Goal: Task Accomplishment & Management: Manage account settings

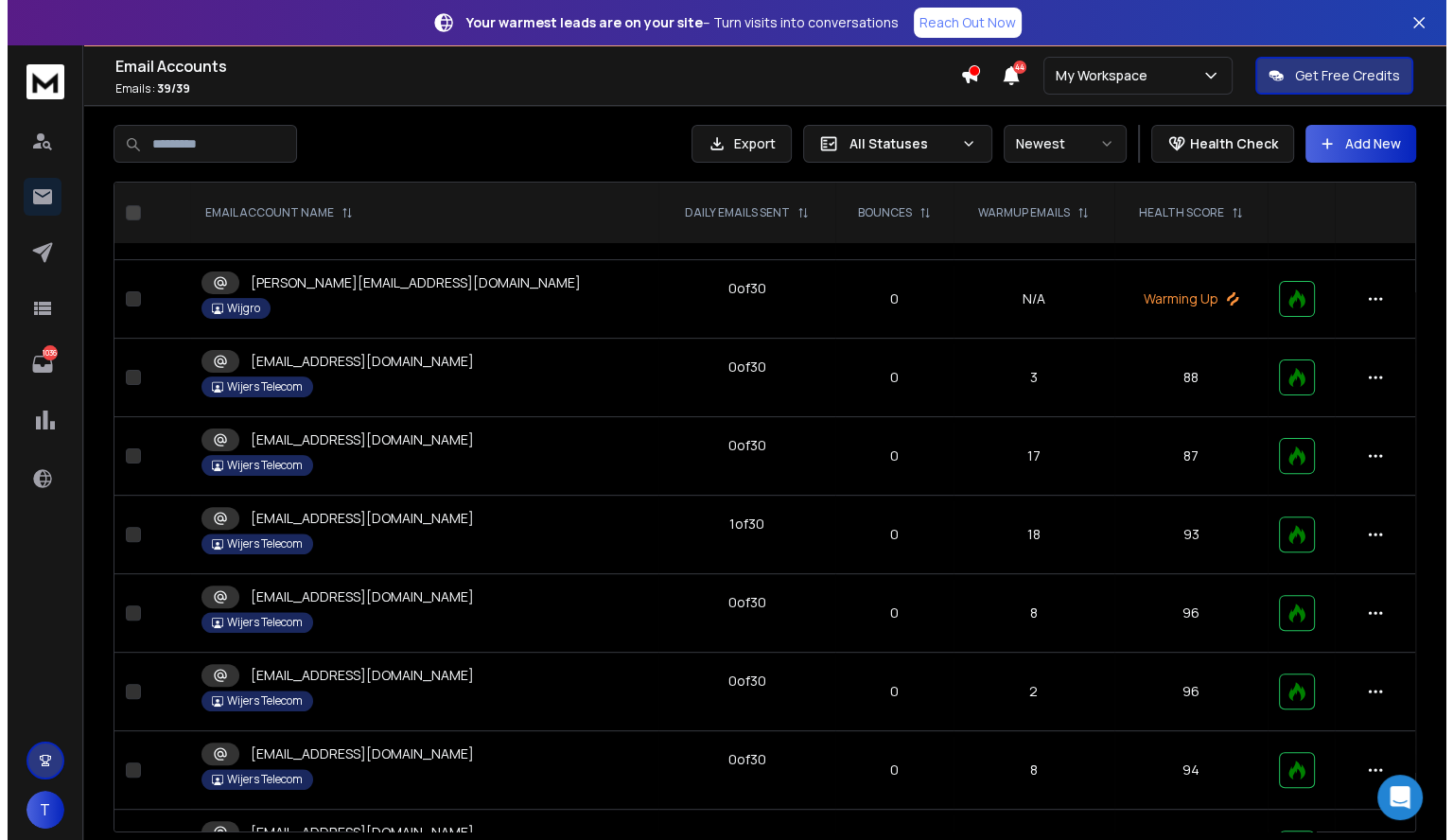
scroll to position [734, 0]
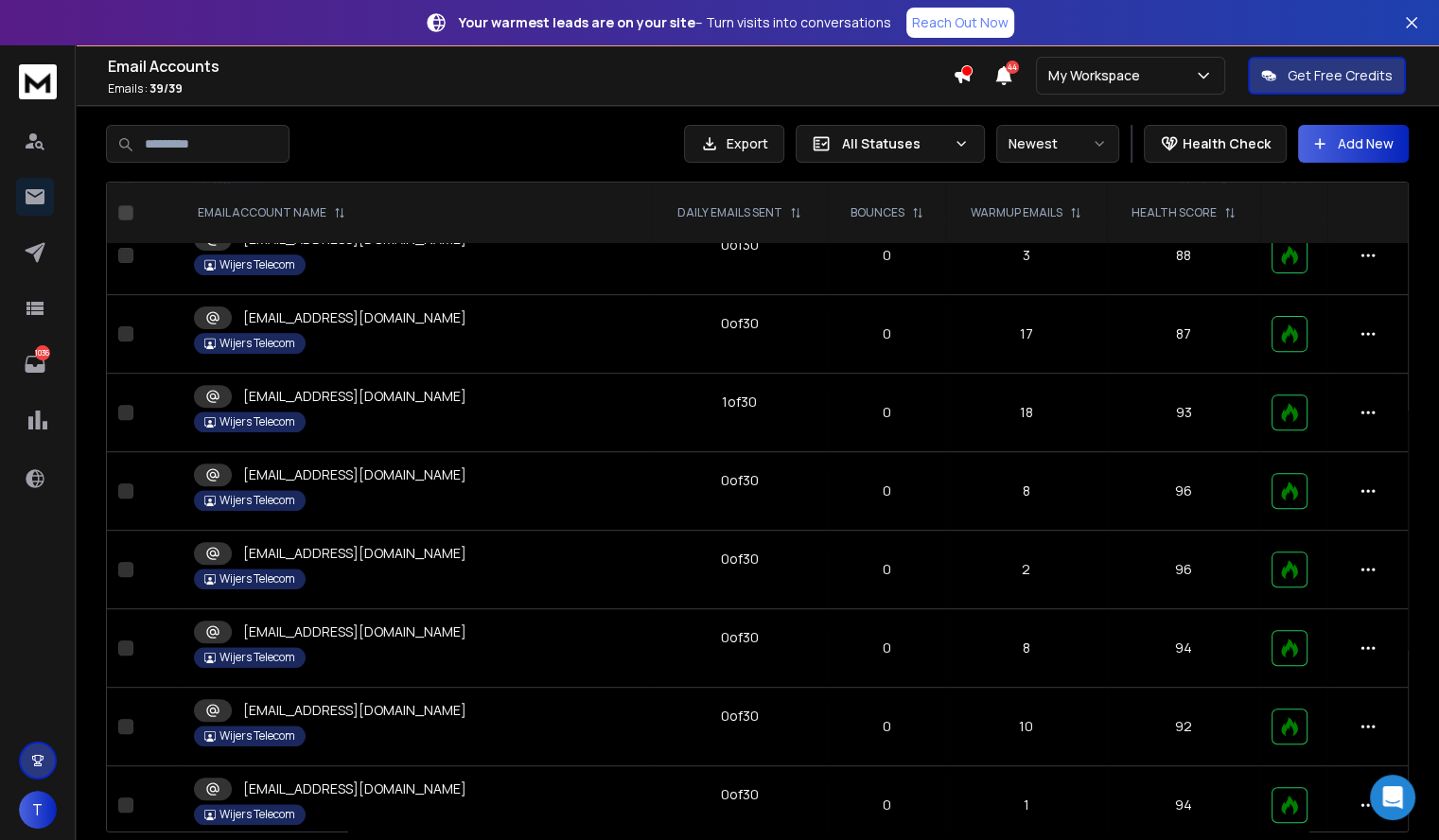
click at [361, 701] on p "[EMAIL_ADDRESS][DOMAIN_NAME]" at bounding box center [355, 710] width 223 height 19
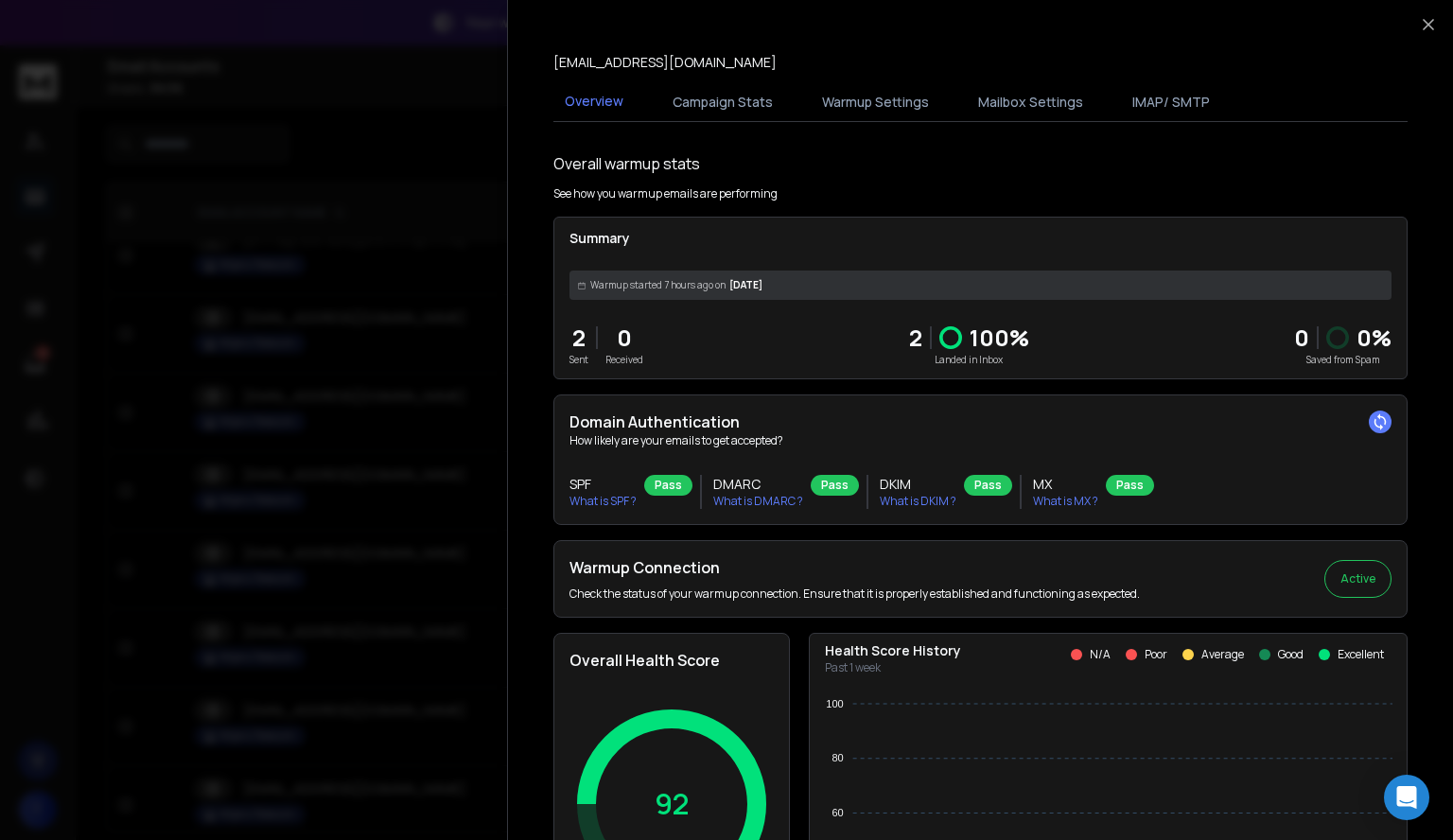
scroll to position [395, 0]
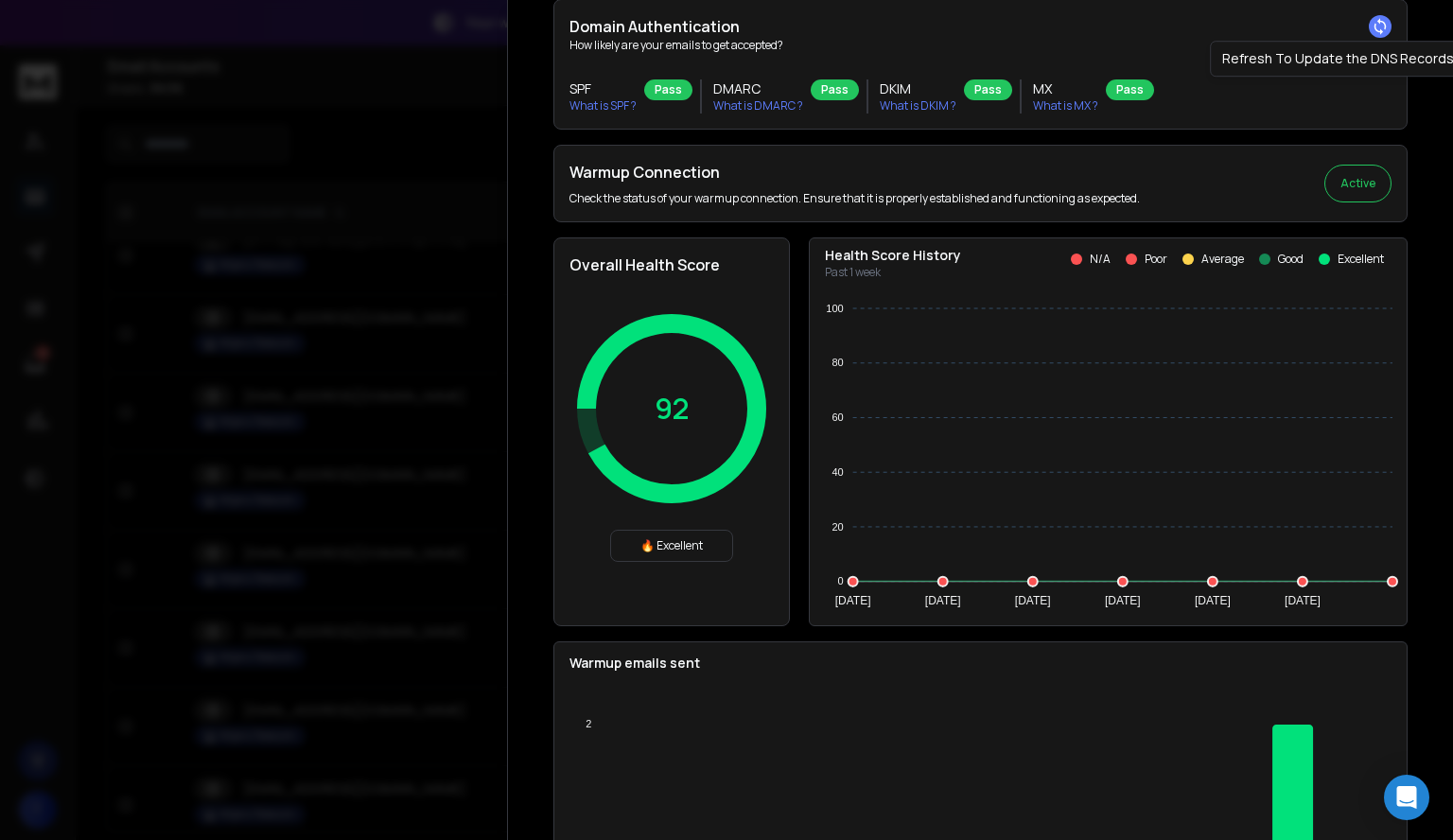
click at [1376, 26] on icon at bounding box center [1380, 26] width 19 height 19
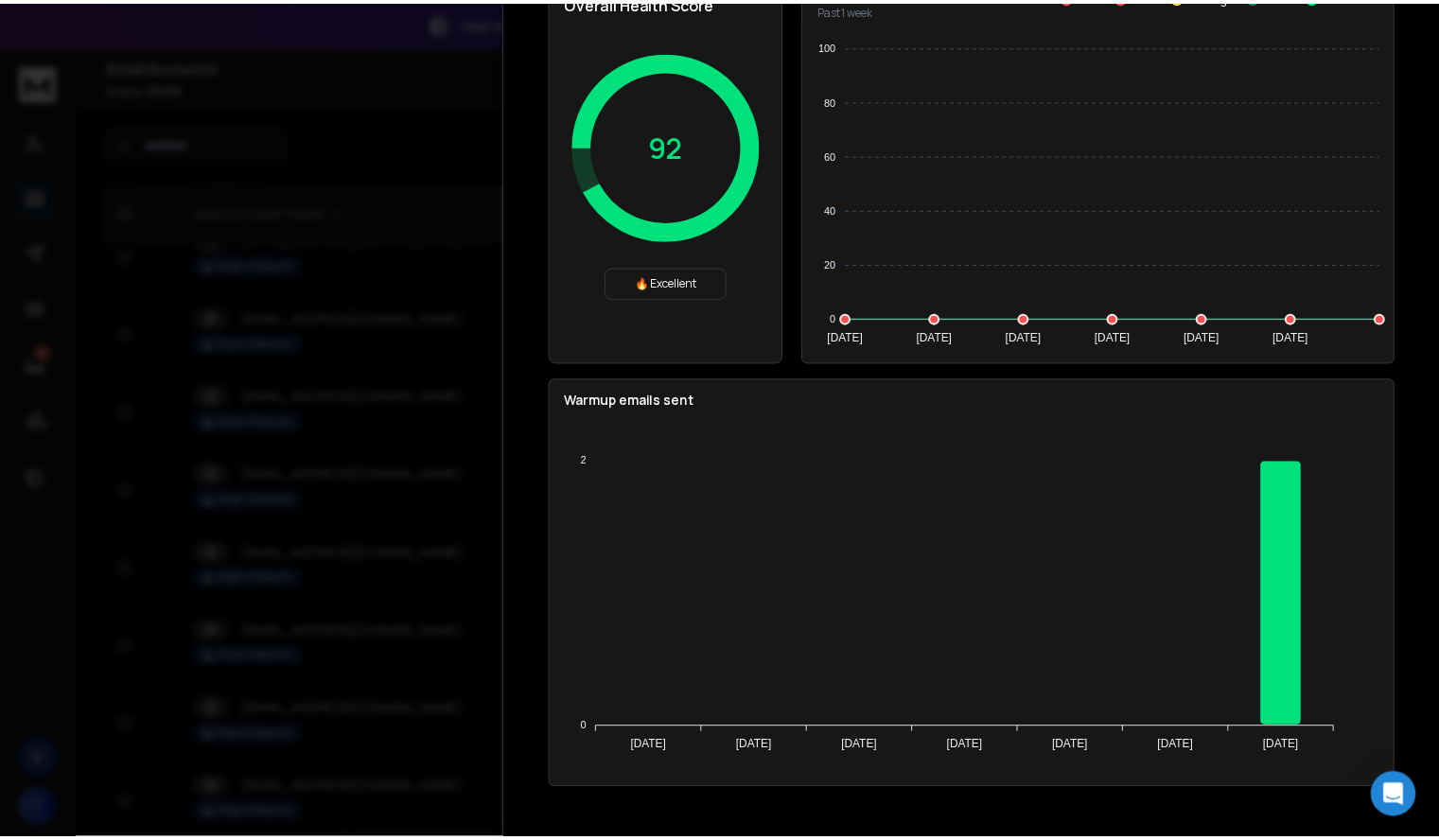
scroll to position [0, 0]
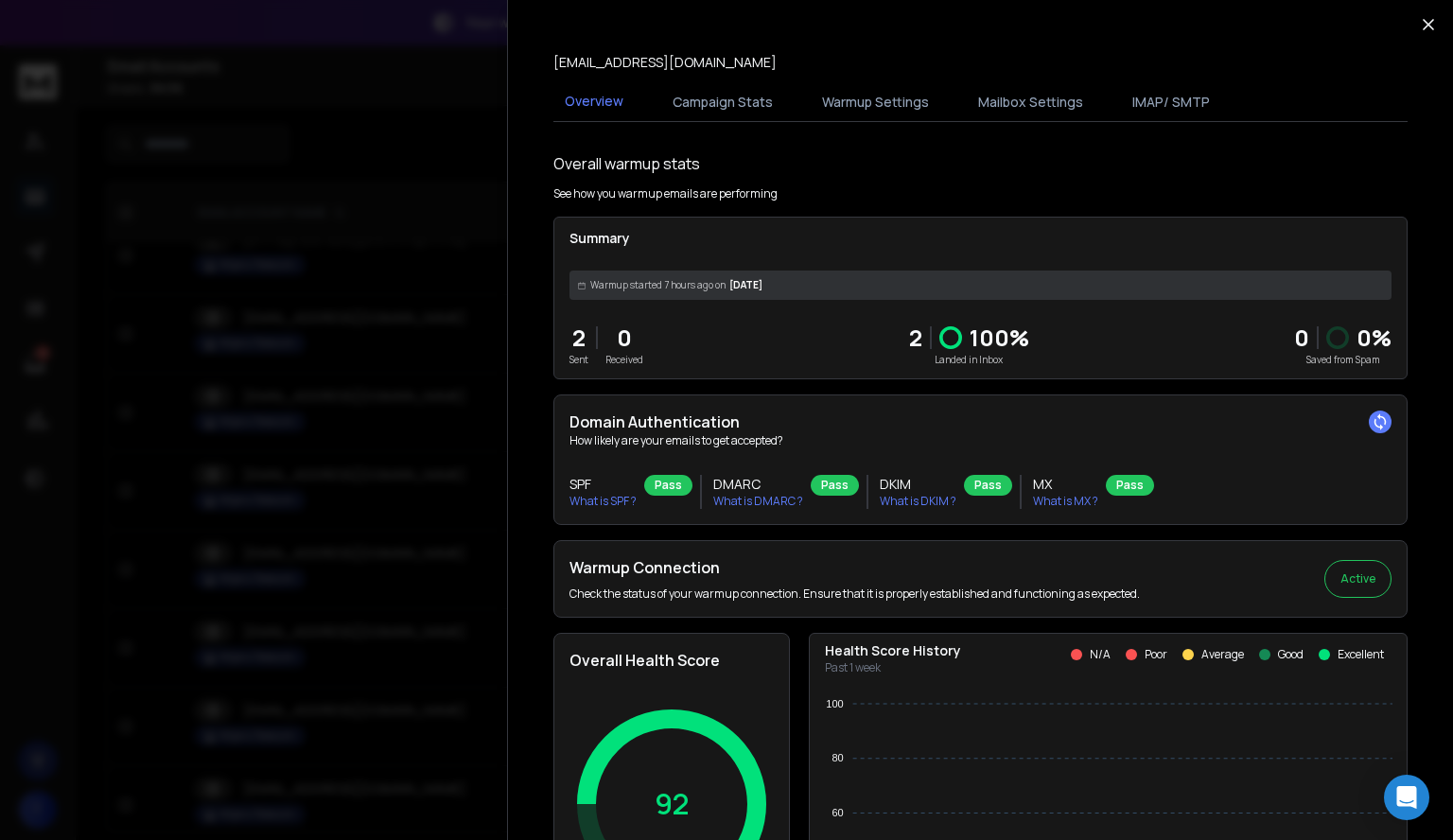
click at [1424, 22] on icon "button" at bounding box center [1429, 25] width 10 height 10
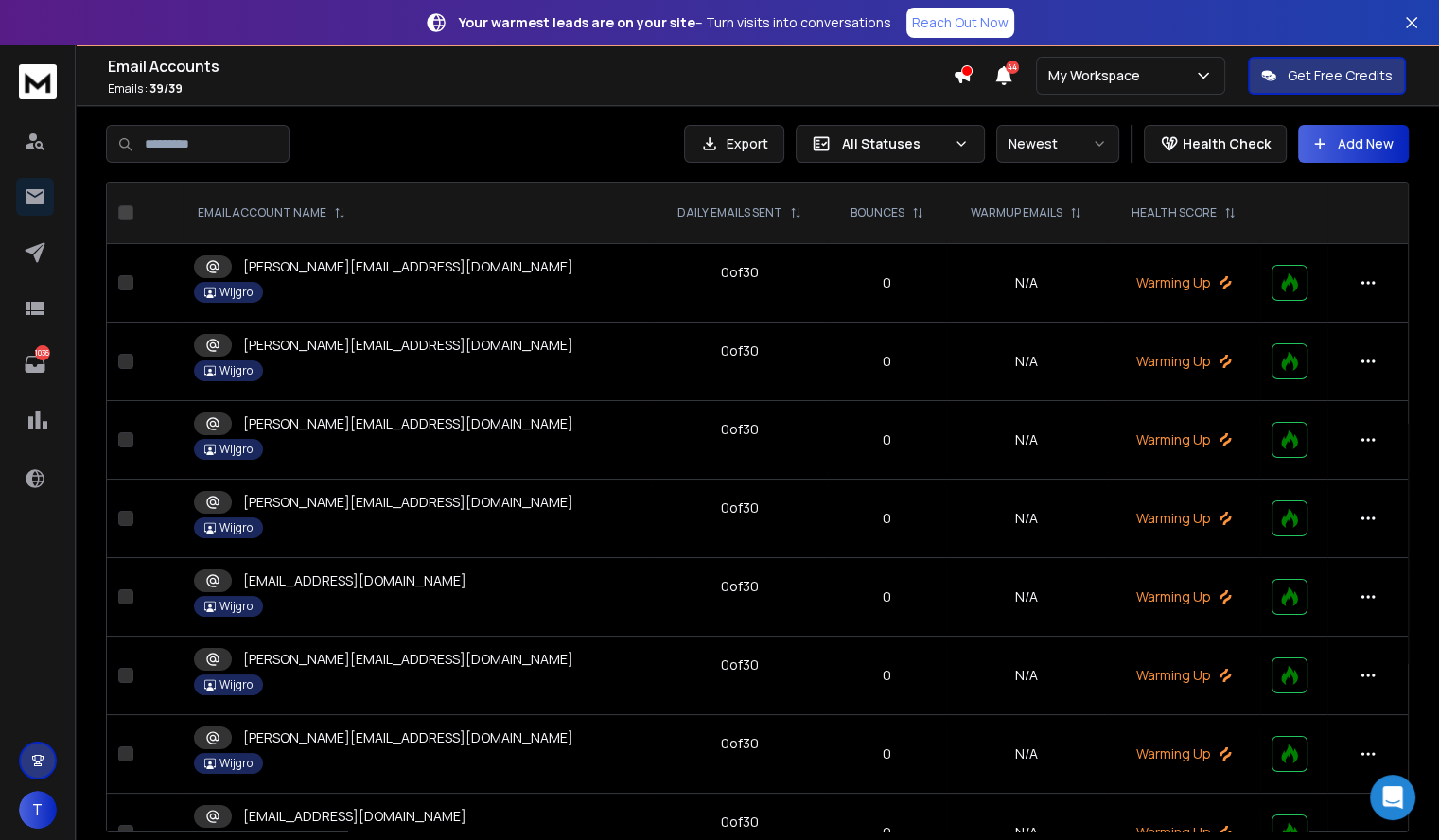
click at [348, 512] on td "[PERSON_NAME][EMAIL_ADDRESS][DOMAIN_NAME] Wijgro" at bounding box center [416, 519] width 468 height 79
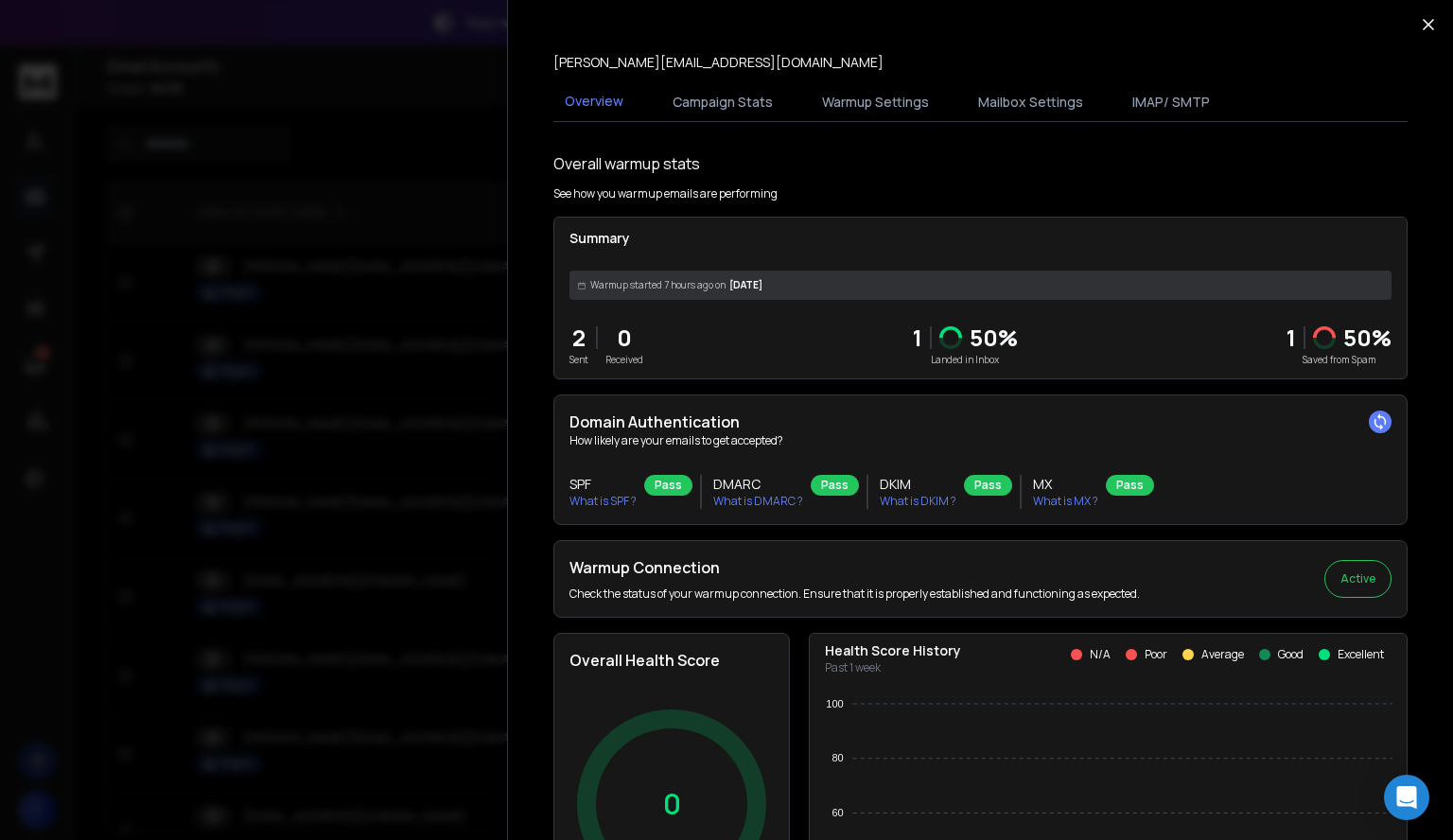
click at [1422, 31] on icon "button" at bounding box center [1428, 24] width 19 height 19
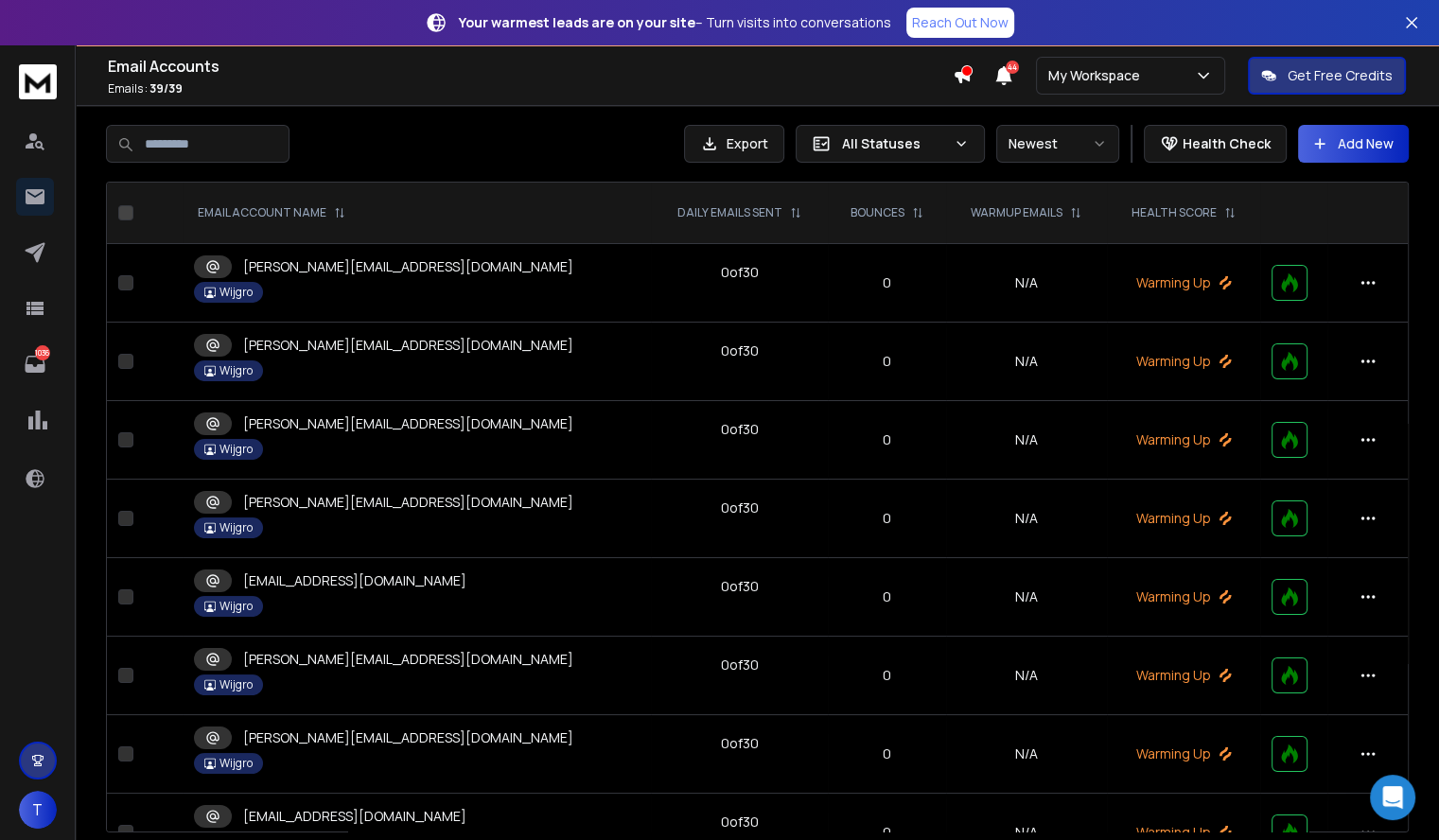
click at [315, 657] on p "[PERSON_NAME][EMAIL_ADDRESS][DOMAIN_NAME]" at bounding box center [408, 659] width 330 height 19
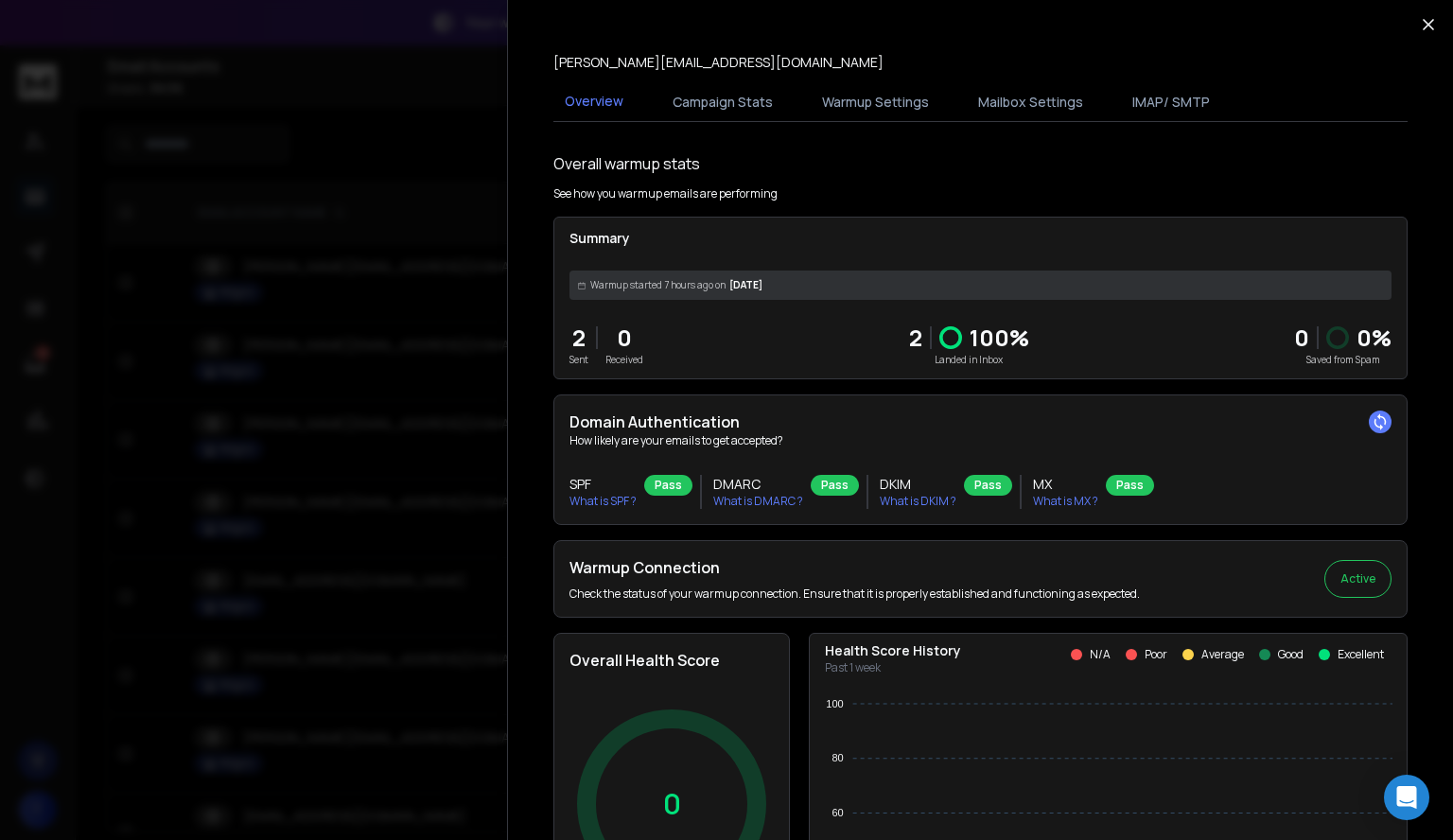
click at [1425, 29] on icon "button" at bounding box center [1428, 24] width 19 height 19
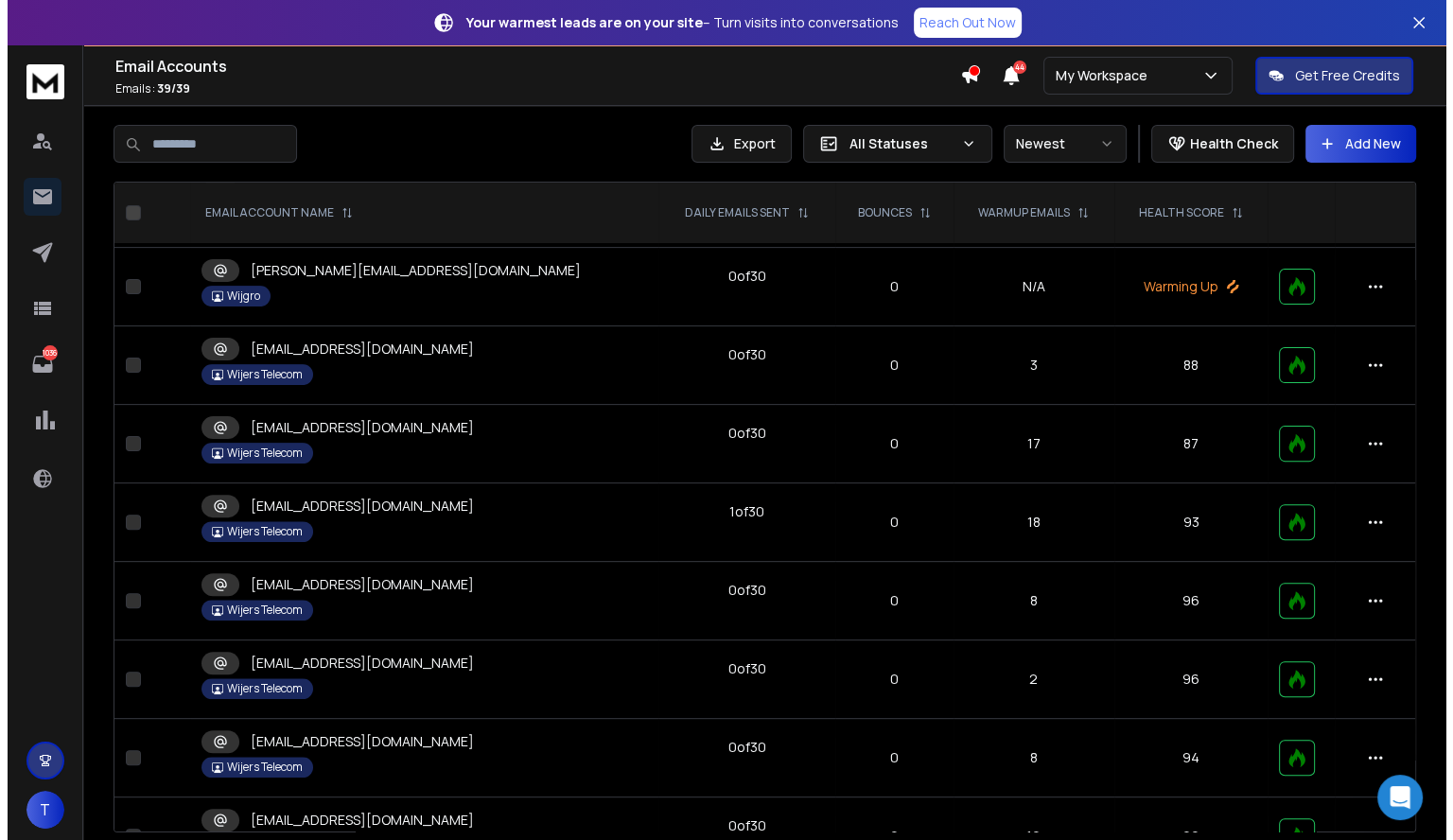
scroll to position [626, 0]
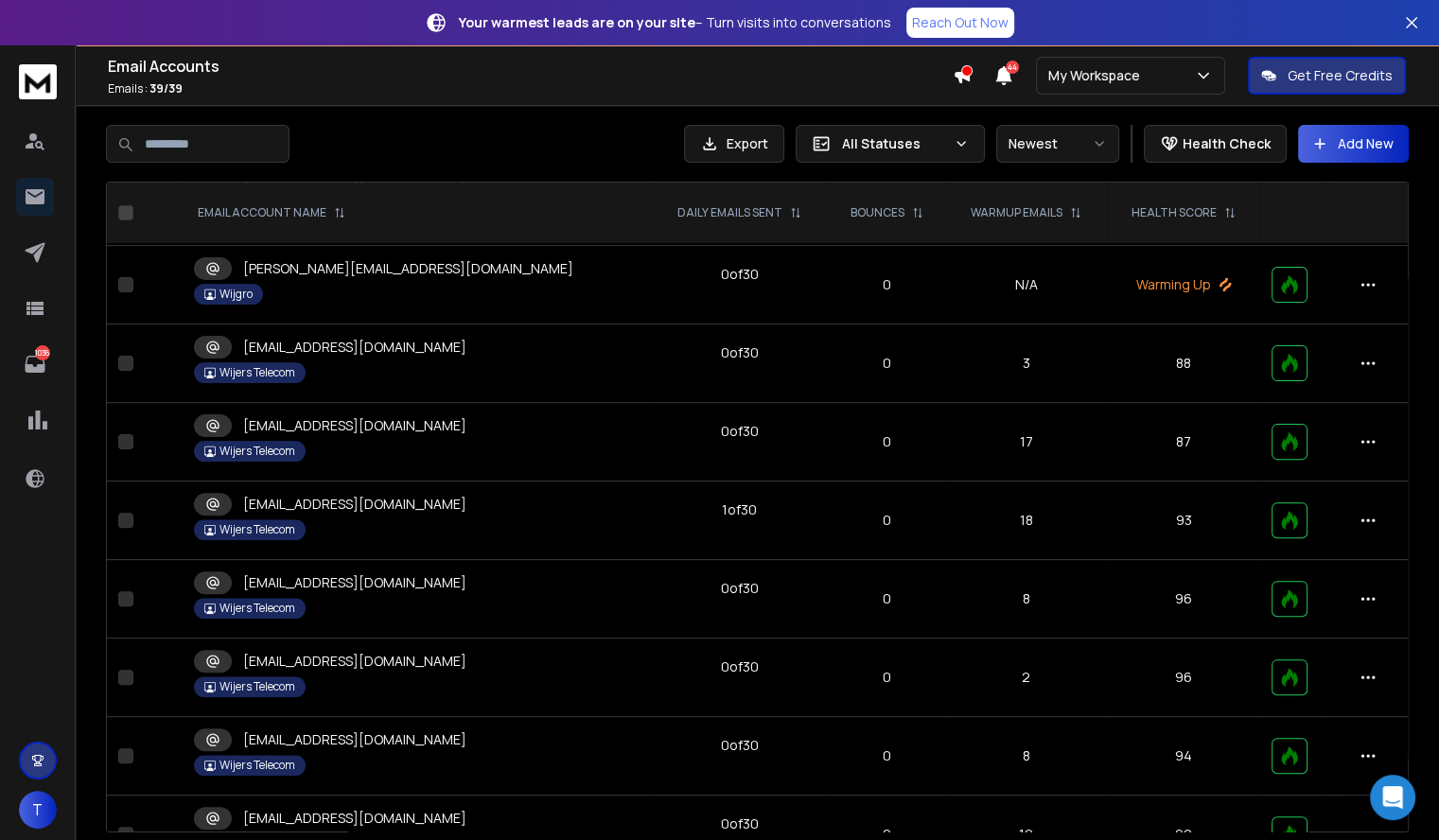
click at [365, 575] on p "[EMAIL_ADDRESS][DOMAIN_NAME]" at bounding box center [355, 582] width 223 height 19
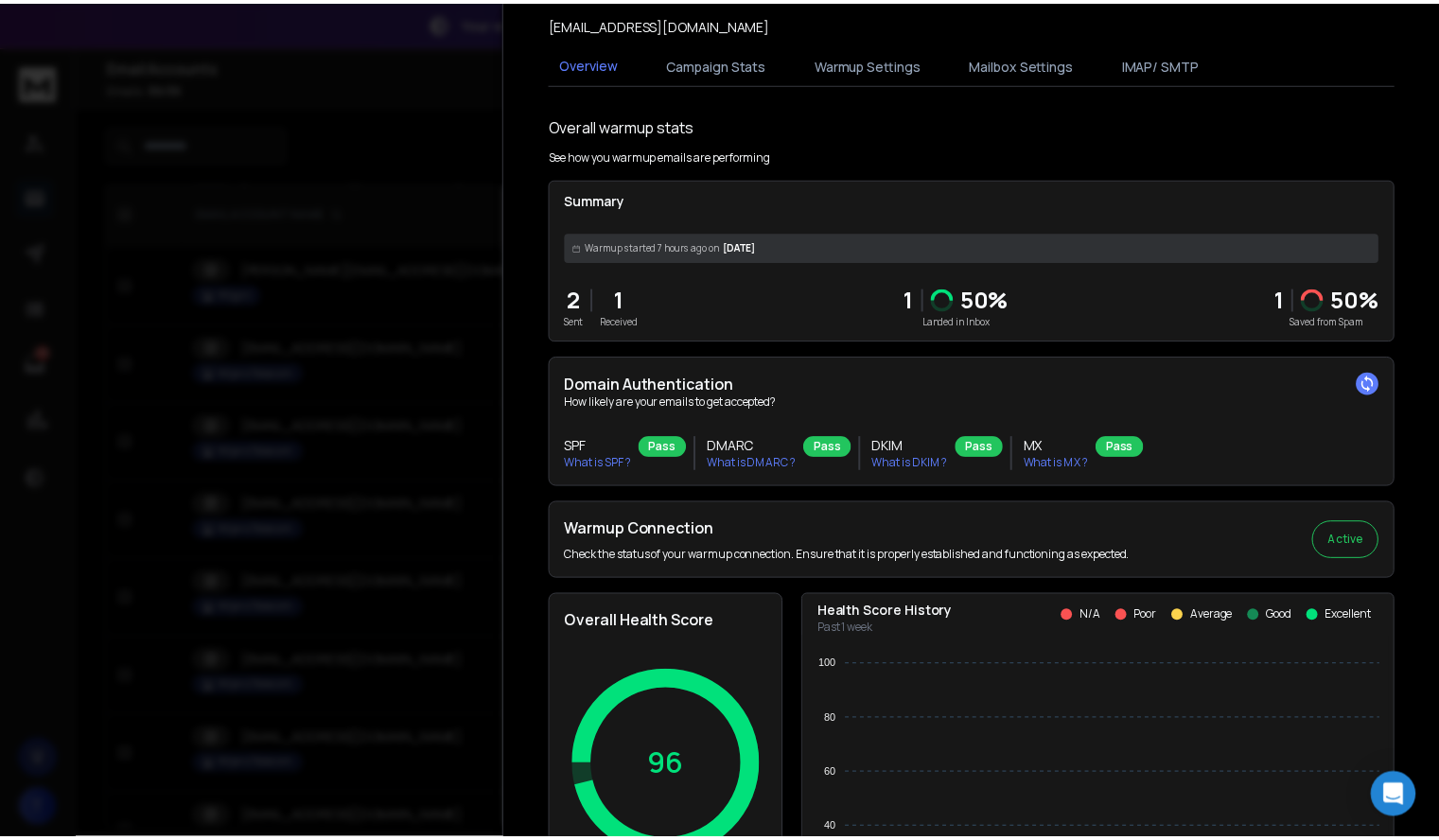
scroll to position [0, 0]
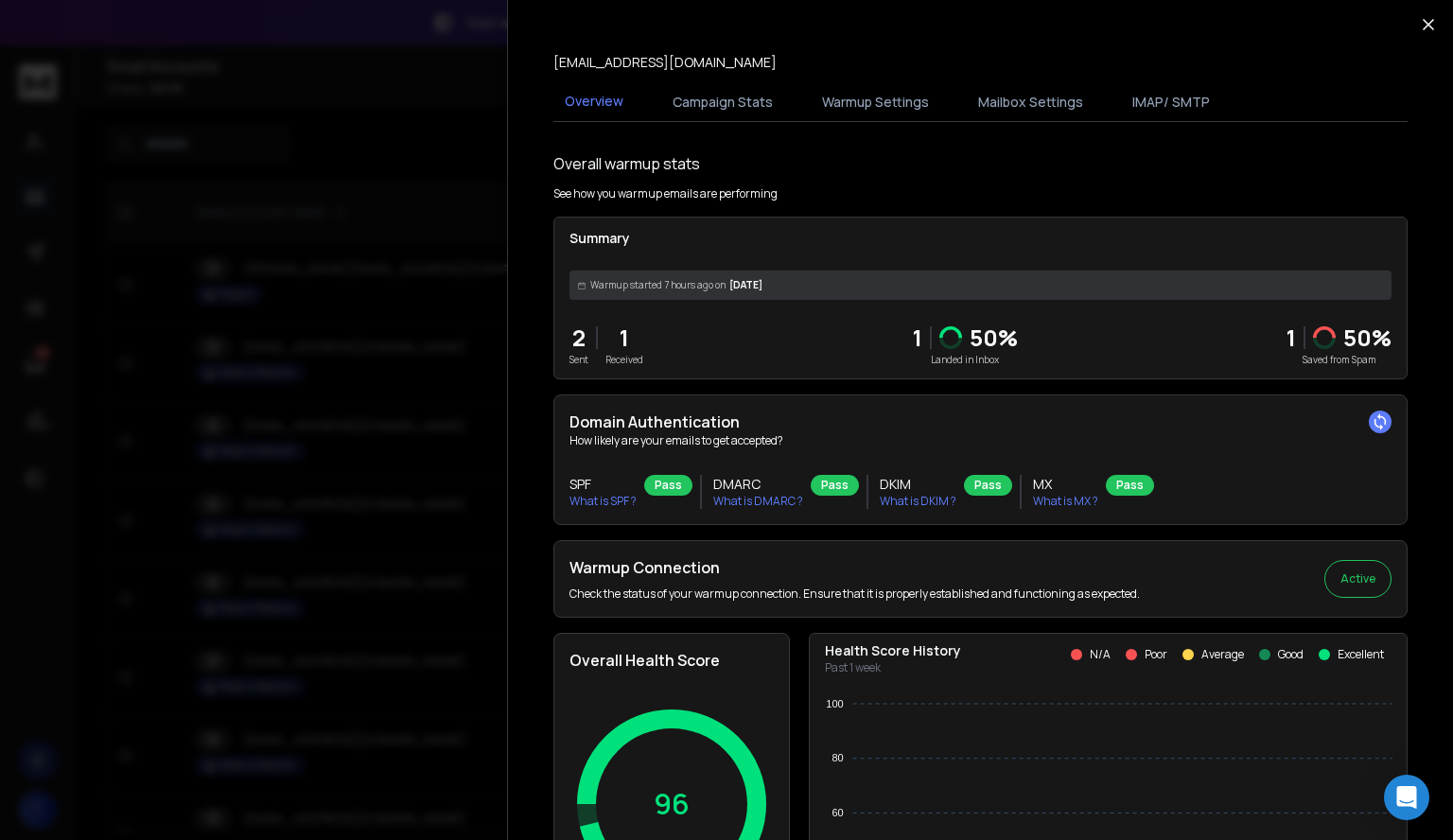
click at [1424, 32] on icon "button" at bounding box center [1428, 24] width 19 height 19
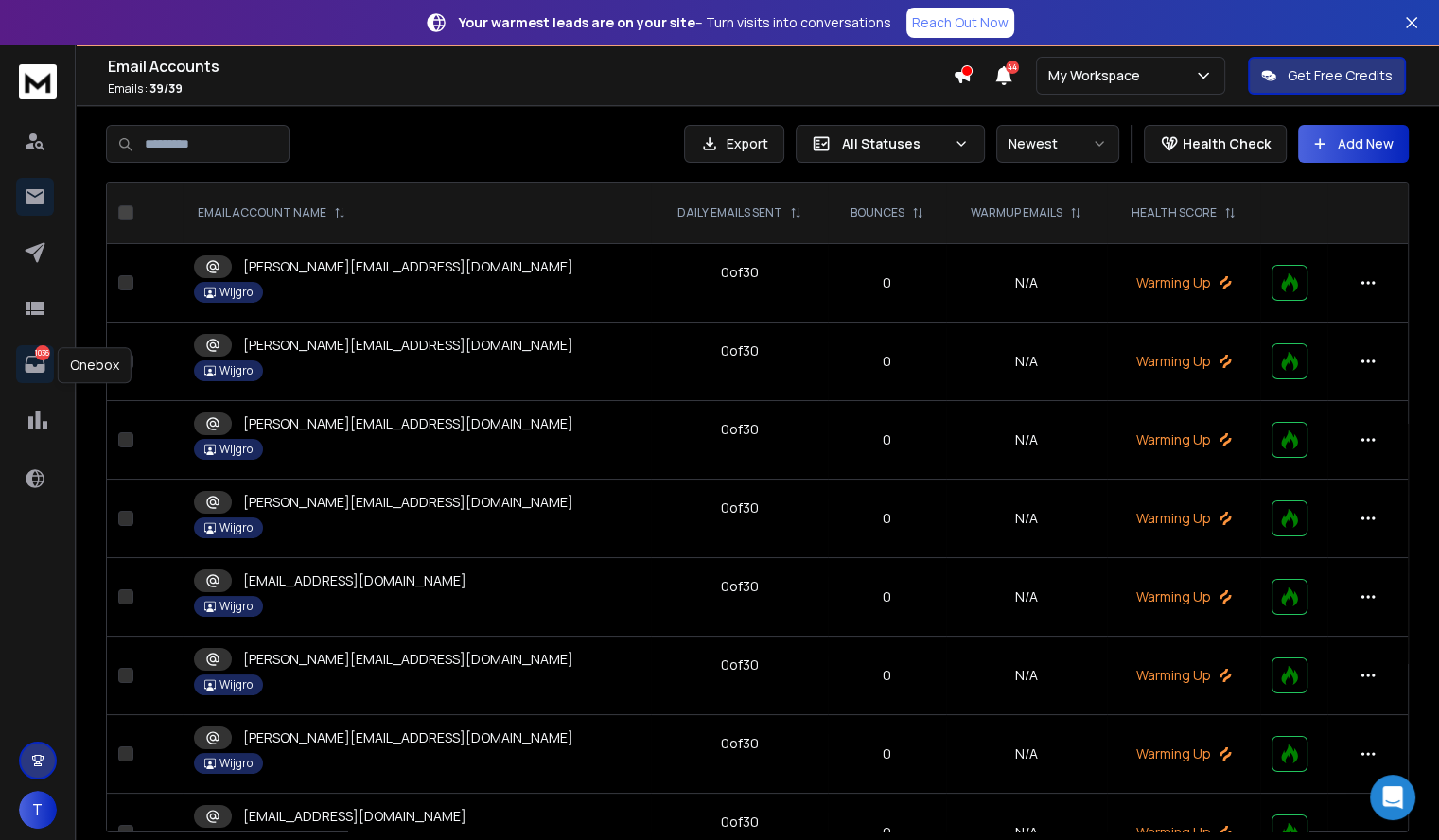
click at [31, 364] on icon at bounding box center [35, 364] width 23 height 23
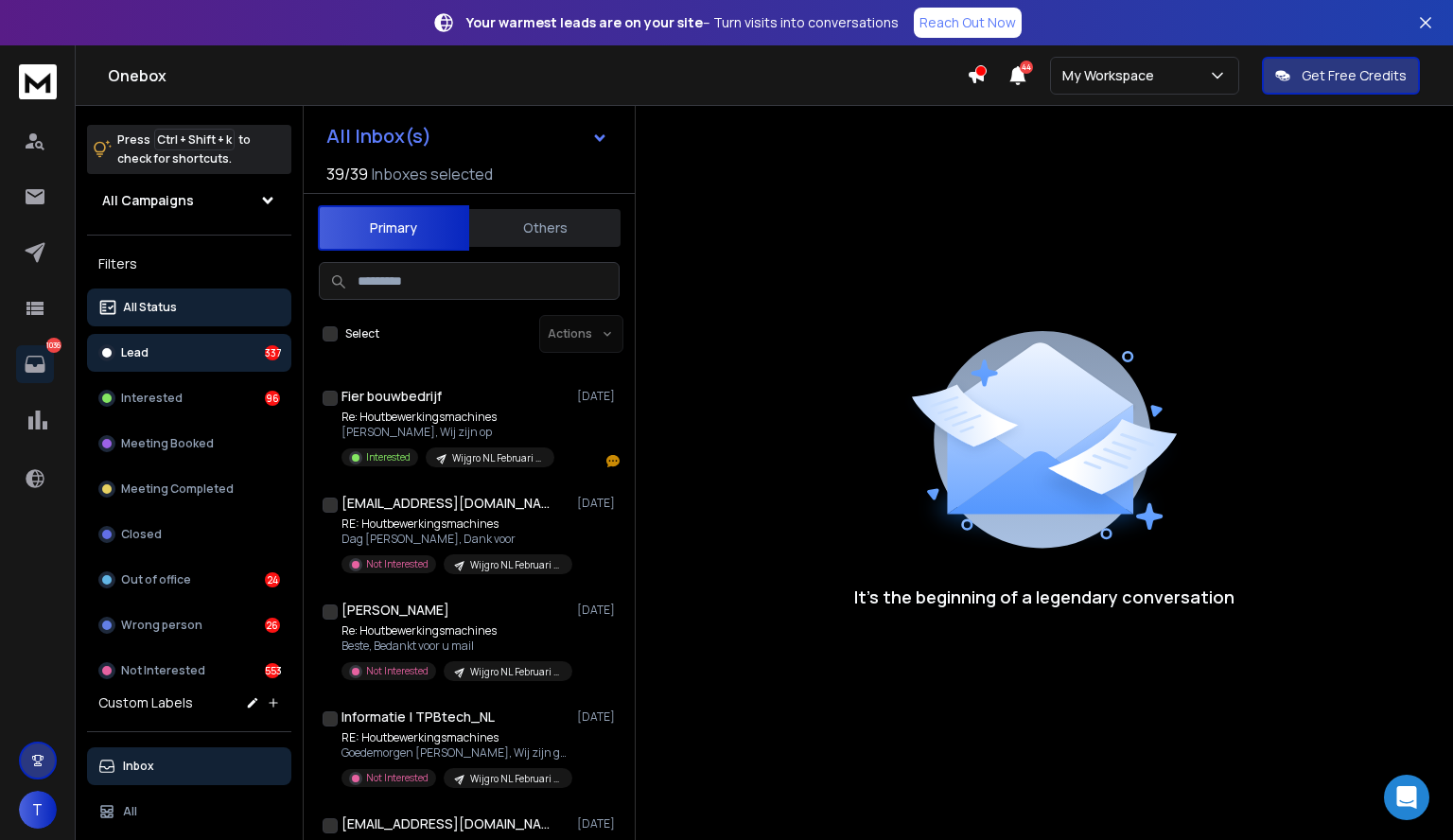
click at [163, 356] on button "Lead 337" at bounding box center [188, 353] width 204 height 37
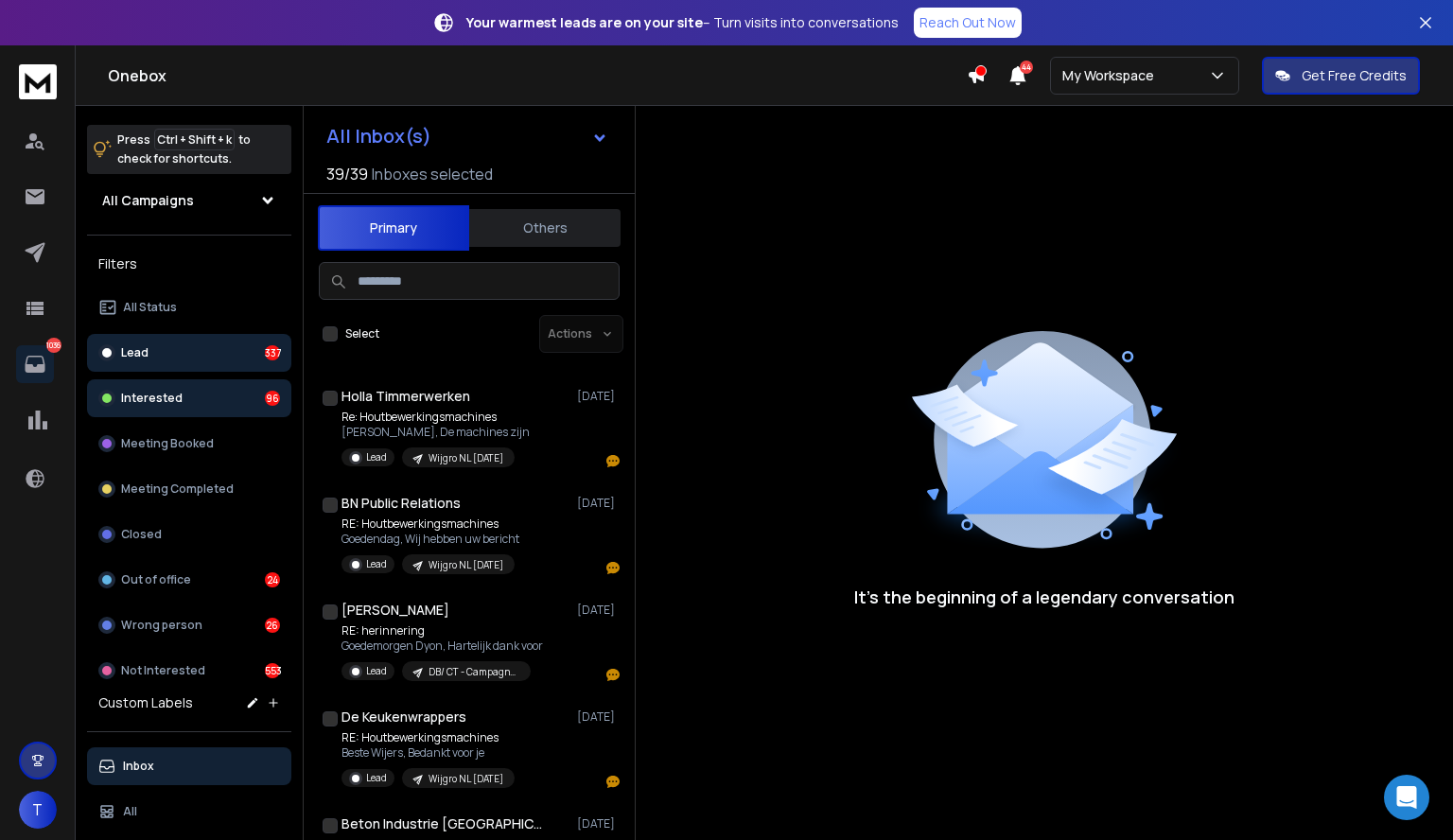
click at [159, 403] on p "Interested" at bounding box center [152, 397] width 61 height 15
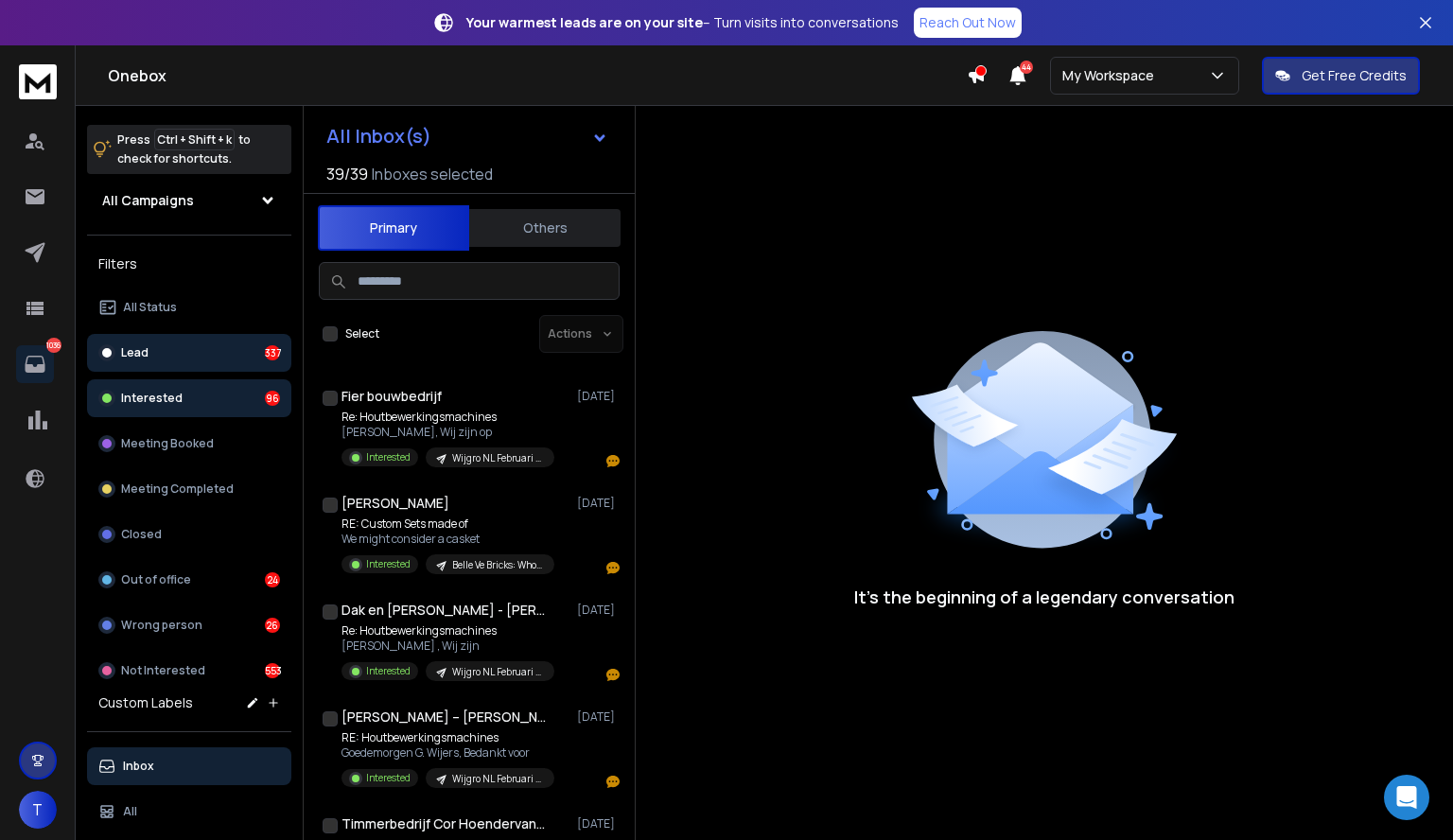
click at [155, 358] on button "Lead 337" at bounding box center [188, 353] width 204 height 37
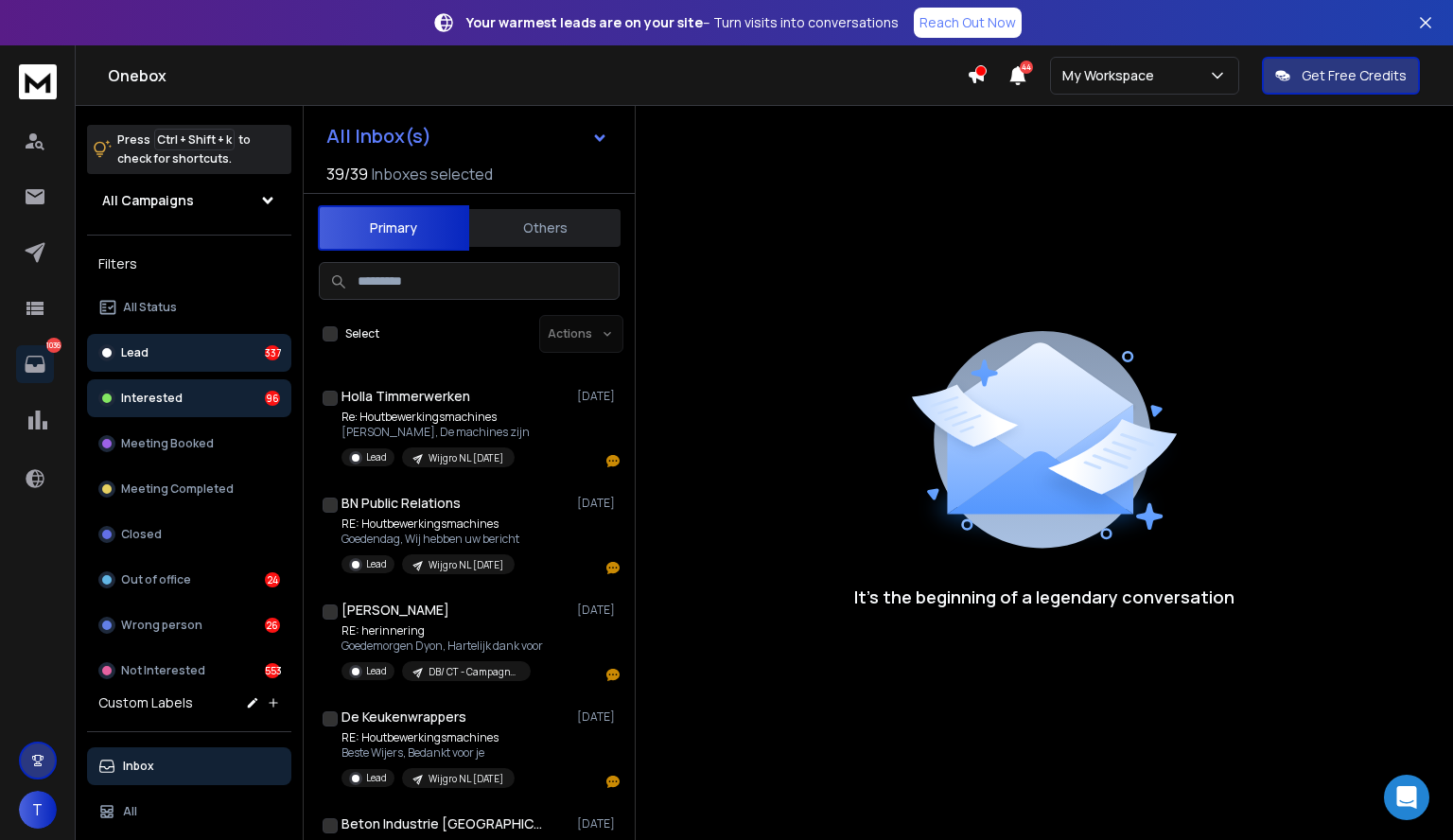
click at [150, 393] on p "Interested" at bounding box center [152, 397] width 61 height 15
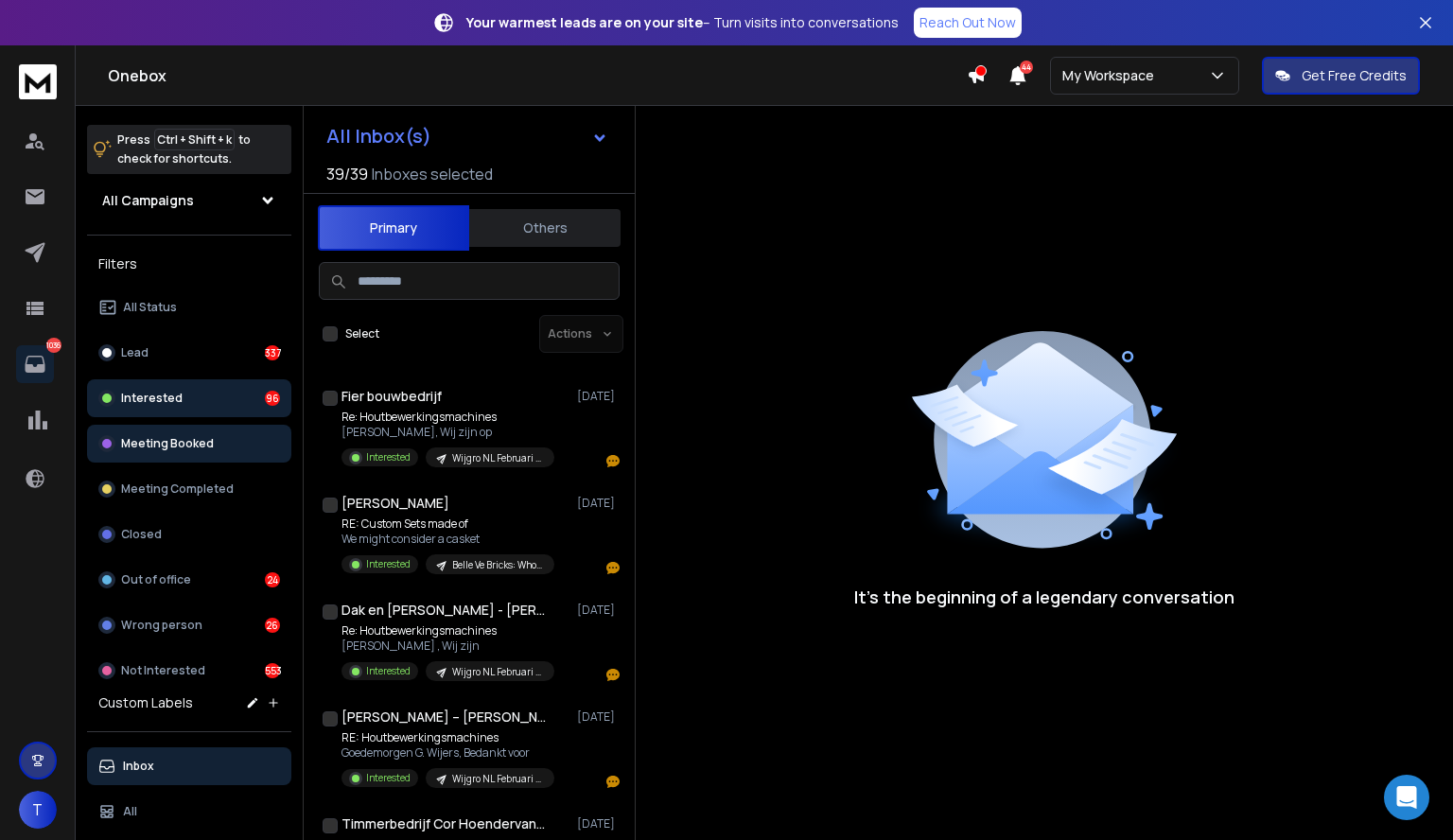
click at [151, 431] on button "Meeting Booked" at bounding box center [188, 444] width 204 height 37
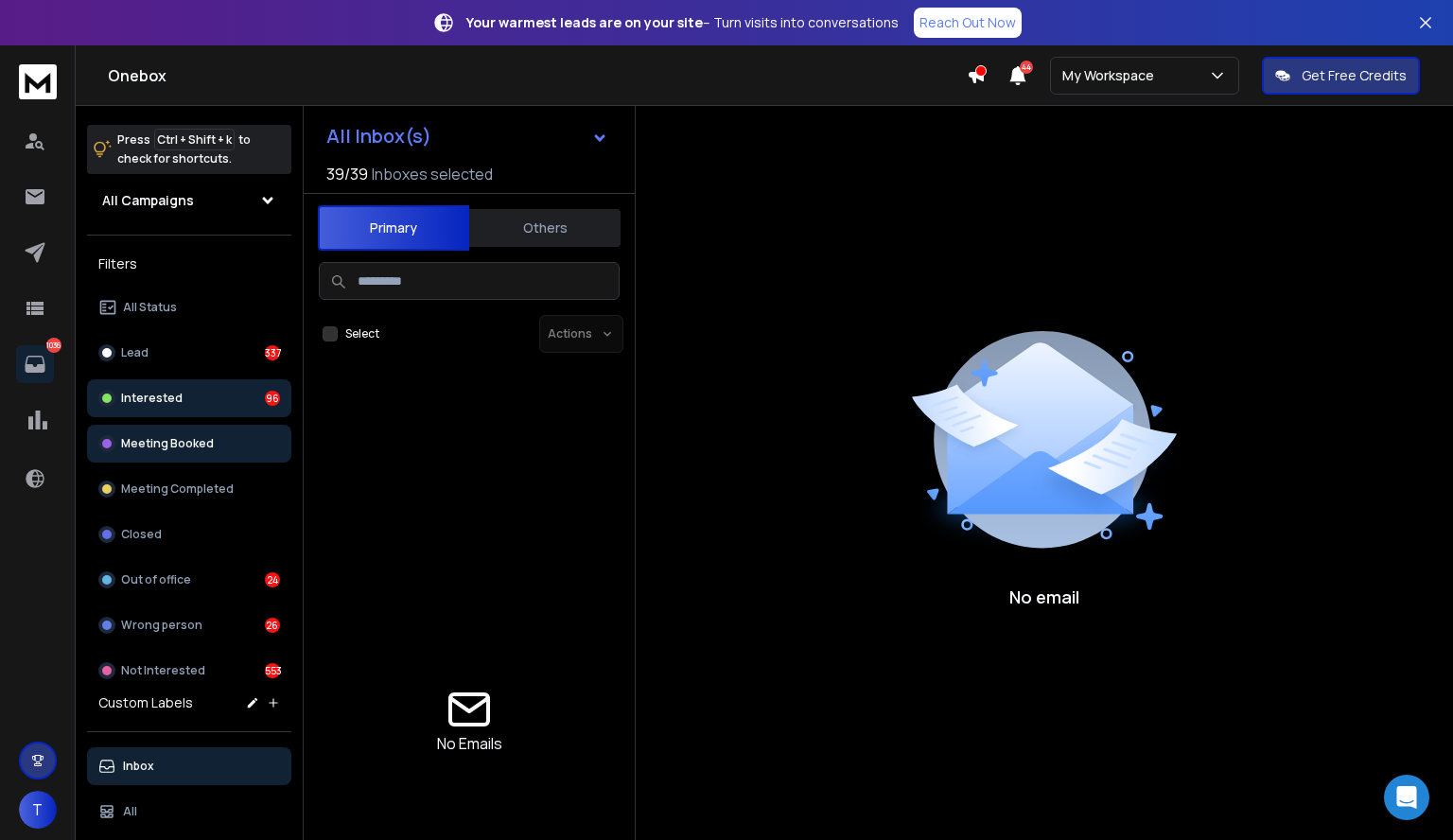
click at [151, 401] on p "Interested" at bounding box center [152, 397] width 61 height 15
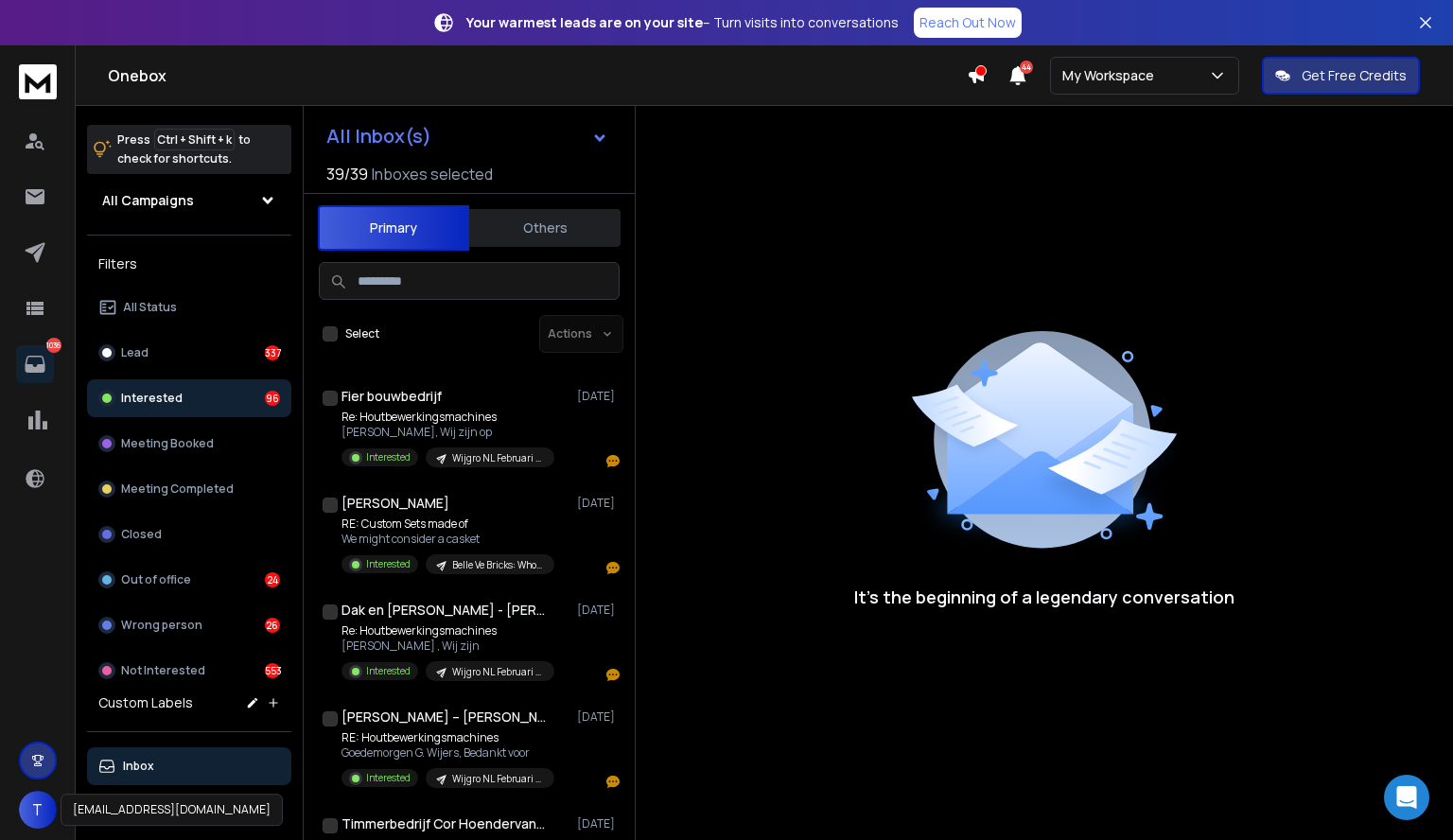
click at [35, 807] on span "T" at bounding box center [37, 809] width 37 height 37
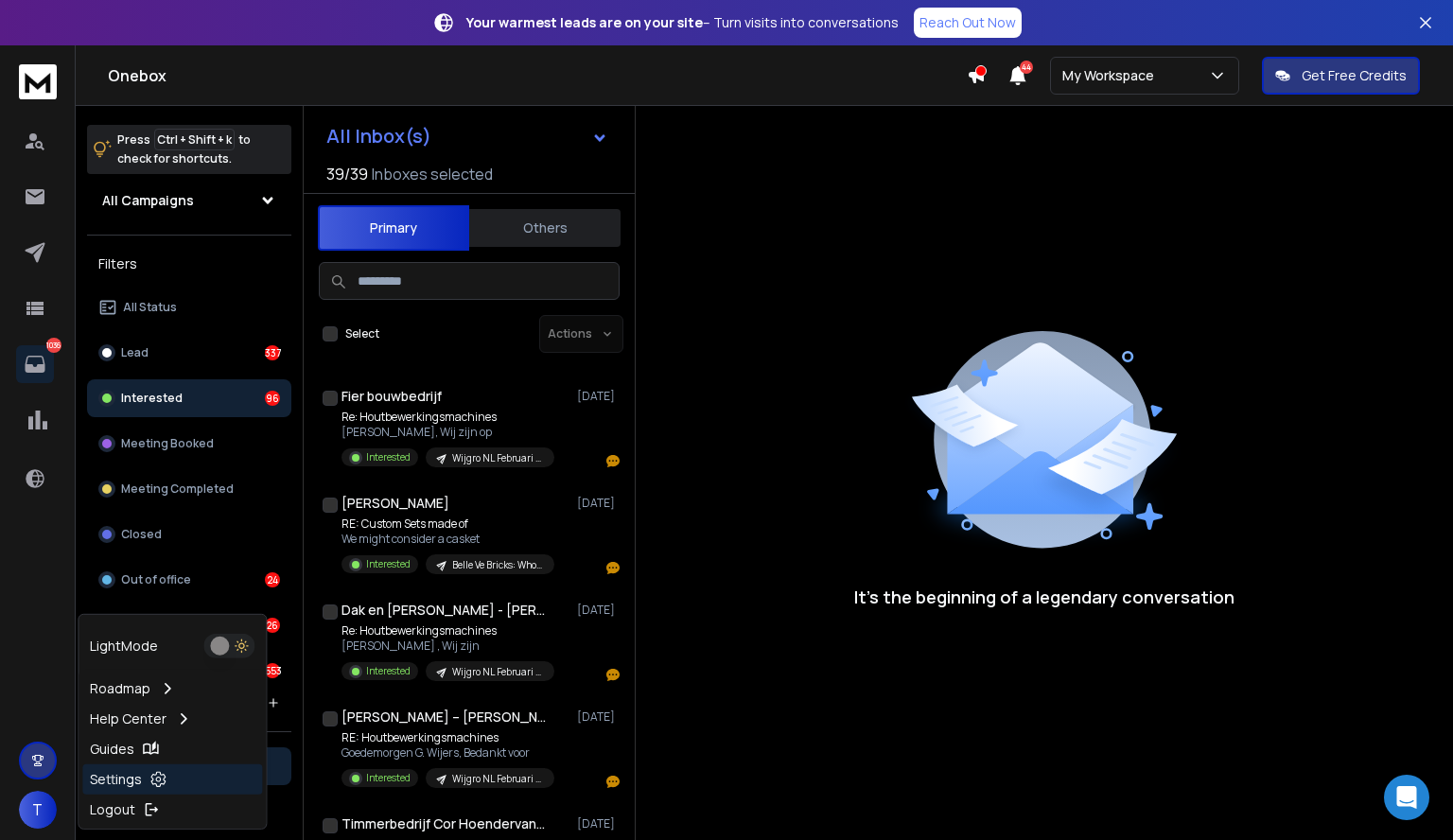
click at [97, 770] on p "Settings" at bounding box center [115, 779] width 52 height 19
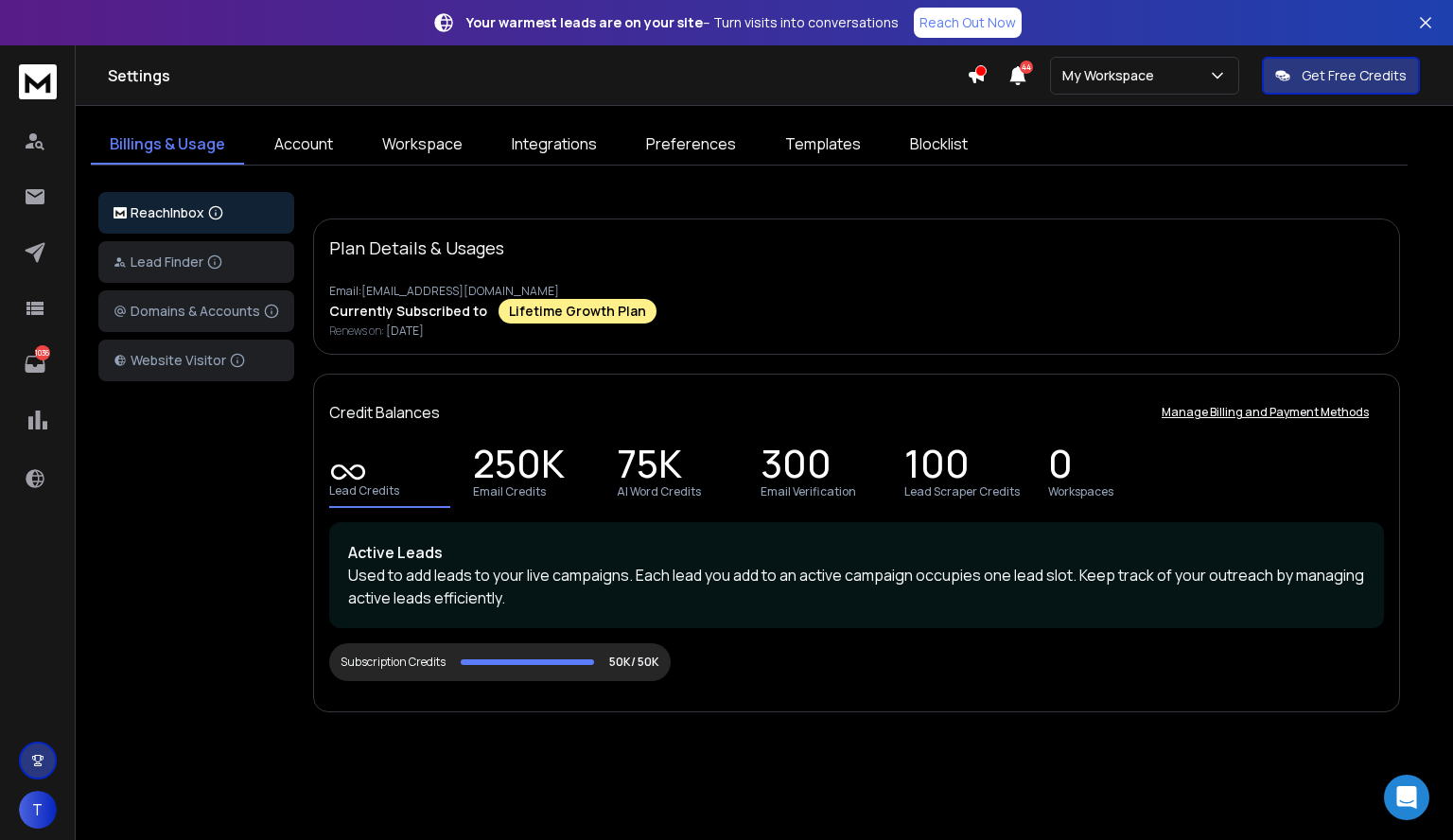
click at [185, 207] on button "ReachInbox" at bounding box center [196, 213] width 196 height 41
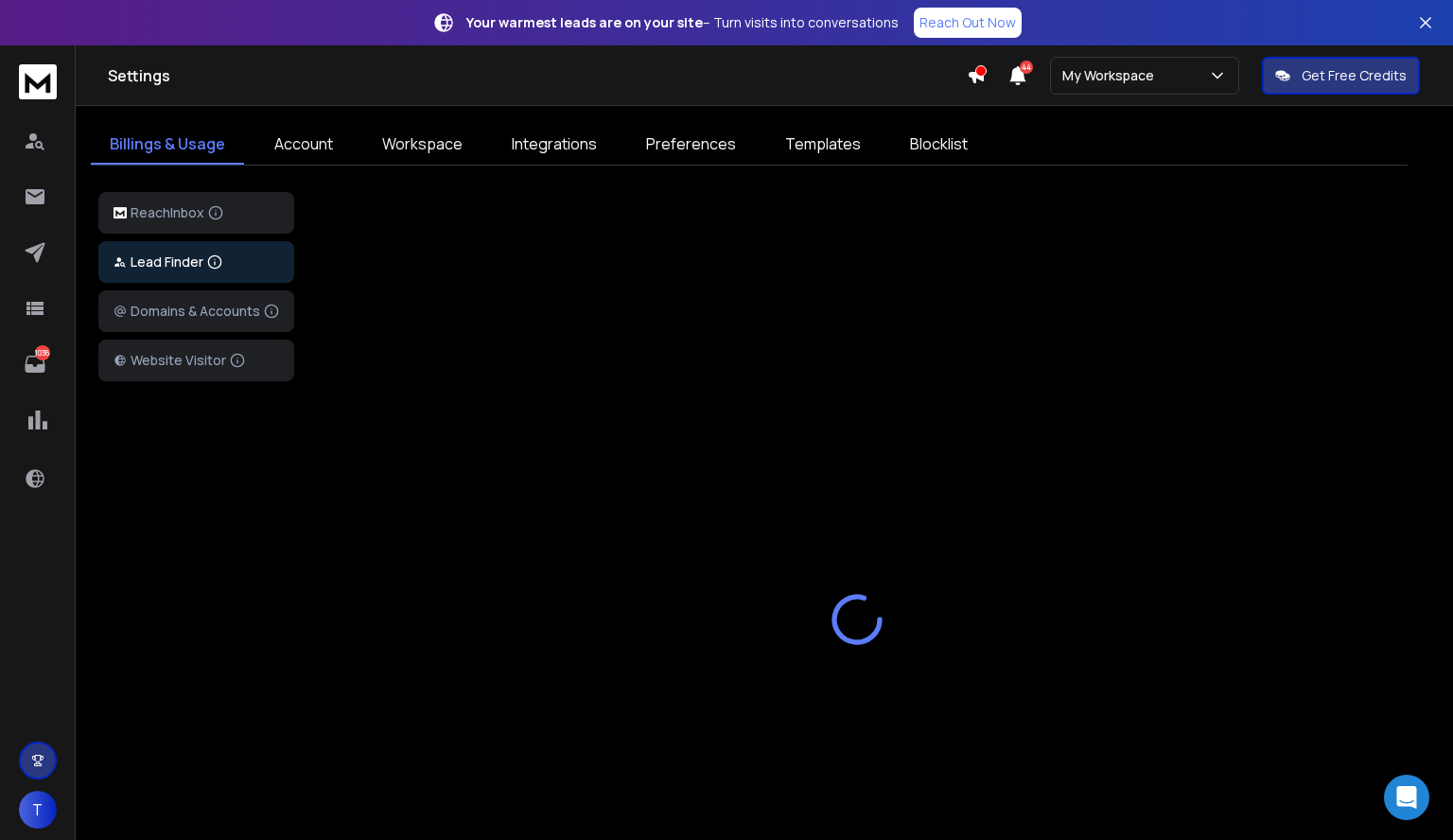
click at [177, 256] on button "Lead Finder" at bounding box center [196, 262] width 196 height 41
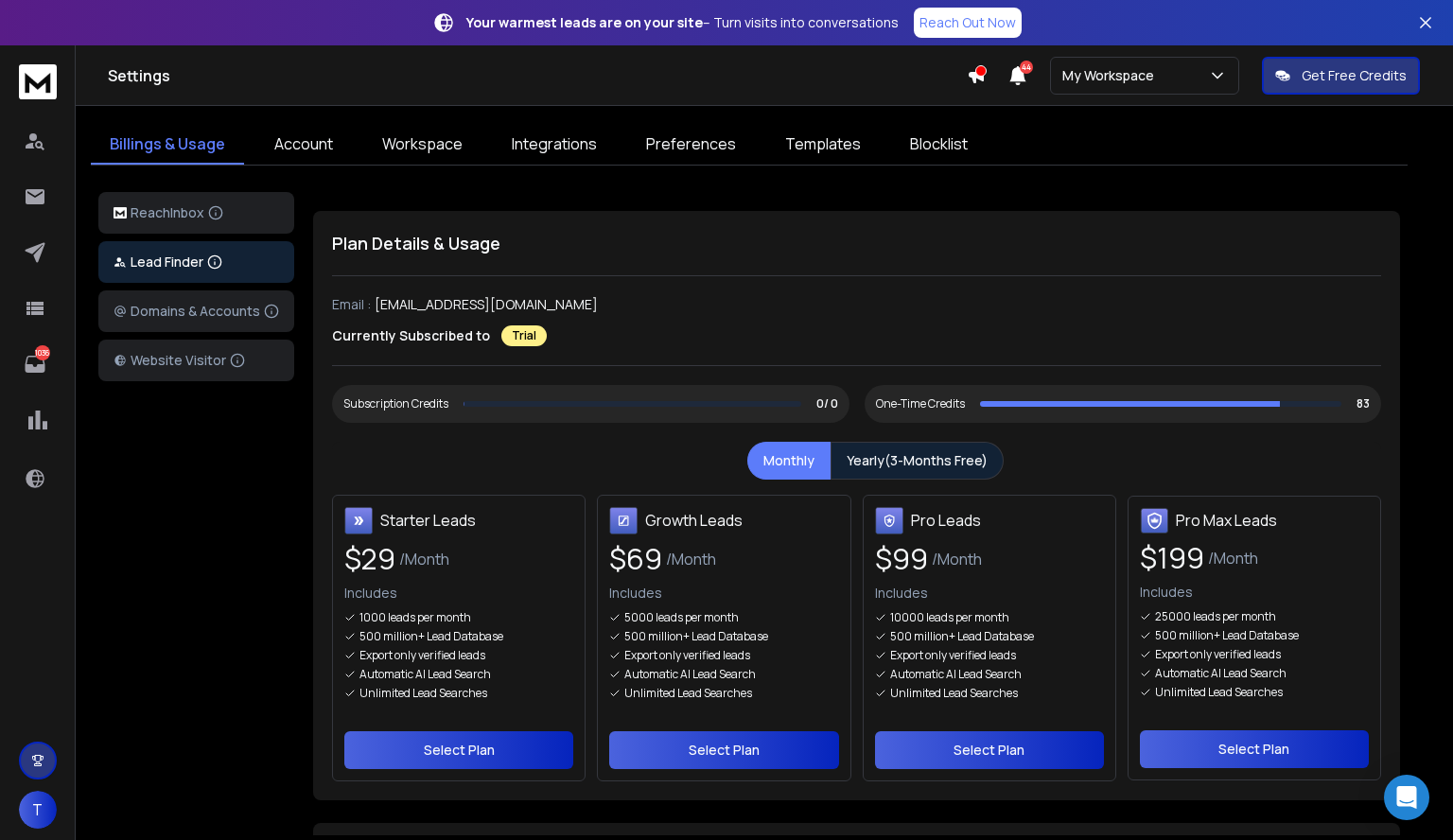
click at [855, 456] on button "Yearly(3-Months Free)" at bounding box center [917, 460] width 174 height 37
click at [174, 318] on button "Domains & Accounts" at bounding box center [196, 311] width 196 height 41
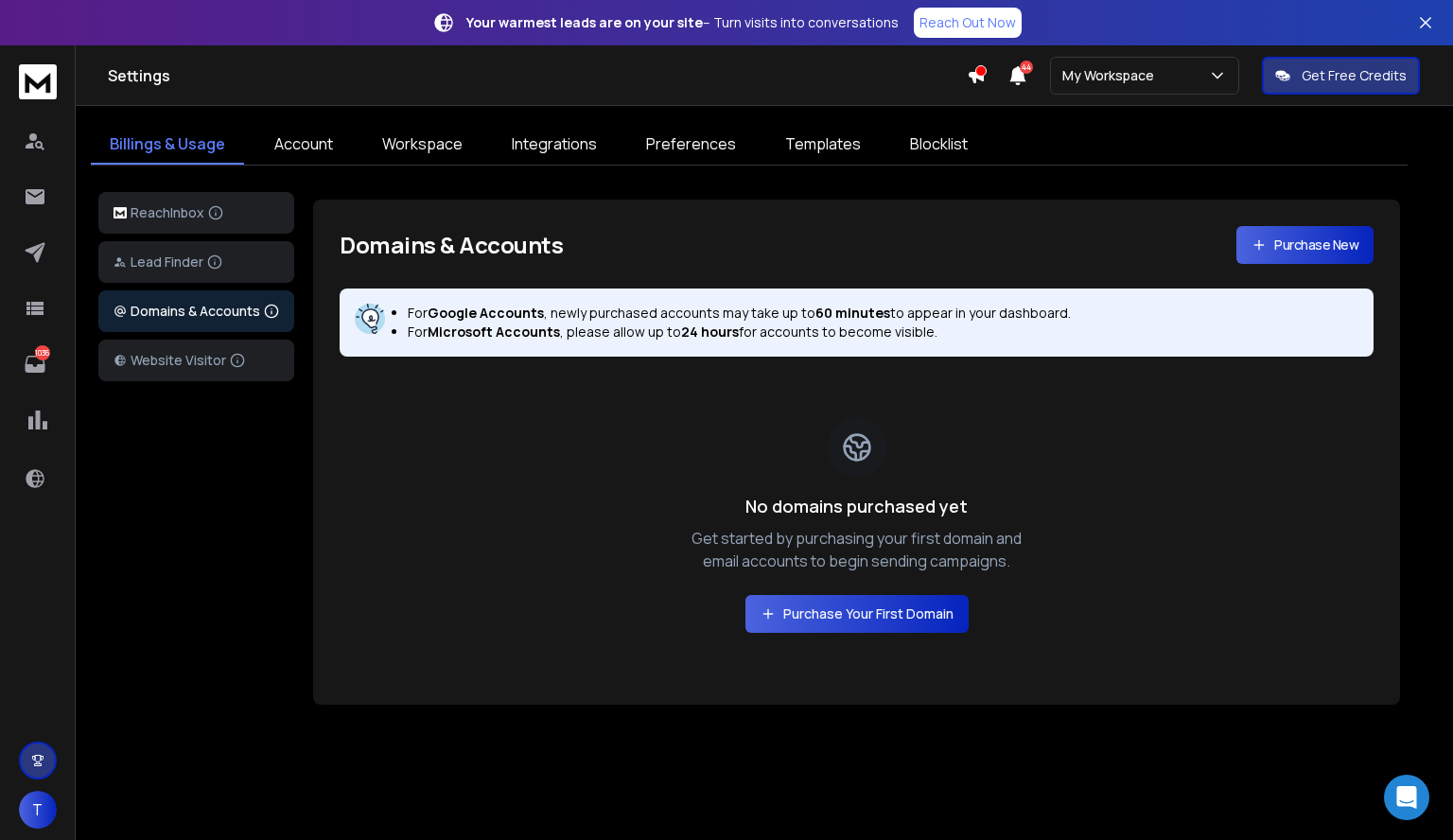
click at [173, 365] on button "Website Visitor" at bounding box center [196, 360] width 196 height 41
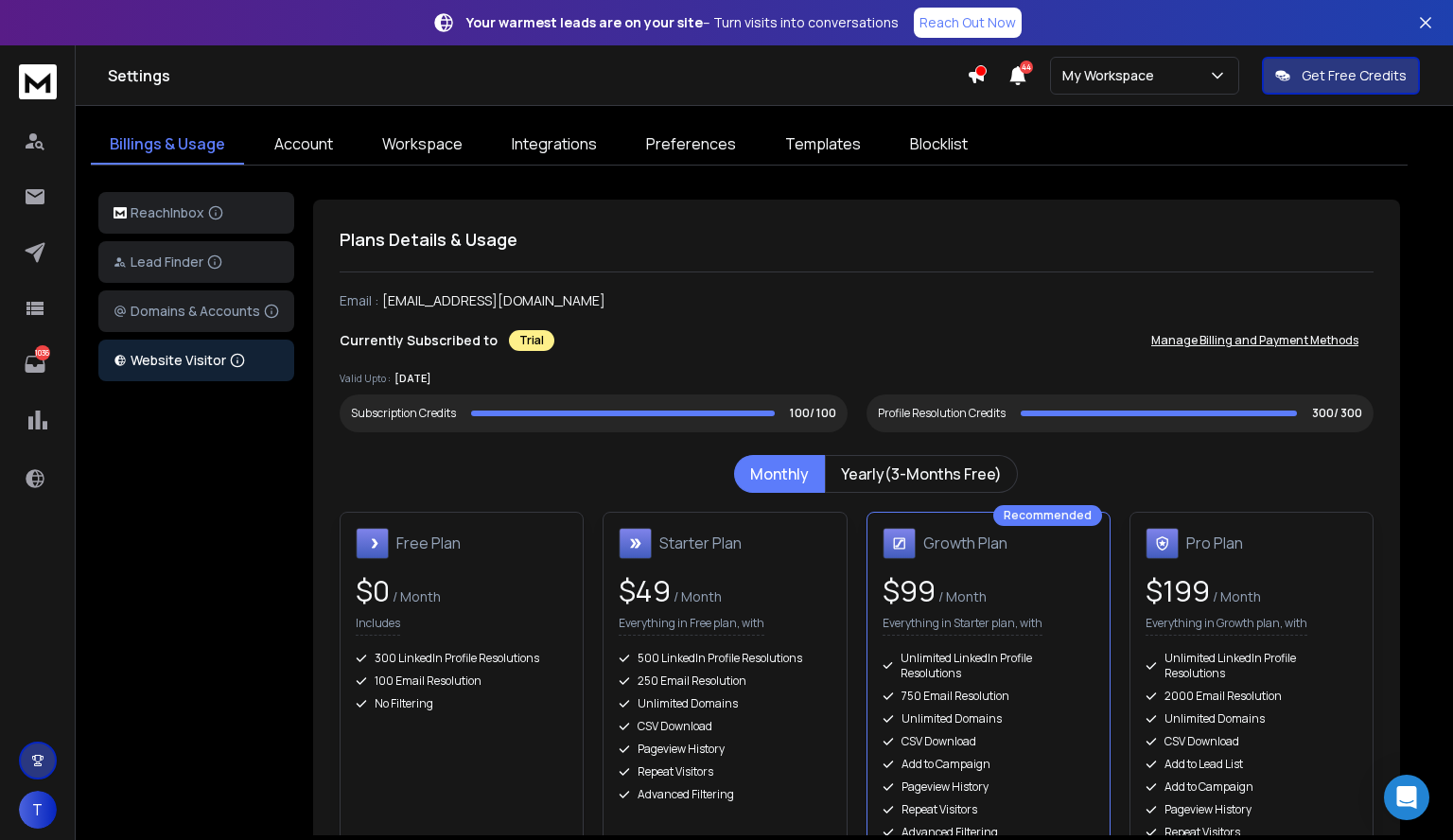
click at [289, 144] on link "Account" at bounding box center [304, 145] width 97 height 39
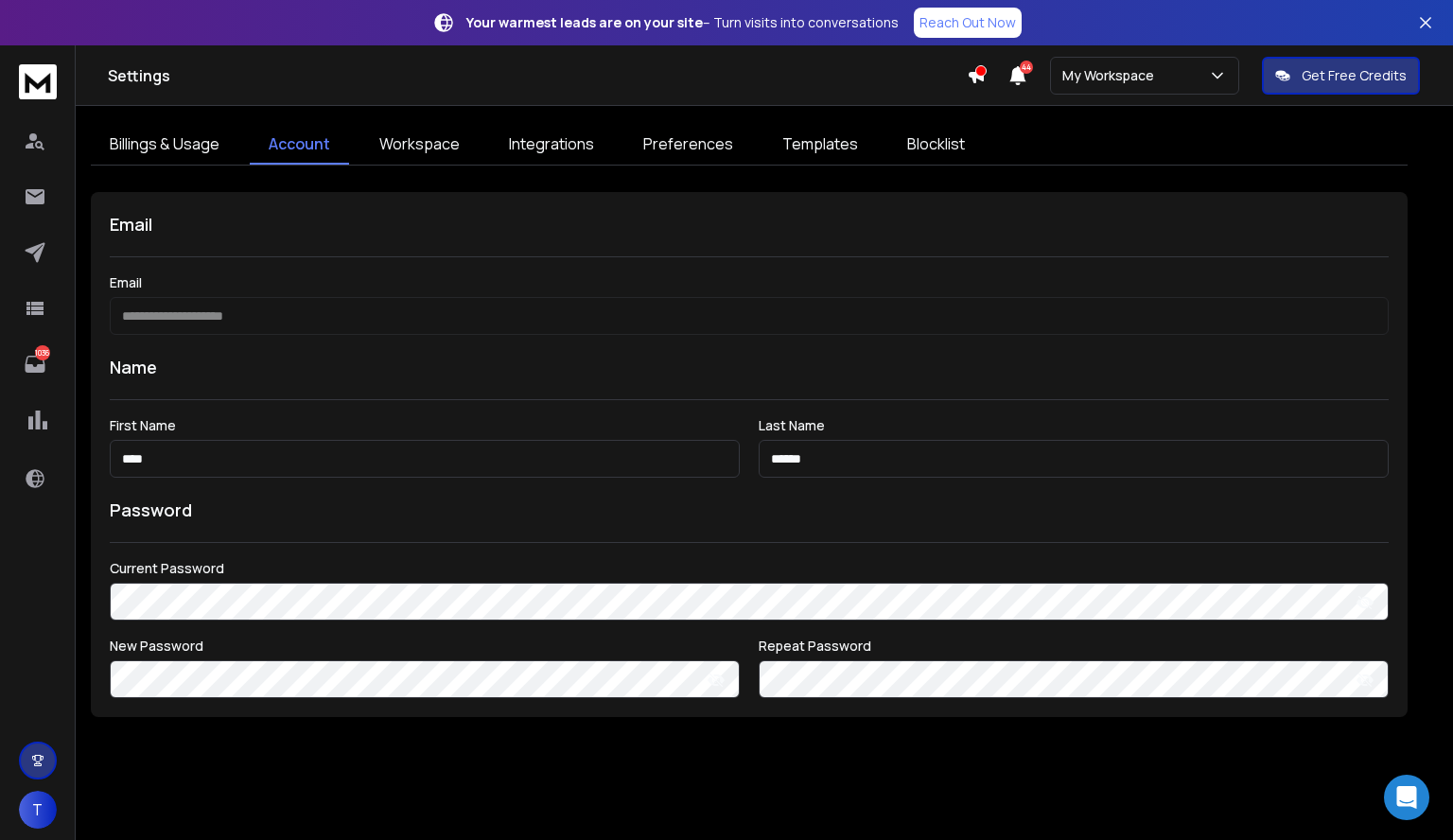
click at [416, 140] on link "Workspace" at bounding box center [419, 145] width 118 height 39
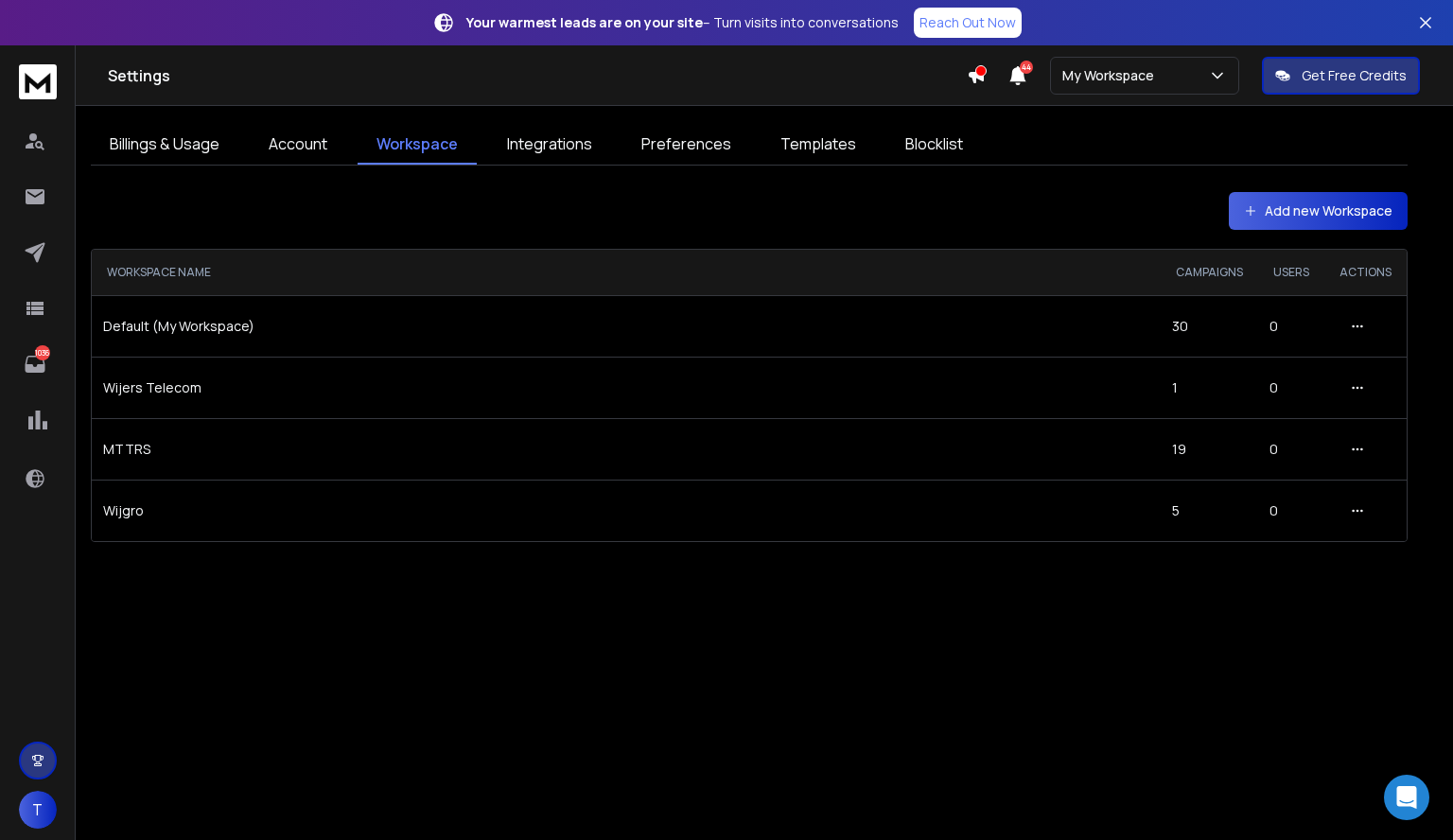
click at [556, 150] on link "Integrations" at bounding box center [549, 145] width 123 height 39
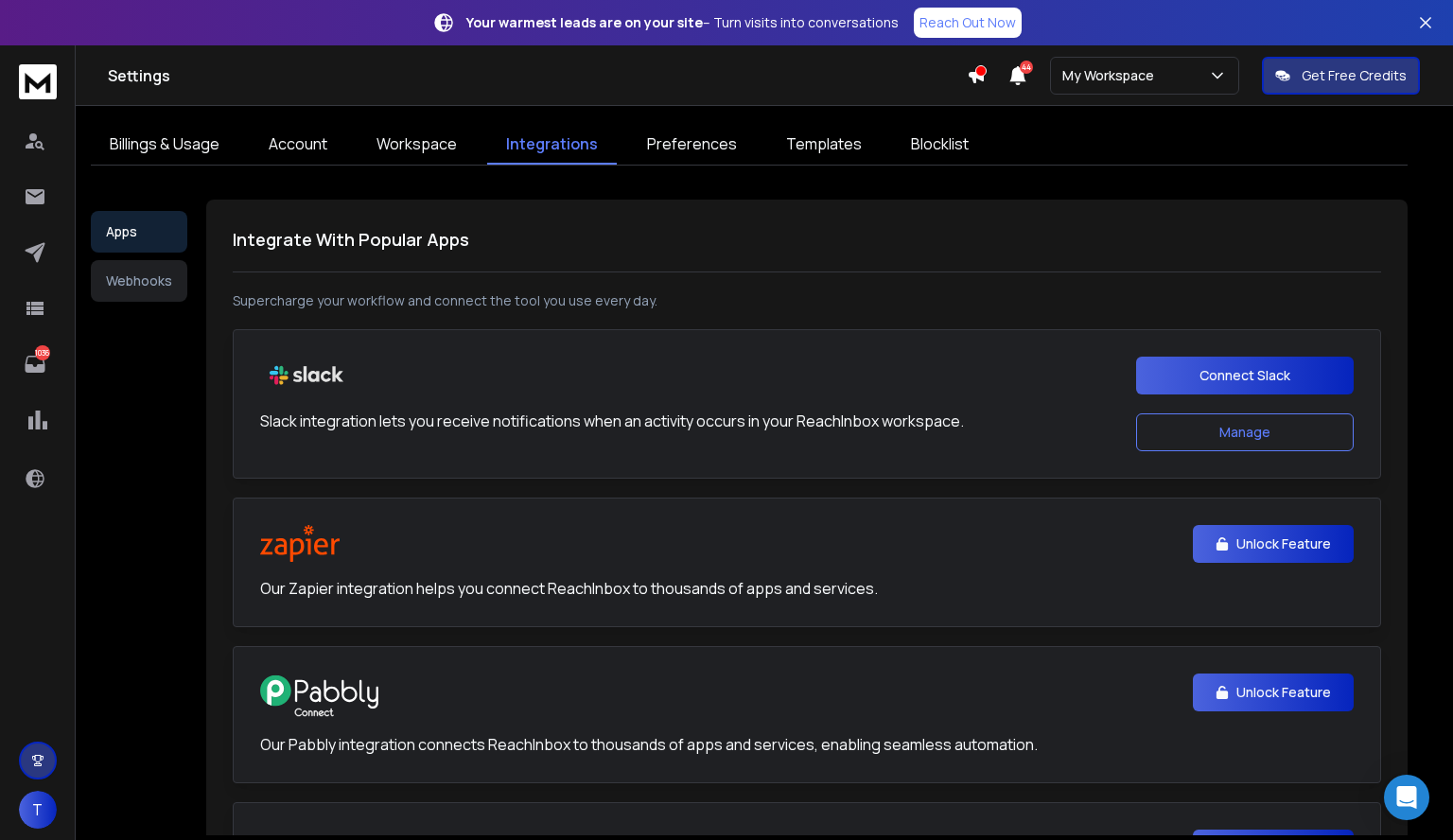
click at [710, 151] on link "Preferences" at bounding box center [691, 145] width 127 height 39
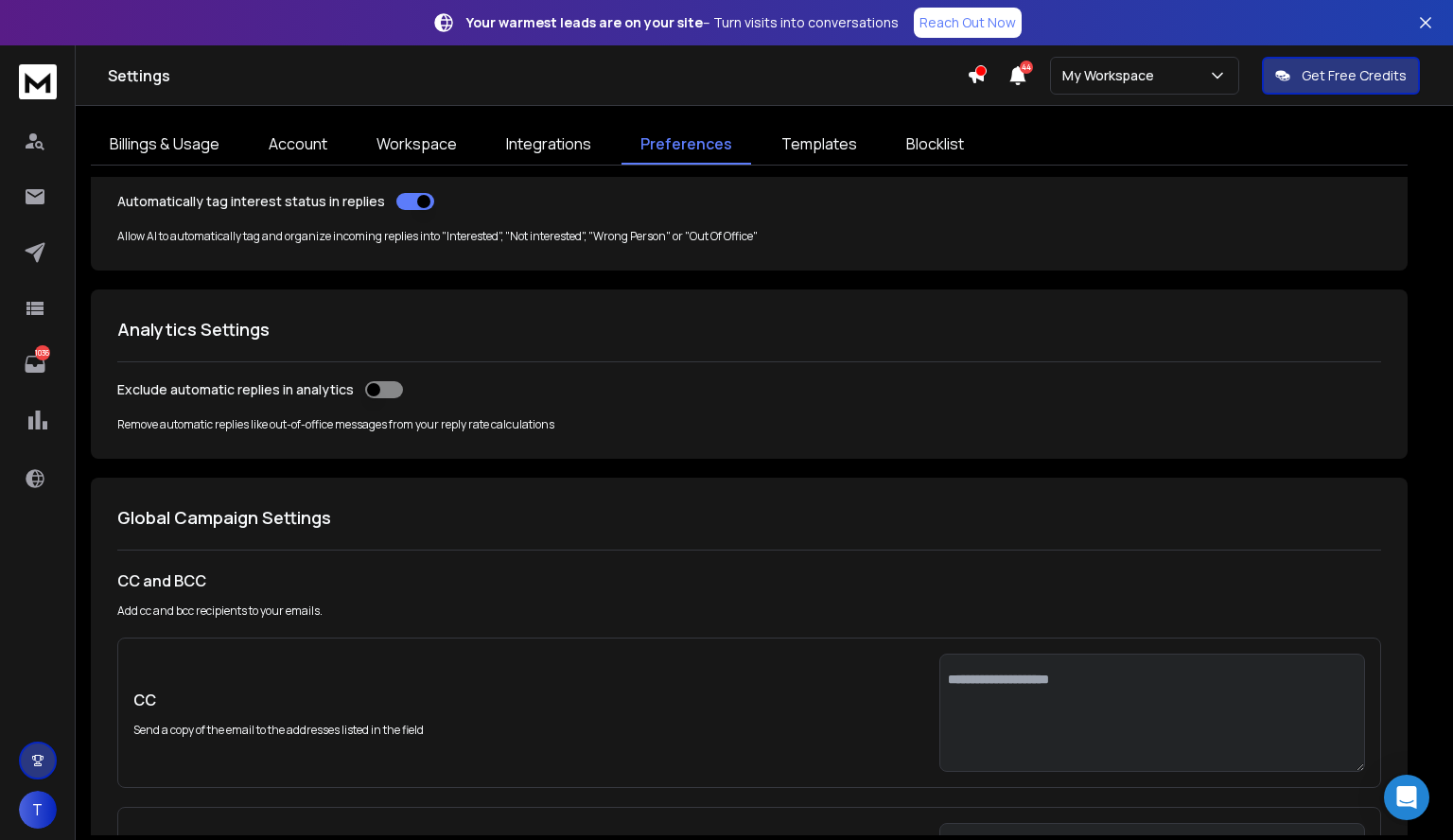
scroll to position [487, 0]
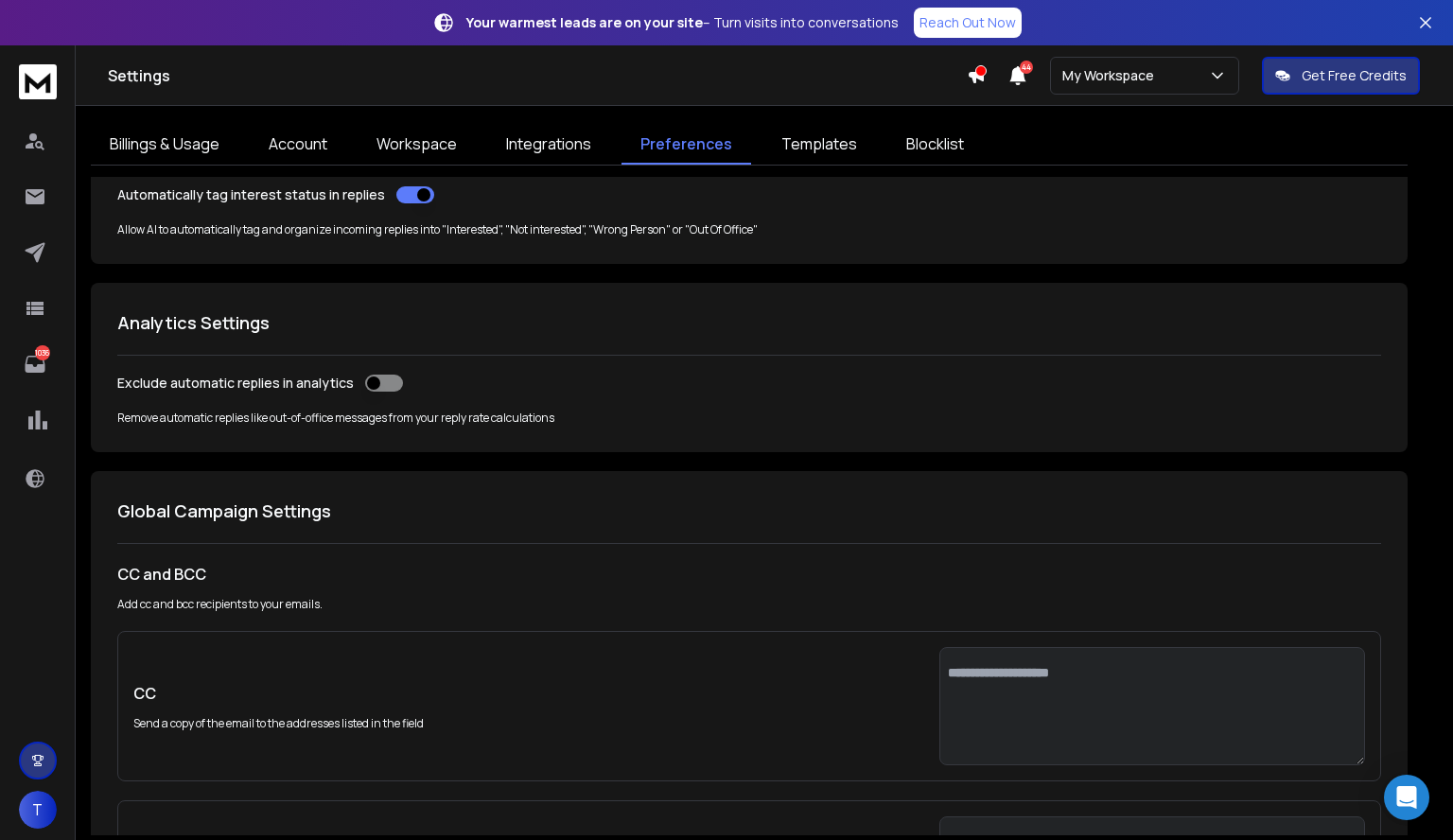
click at [387, 385] on button "Exclude automatic replies in analytics" at bounding box center [384, 383] width 37 height 17
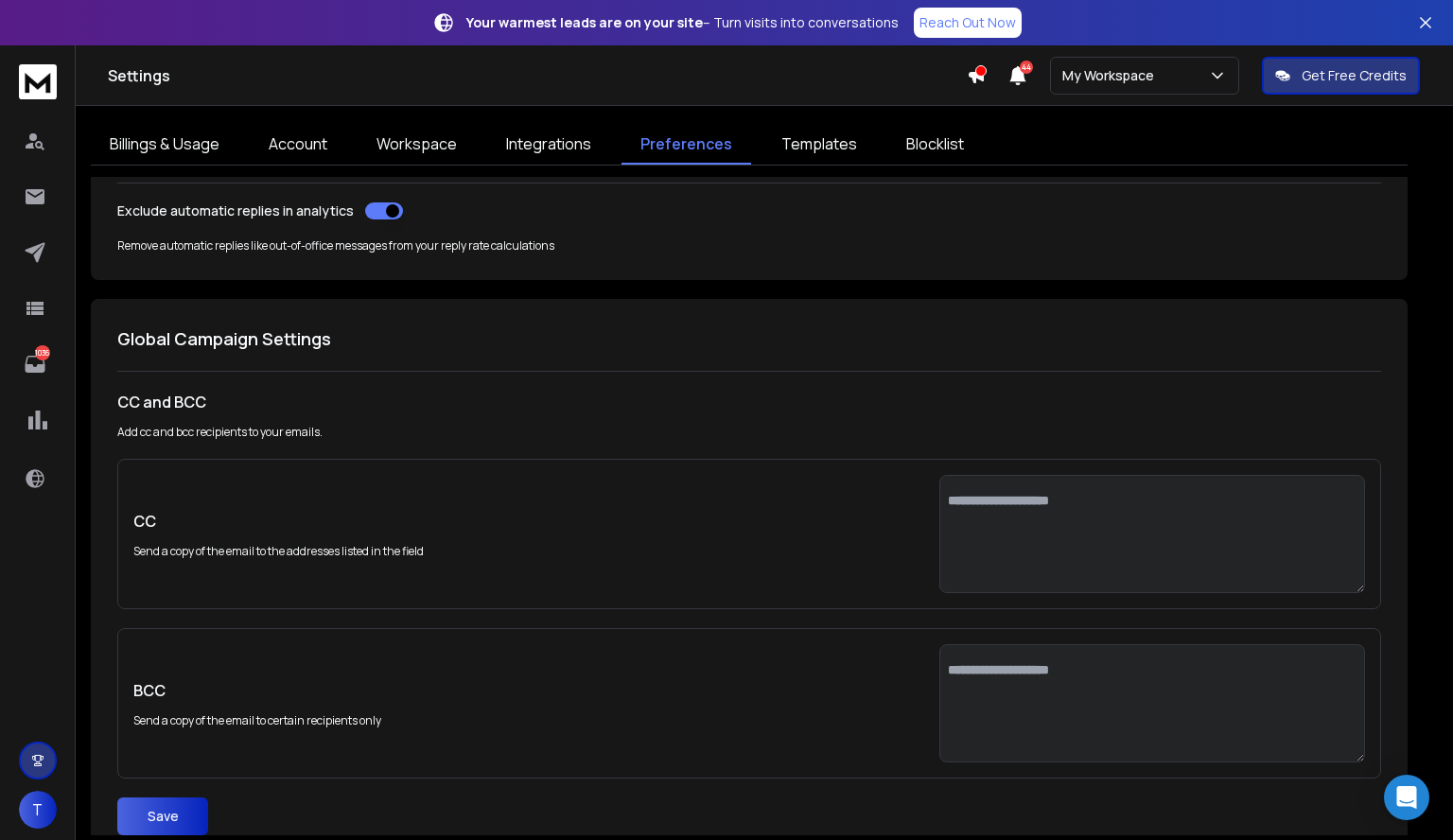
scroll to position [684, 0]
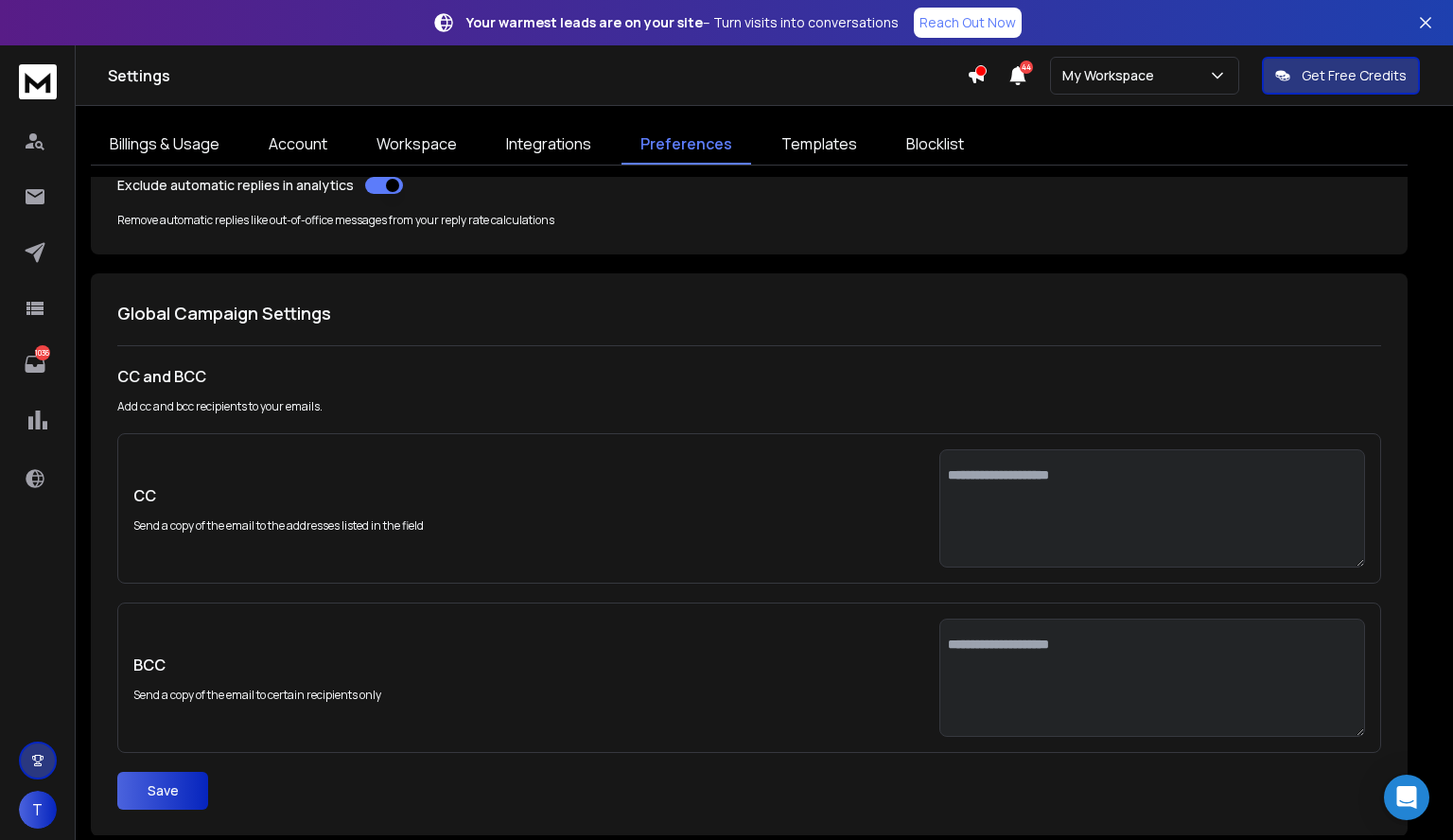
click at [176, 800] on button "Save" at bounding box center [163, 791] width 91 height 37
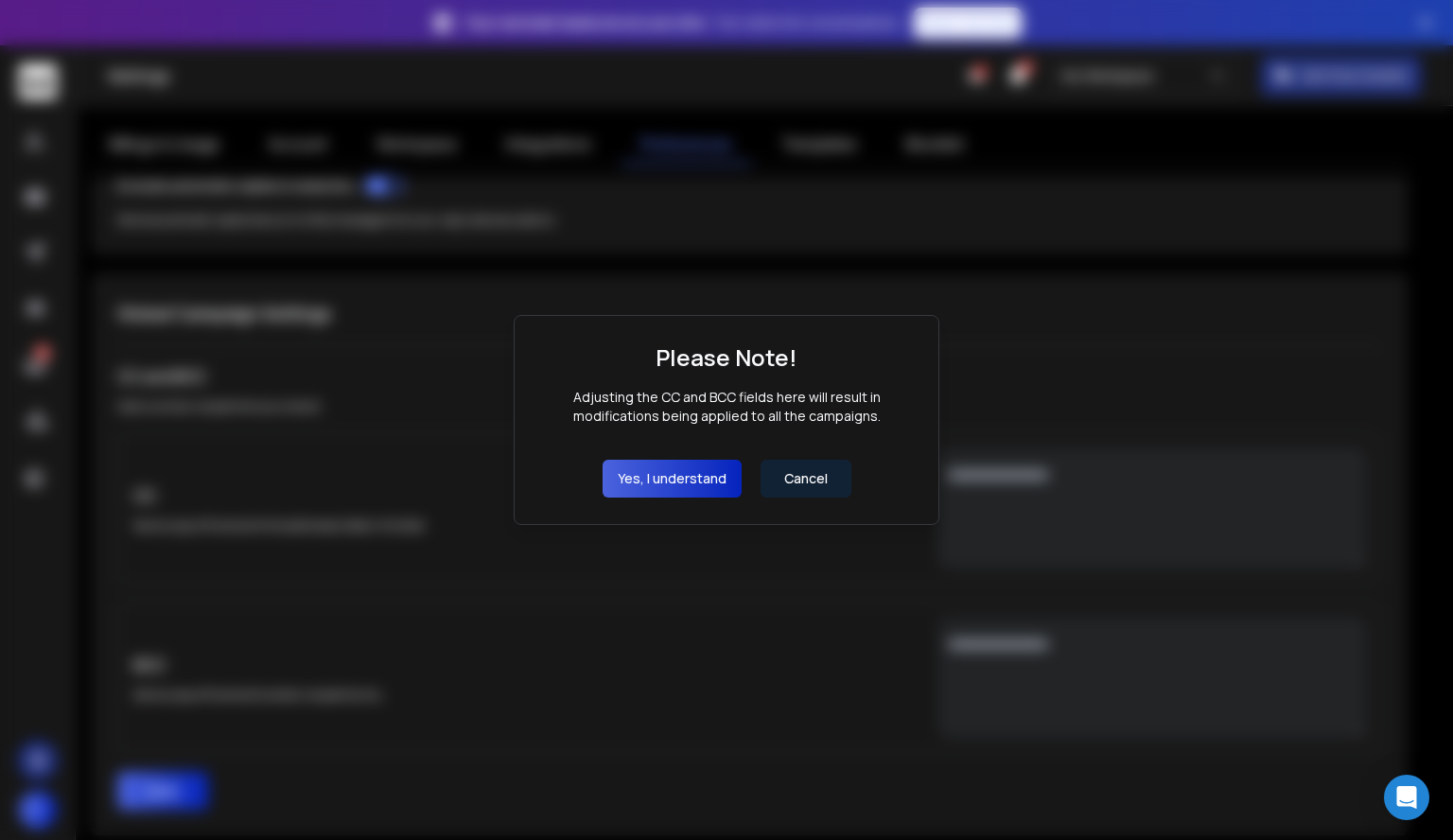
click at [784, 470] on button "Cancel" at bounding box center [806, 478] width 91 height 37
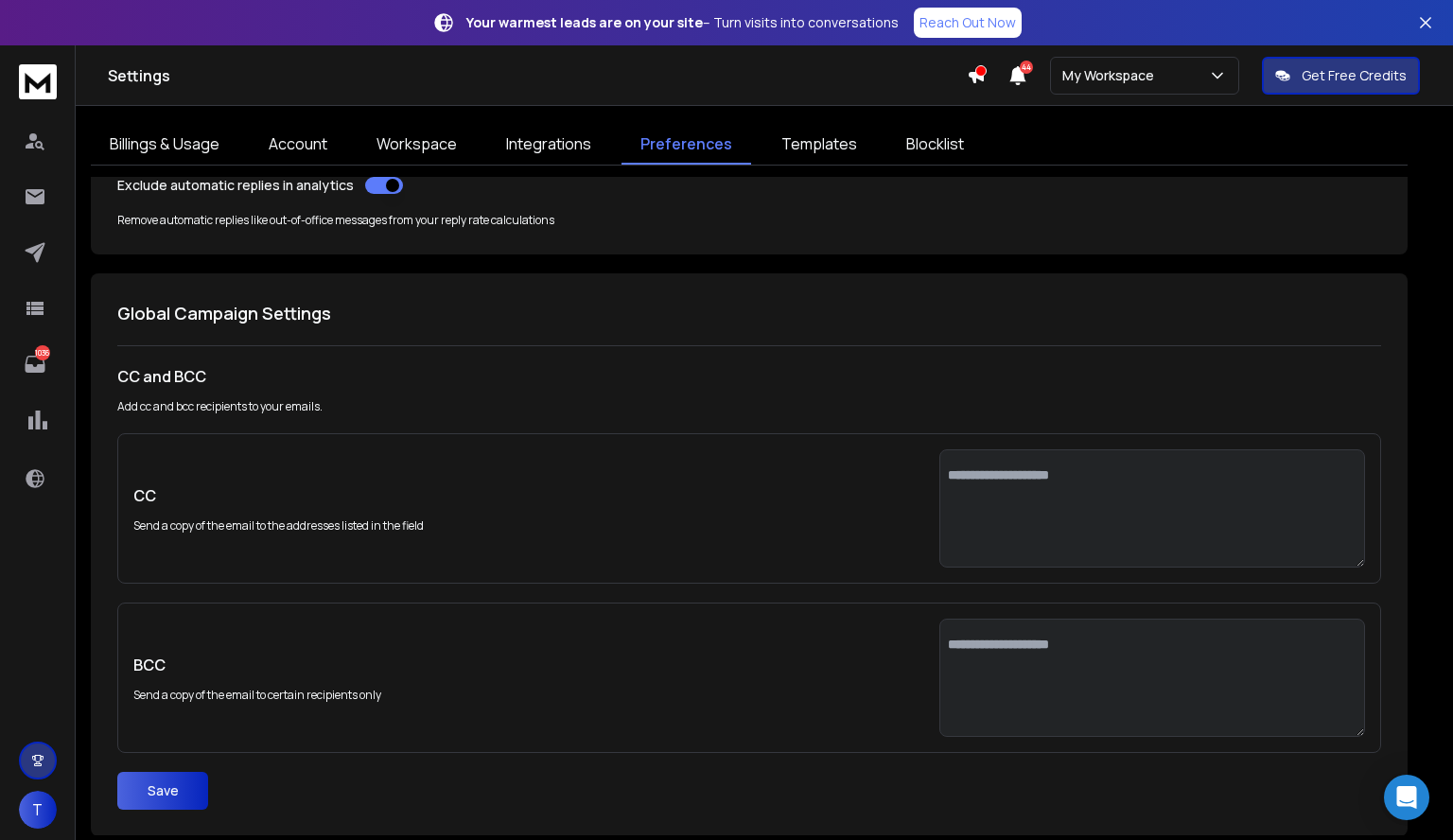
click at [178, 791] on button "Save" at bounding box center [163, 791] width 91 height 37
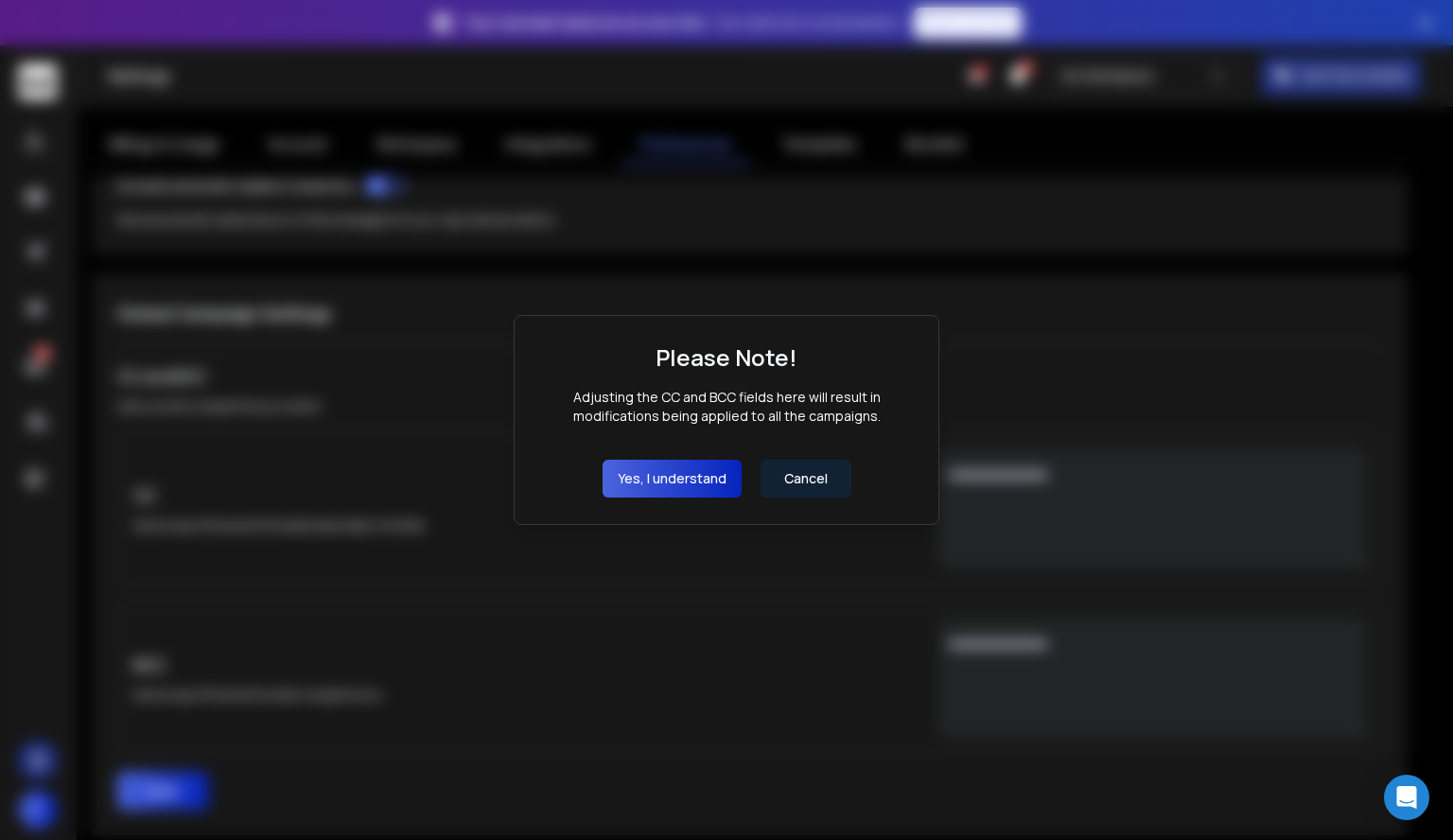
click at [657, 484] on button "Yes, I understand" at bounding box center [672, 478] width 139 height 37
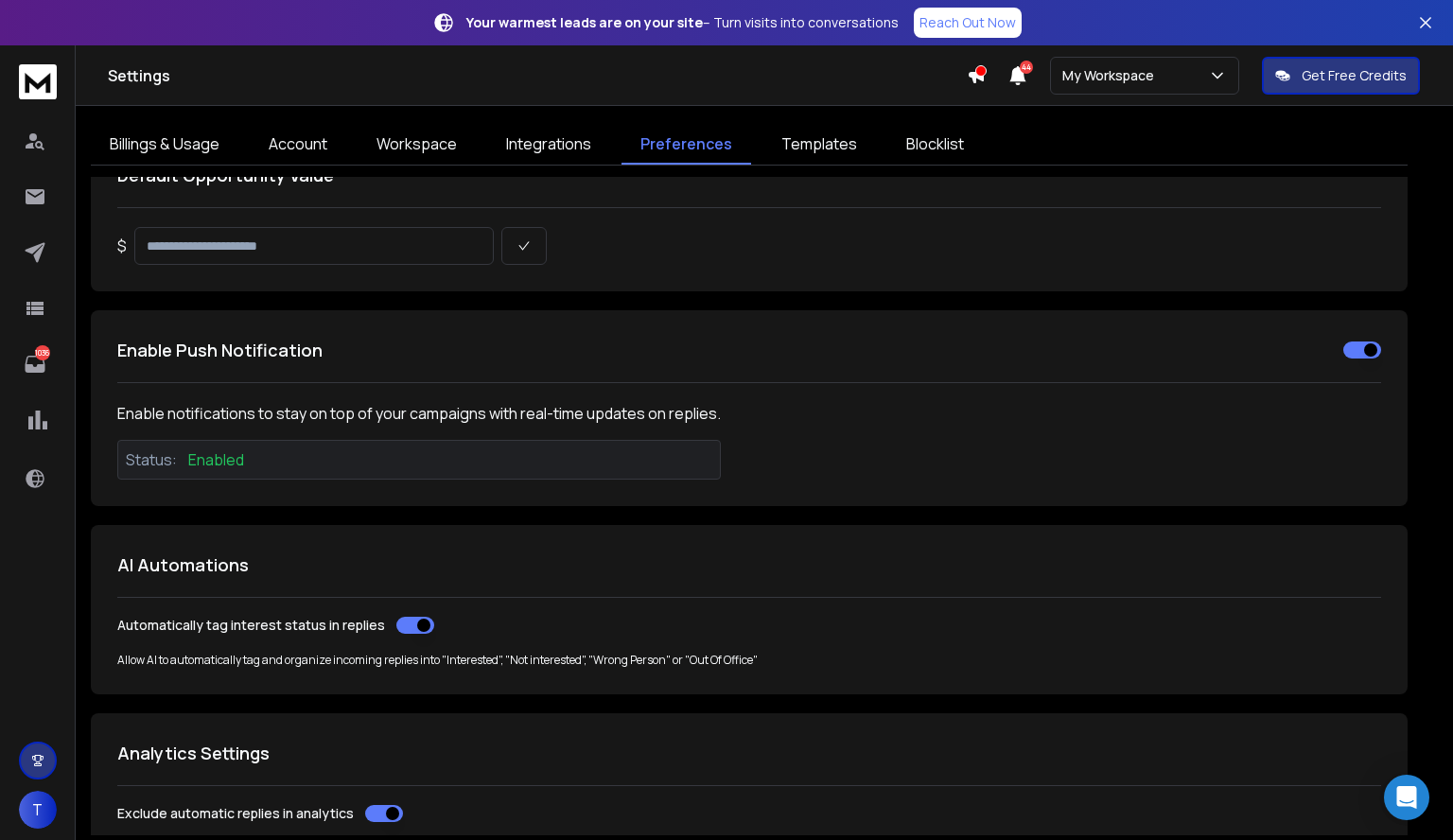
scroll to position [0, 0]
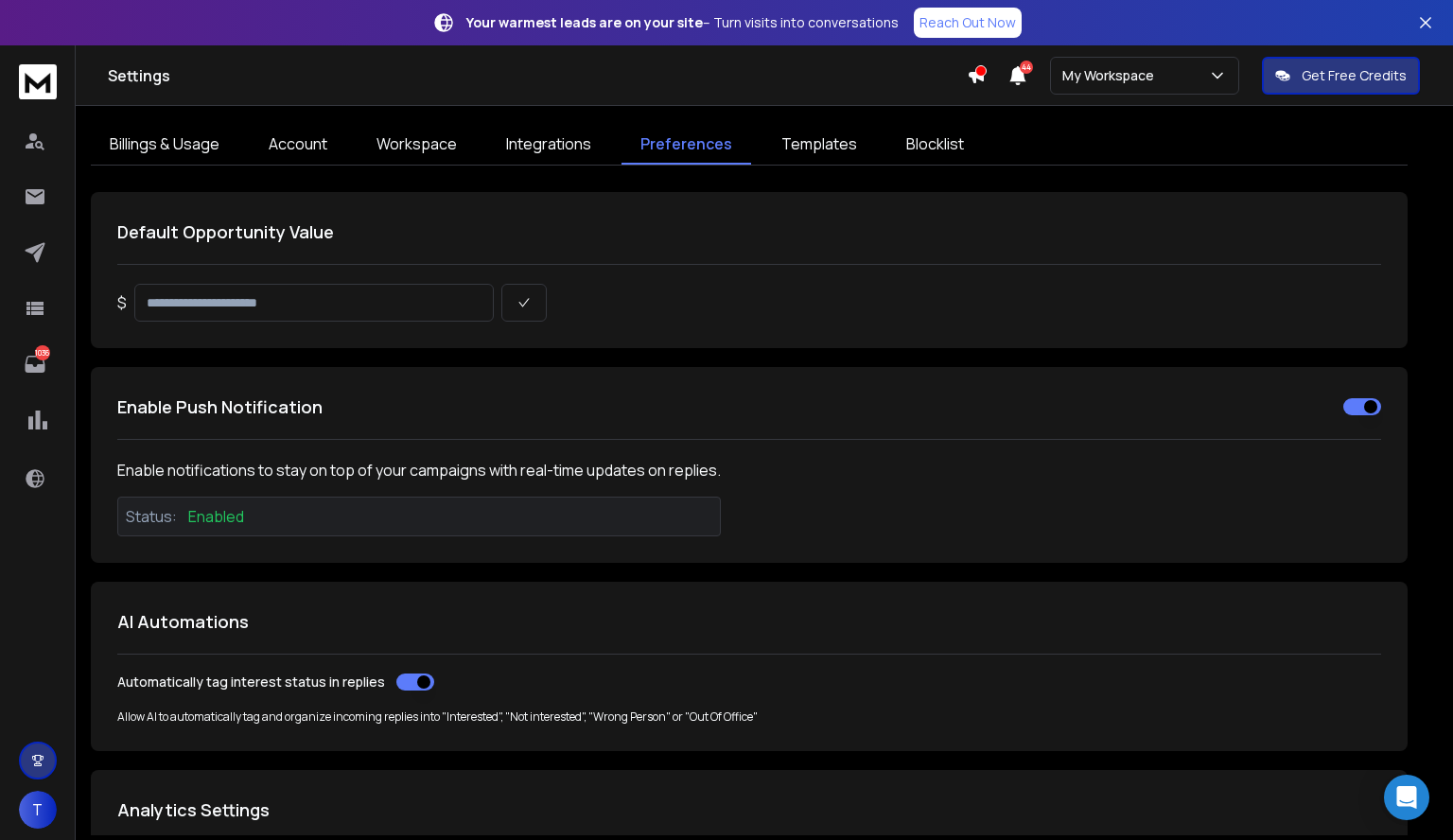
click at [799, 140] on link "Templates" at bounding box center [819, 145] width 113 height 39
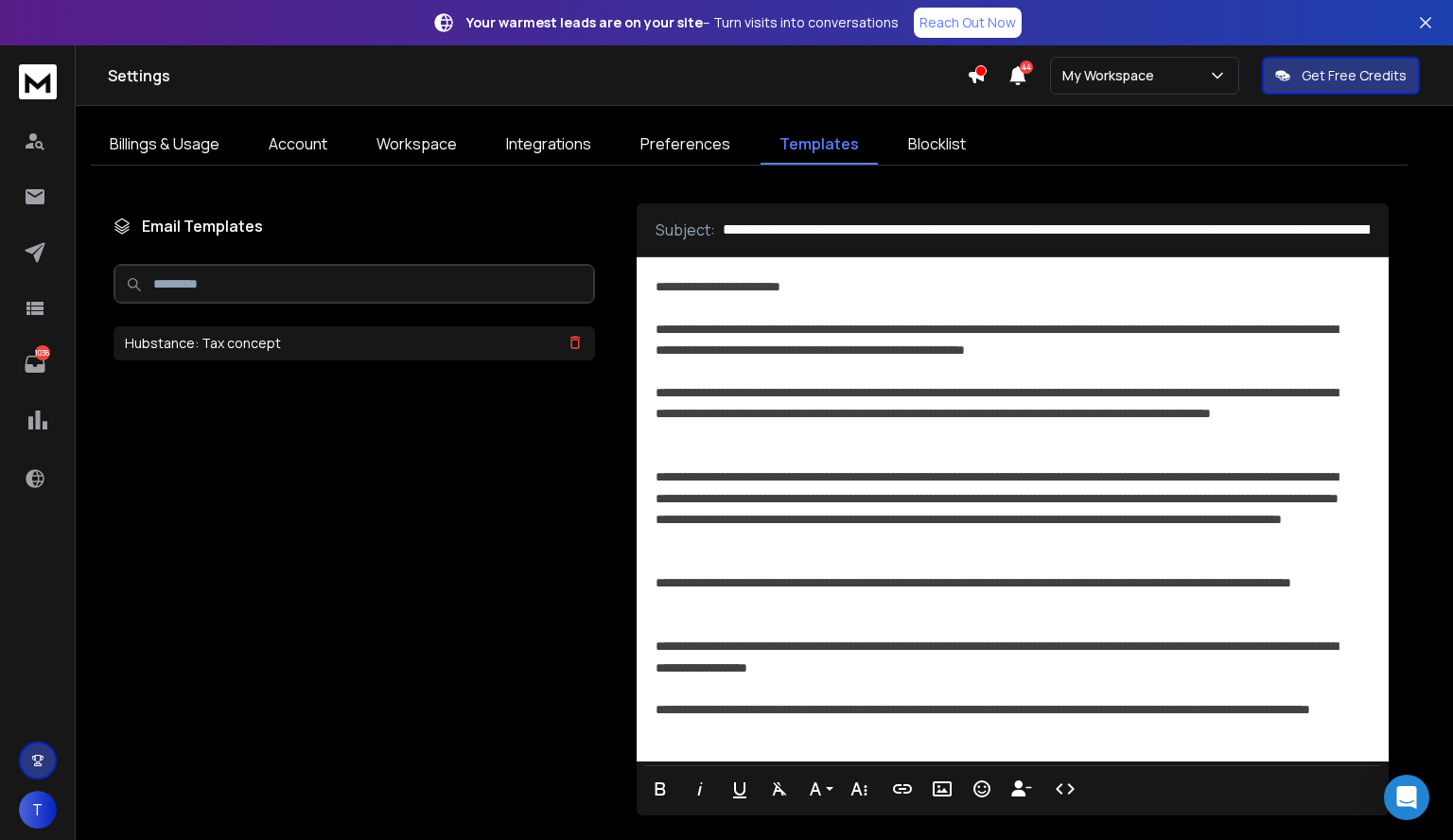
click at [927, 144] on link "Blocklist" at bounding box center [937, 145] width 96 height 39
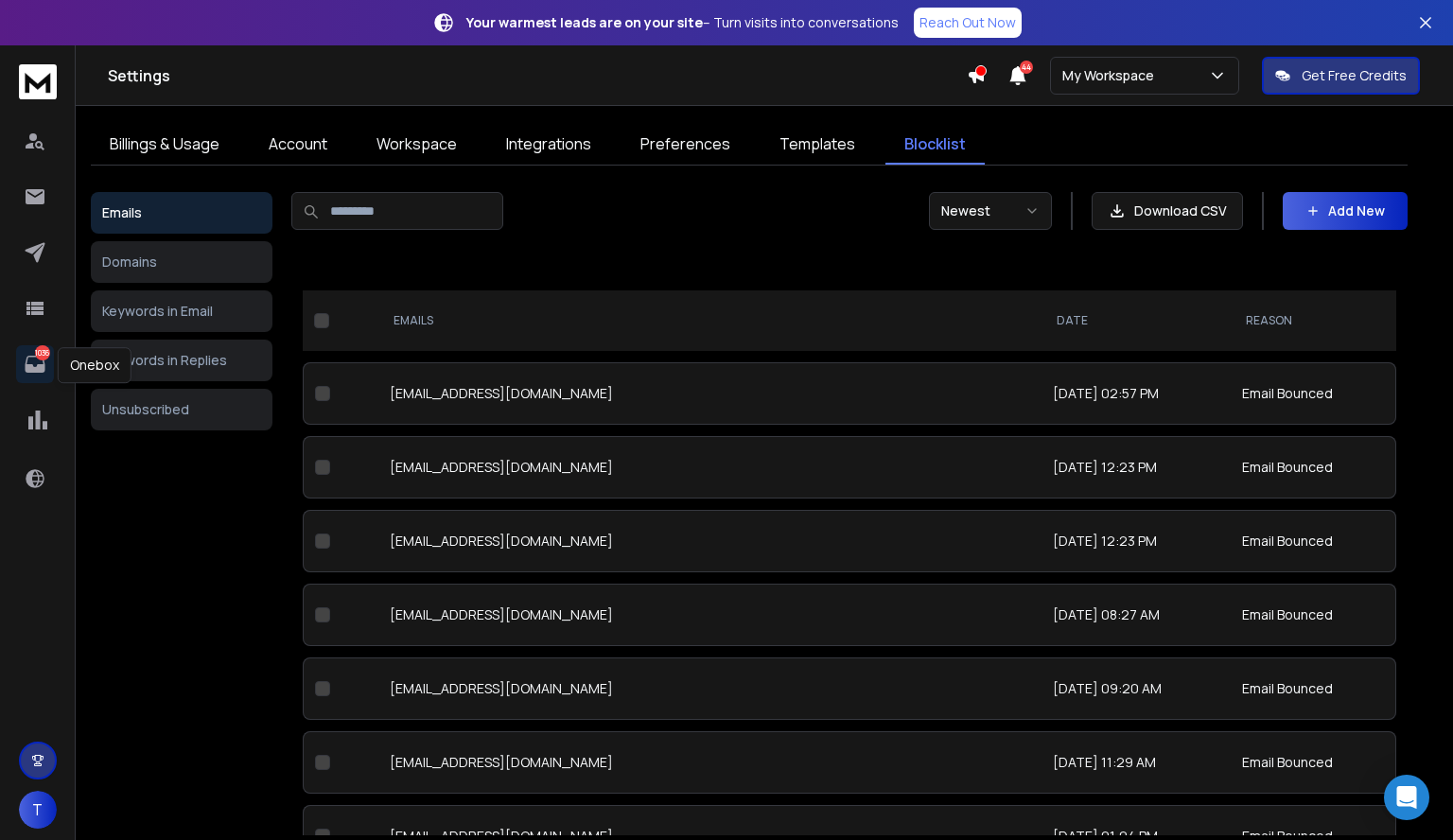
click at [35, 359] on p "1036" at bounding box center [41, 352] width 15 height 15
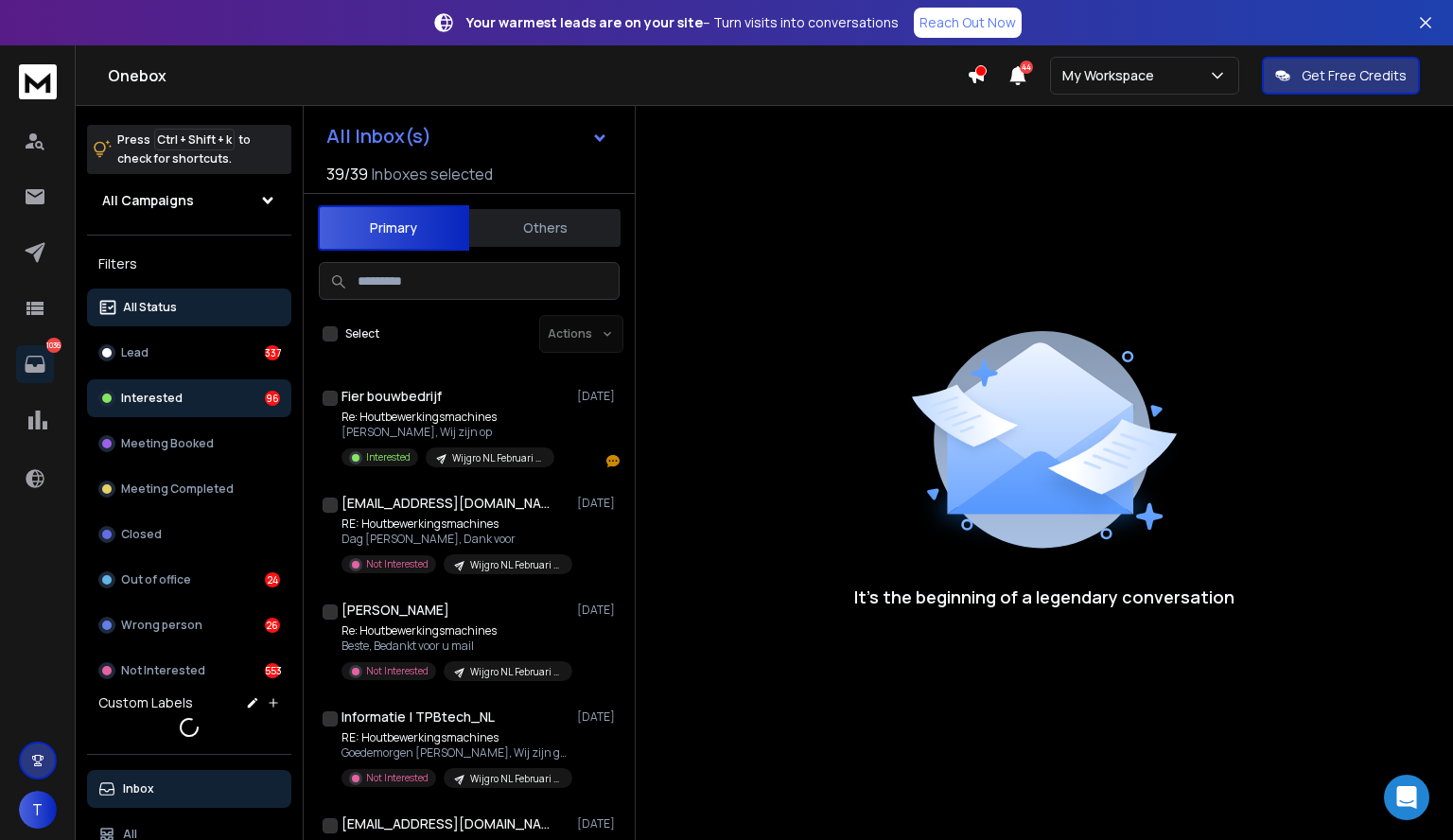
click at [174, 404] on p "Interested" at bounding box center [152, 397] width 61 height 15
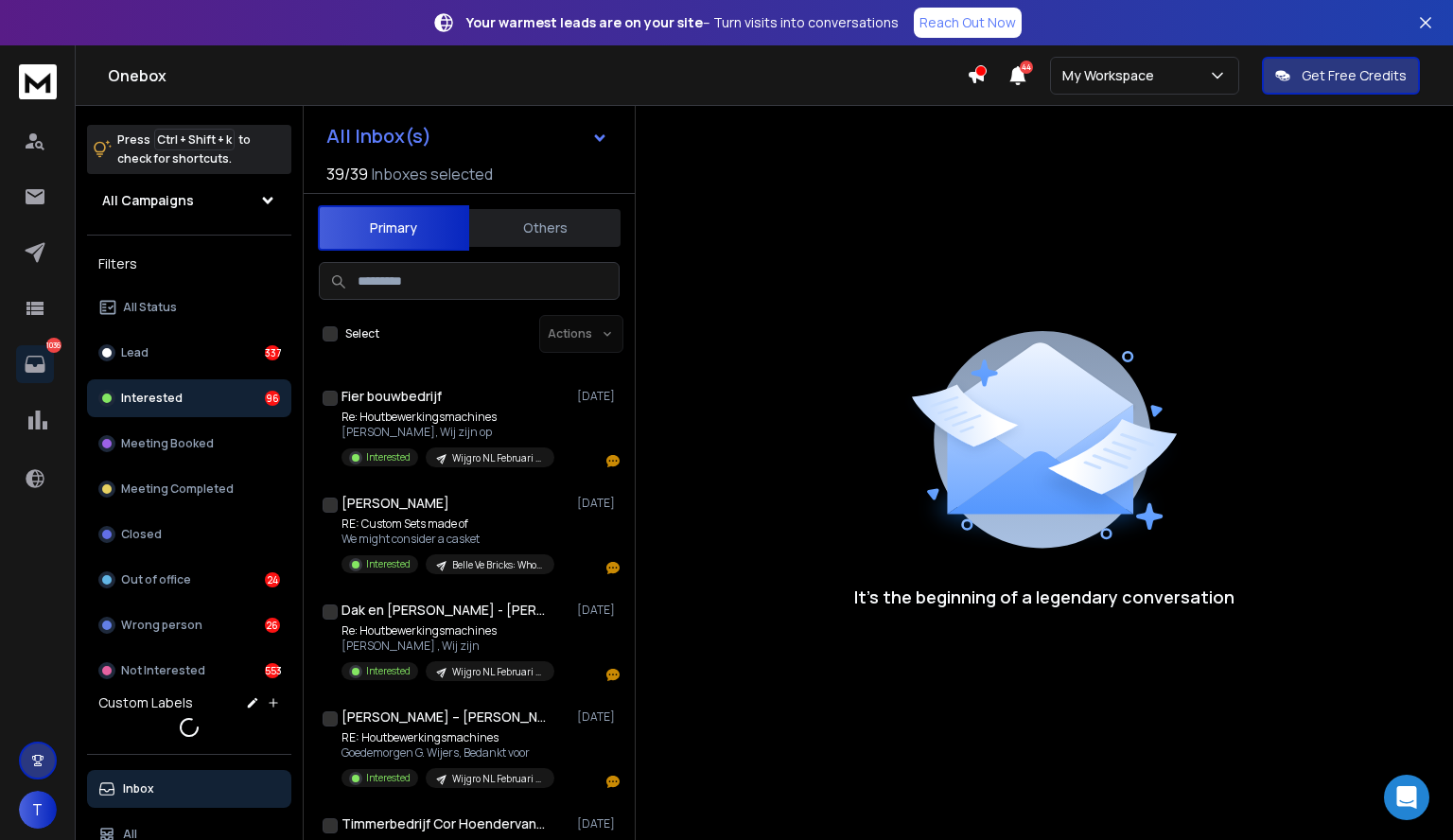
click at [584, 328] on div "Actions" at bounding box center [581, 333] width 84 height 37
click at [591, 333] on div "Actions" at bounding box center [581, 333] width 84 height 37
click at [342, 393] on button "SELECT THIS PAGE" at bounding box center [343, 390] width 15 height 15
click at [575, 340] on p "Actions" at bounding box center [569, 333] width 44 height 15
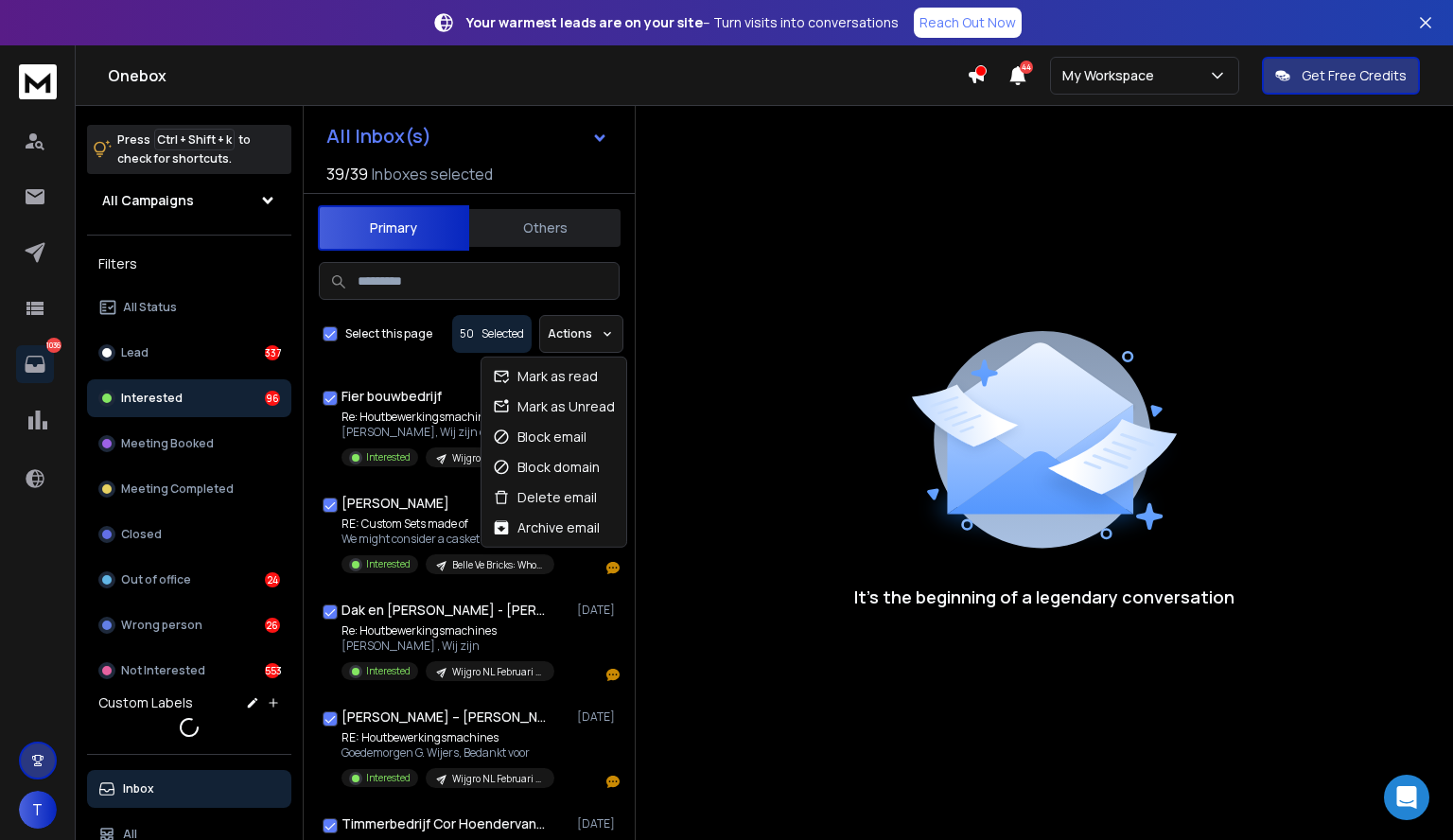
click at [208, 401] on button "Interested 96" at bounding box center [188, 398] width 204 height 37
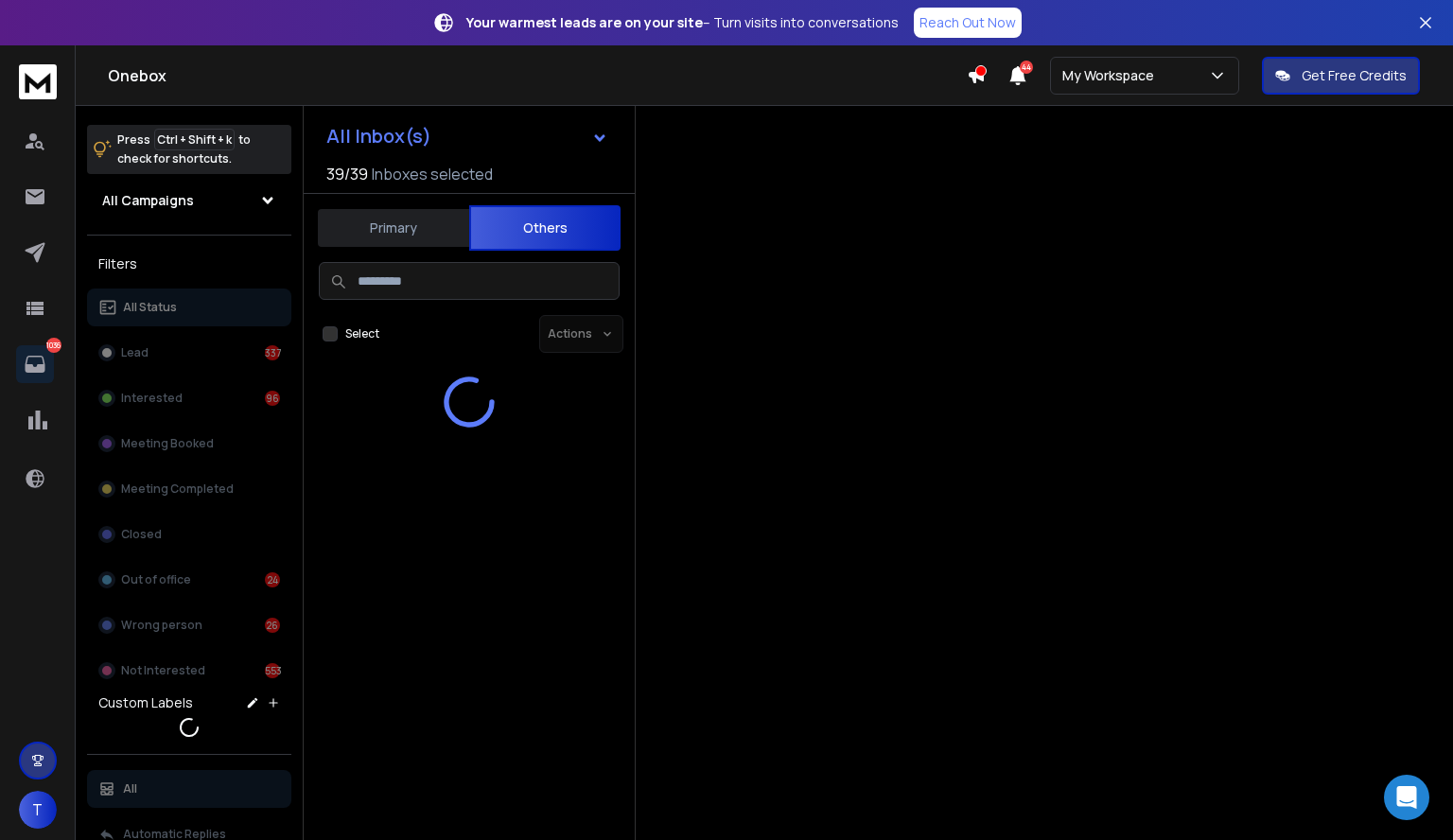
click at [517, 234] on button "Others" at bounding box center [545, 228] width 151 height 45
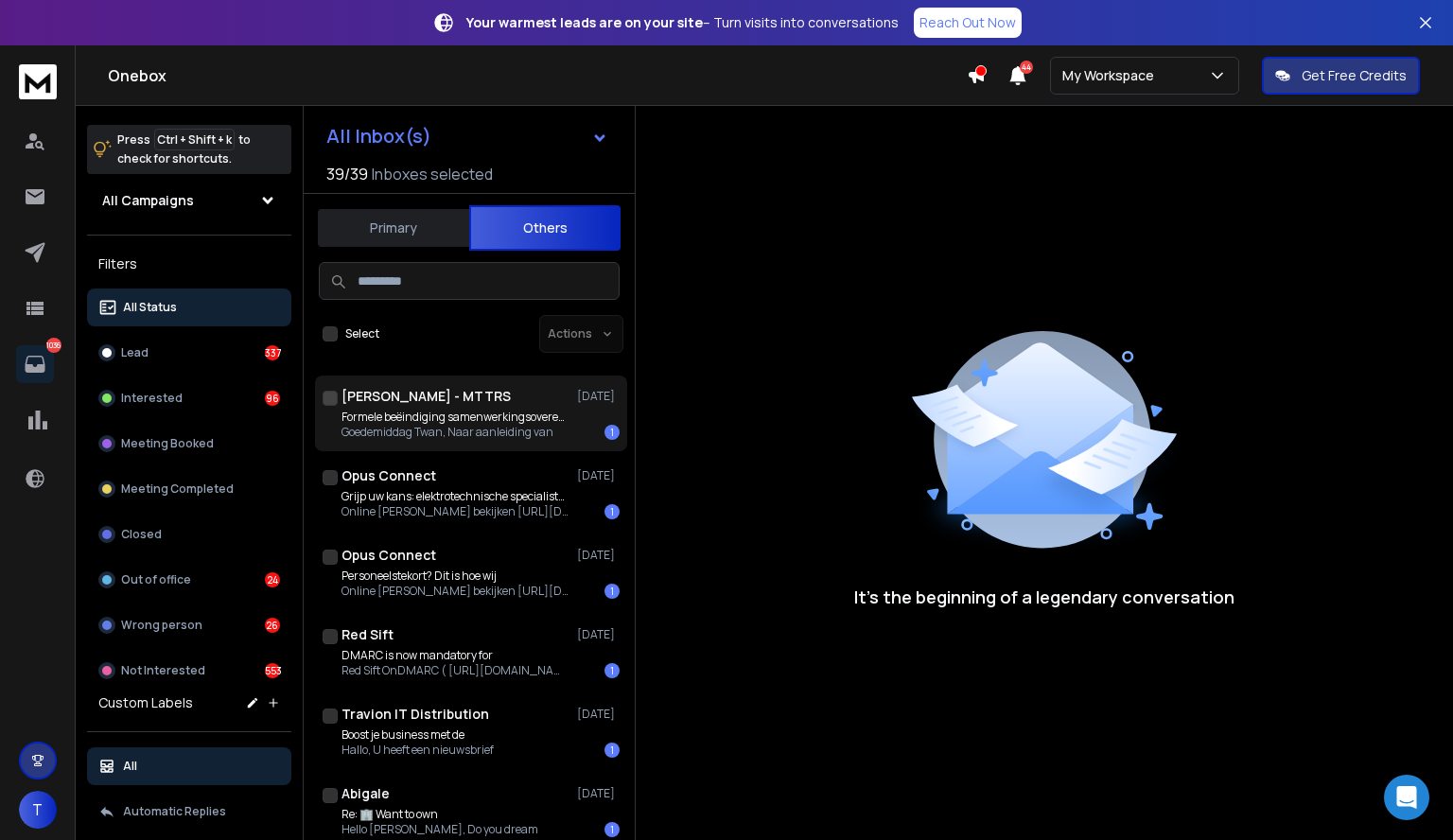
click at [472, 399] on h1 "[PERSON_NAME] - MTTRS" at bounding box center [426, 395] width 170 height 19
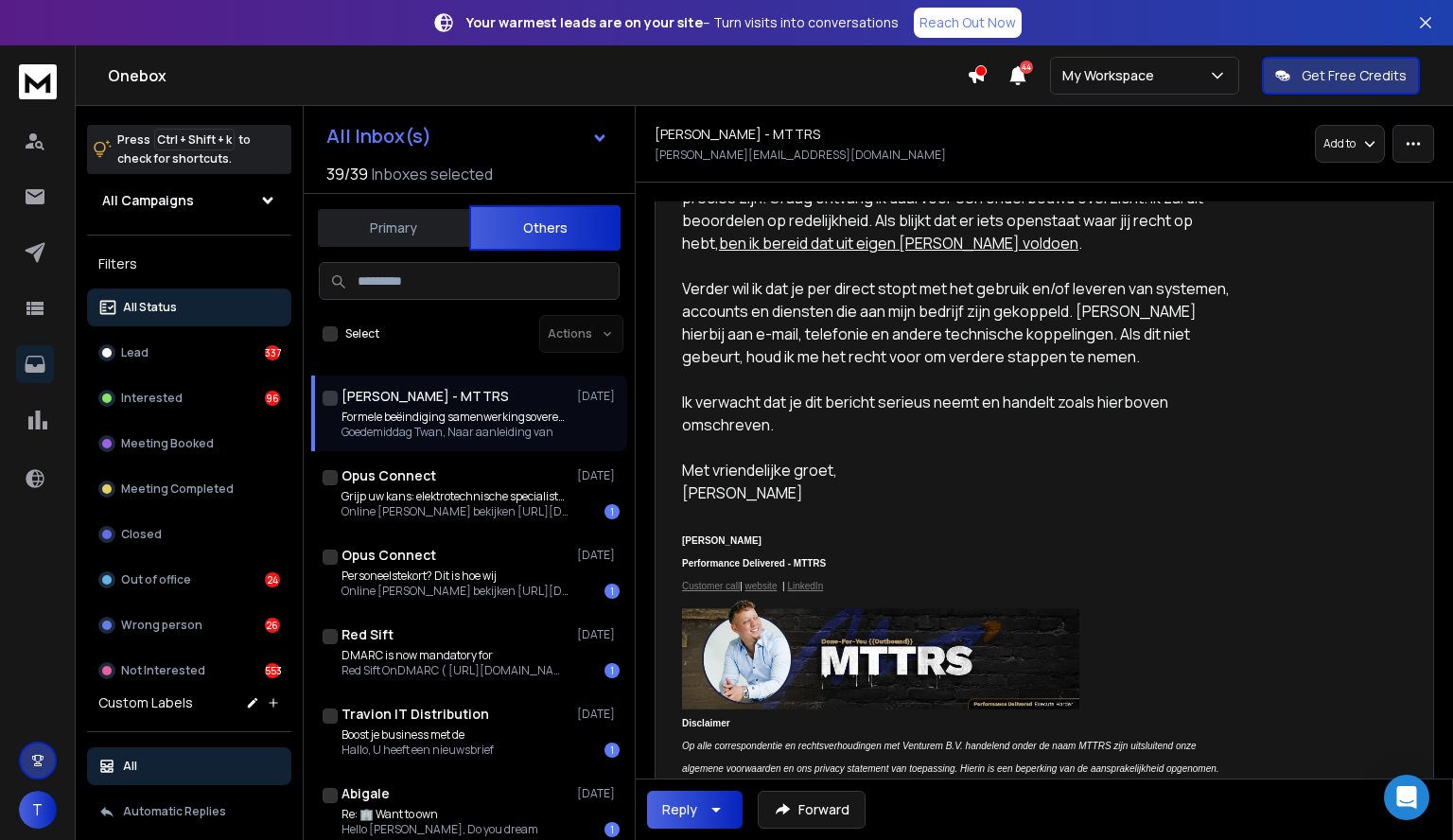
scroll to position [1272, 0]
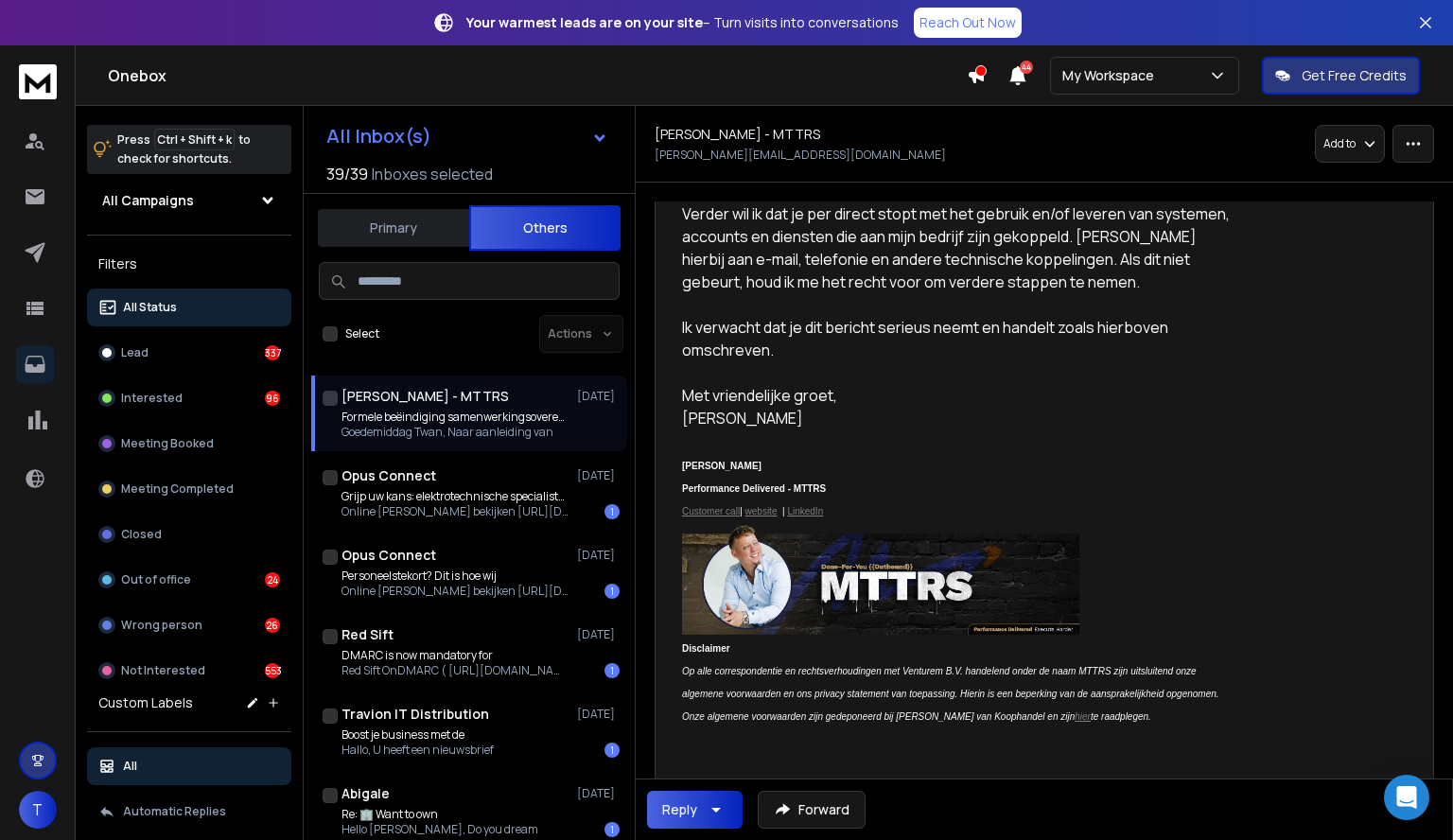
click at [181, 299] on button "All Status" at bounding box center [188, 308] width 204 height 37
click at [164, 334] on button "Lead 337" at bounding box center [188, 353] width 204 height 37
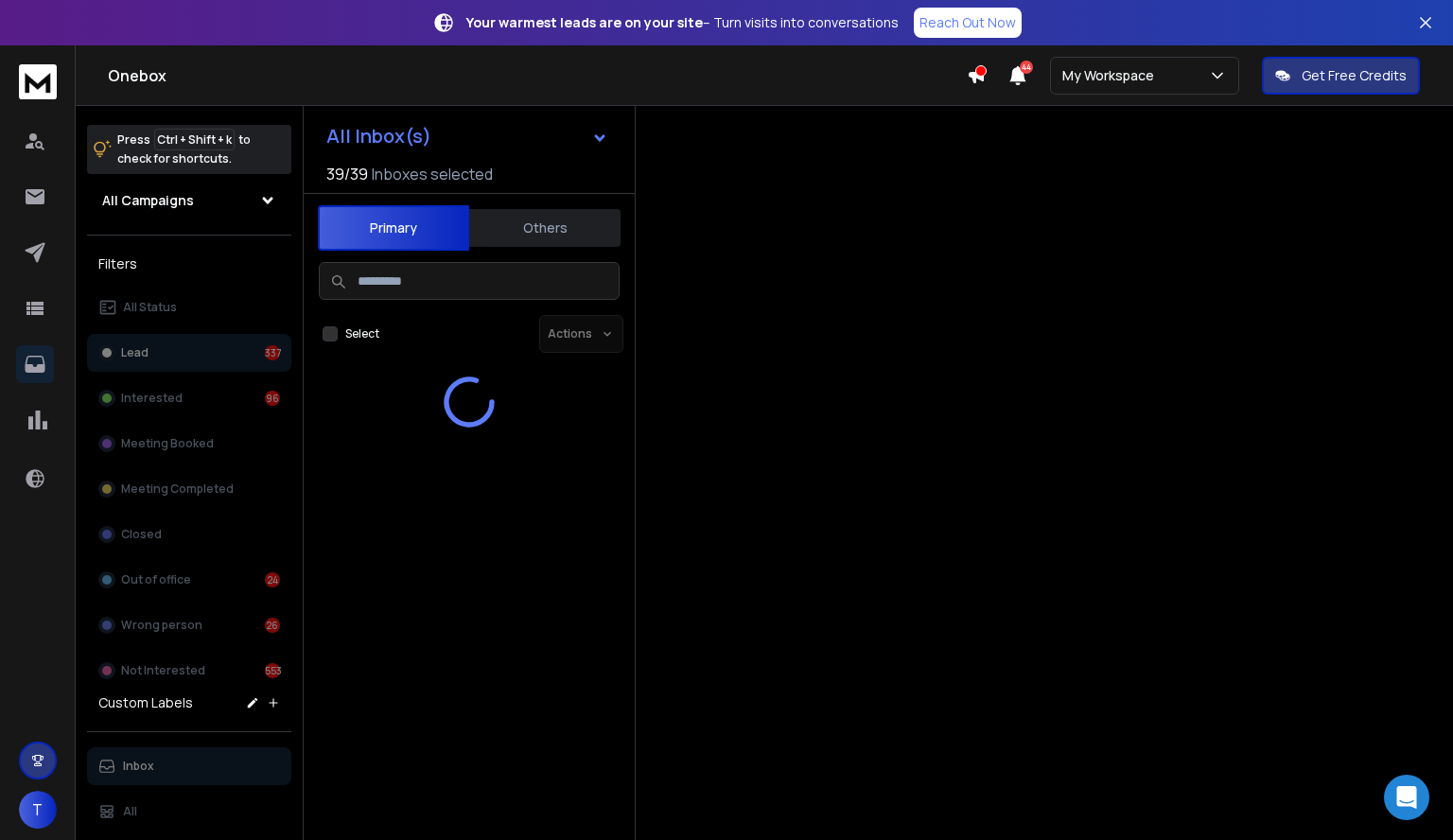
scroll to position [0, 0]
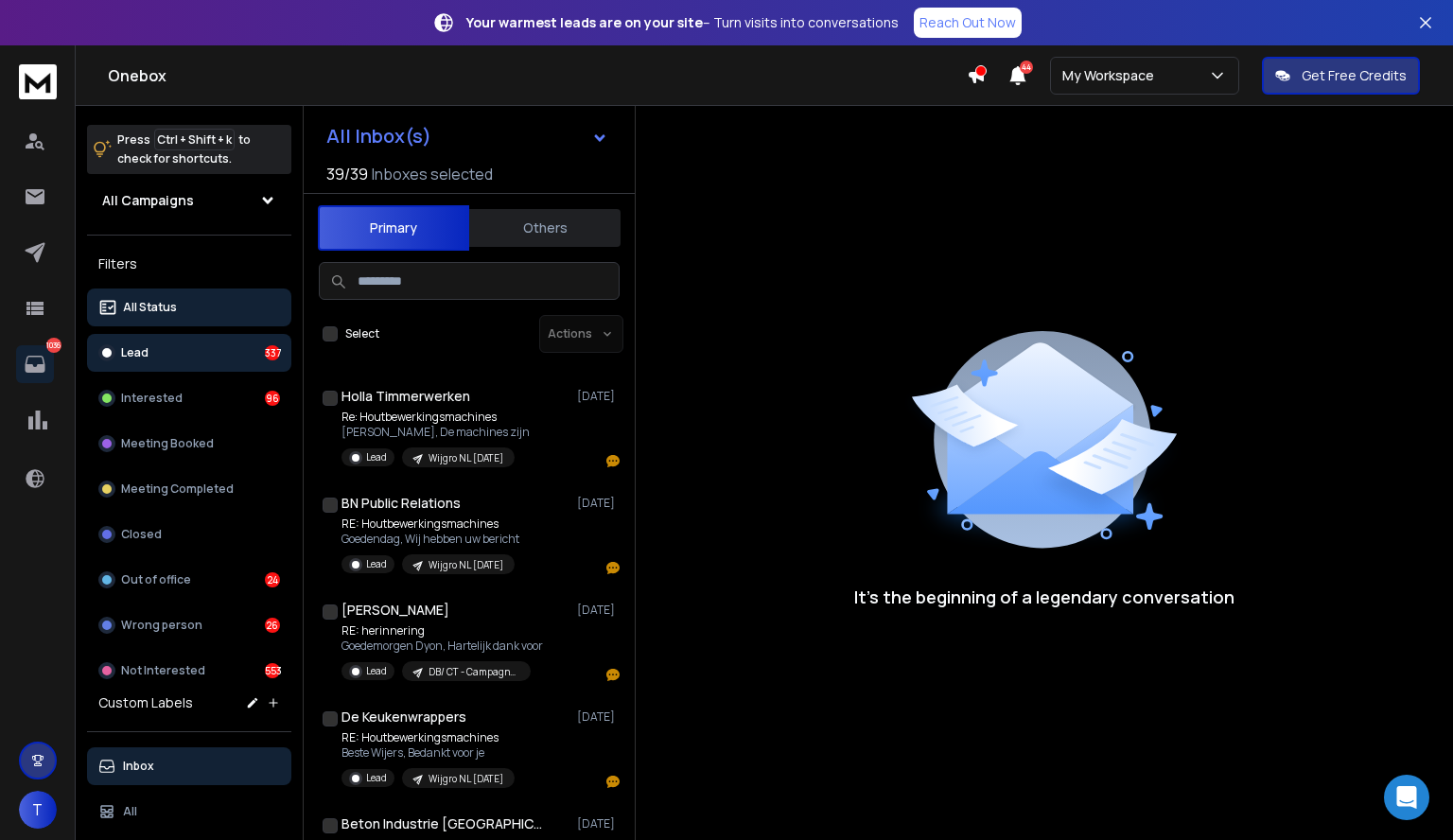
click at [160, 308] on p "All Status" at bounding box center [150, 307] width 54 height 15
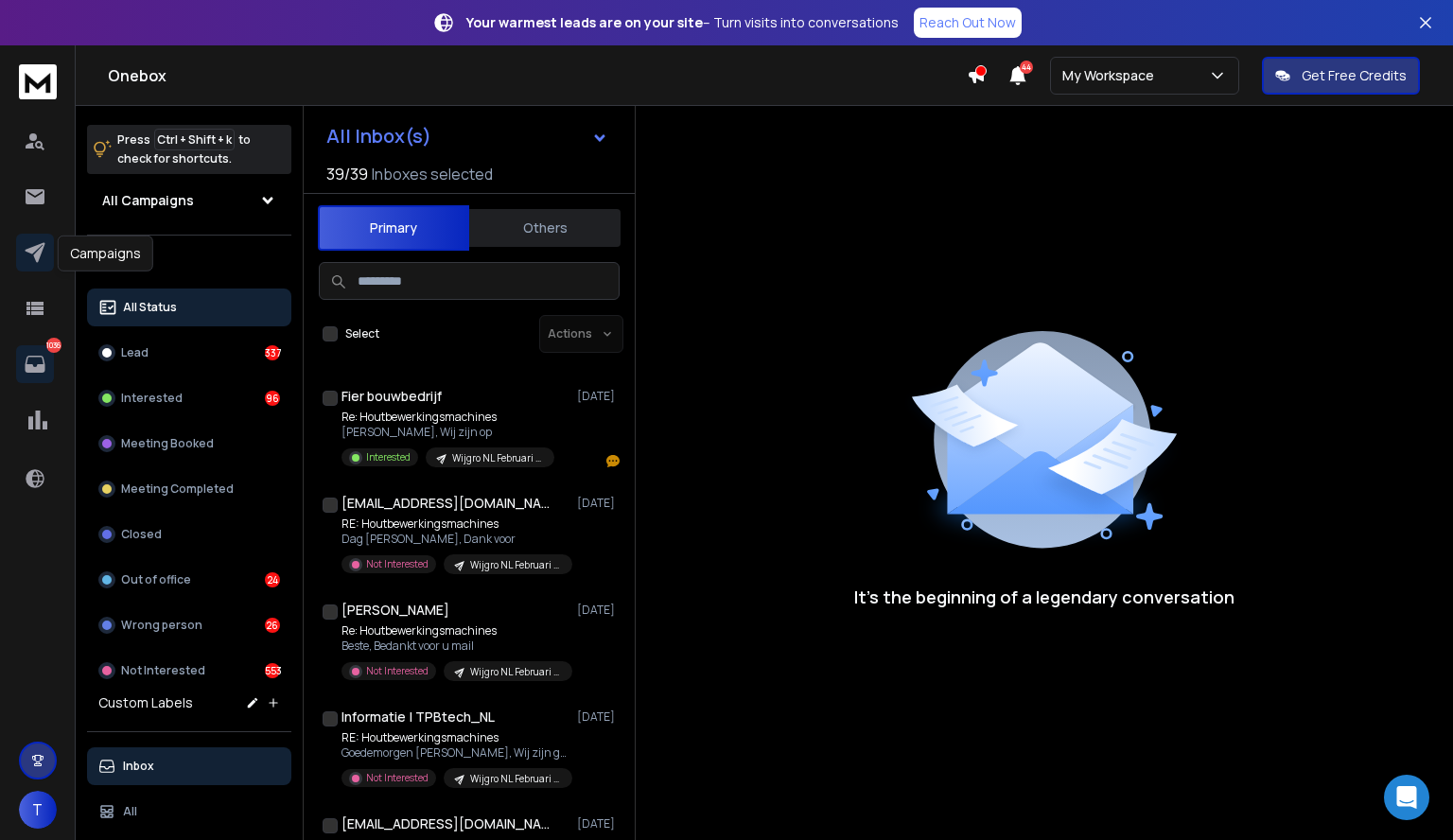
click at [39, 262] on icon at bounding box center [35, 252] width 23 height 23
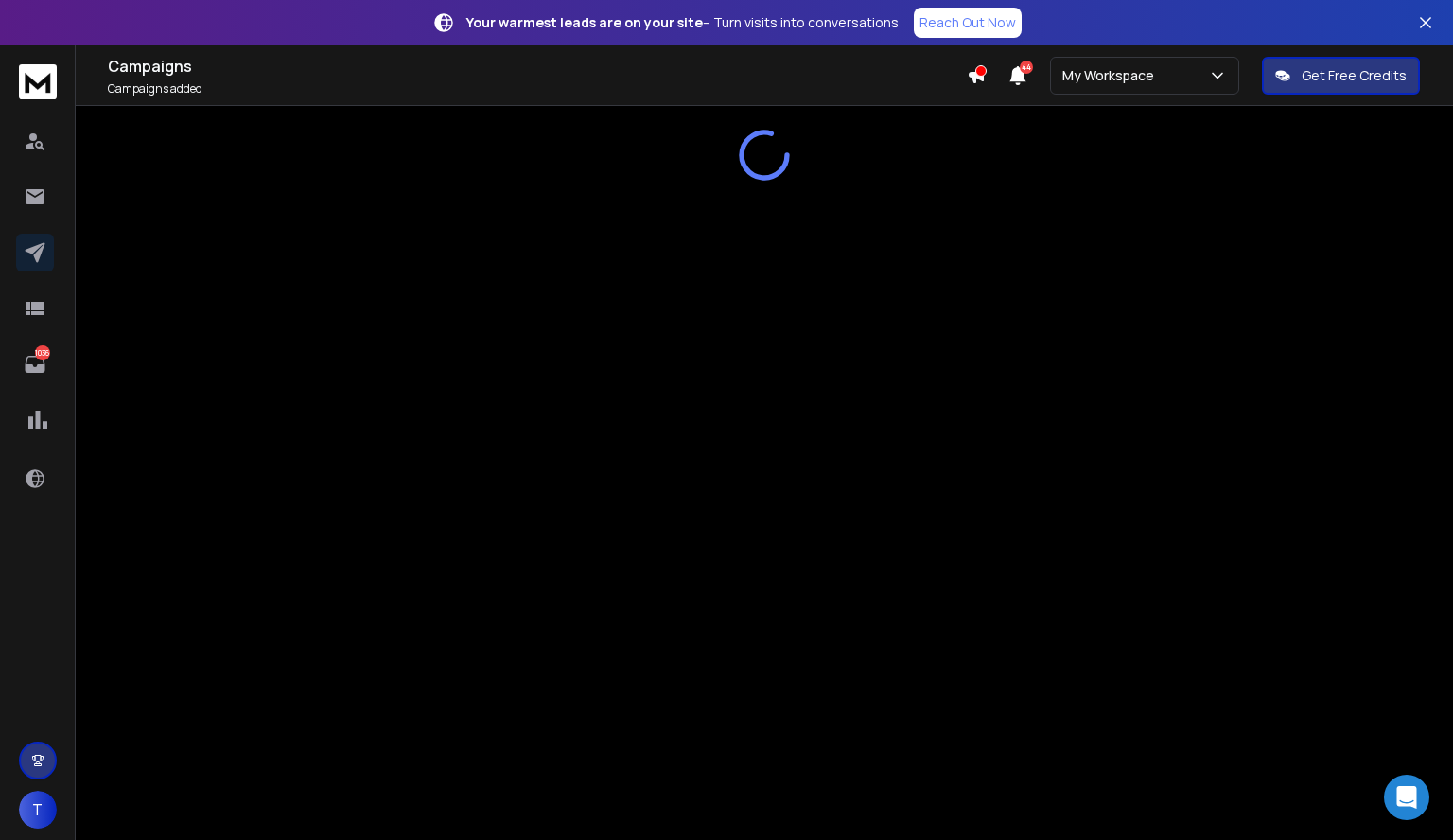
click at [327, 231] on div "Your warmest leads are on your site – Turn visits into conversations Reach Out …" at bounding box center [726, 420] width 1453 height 840
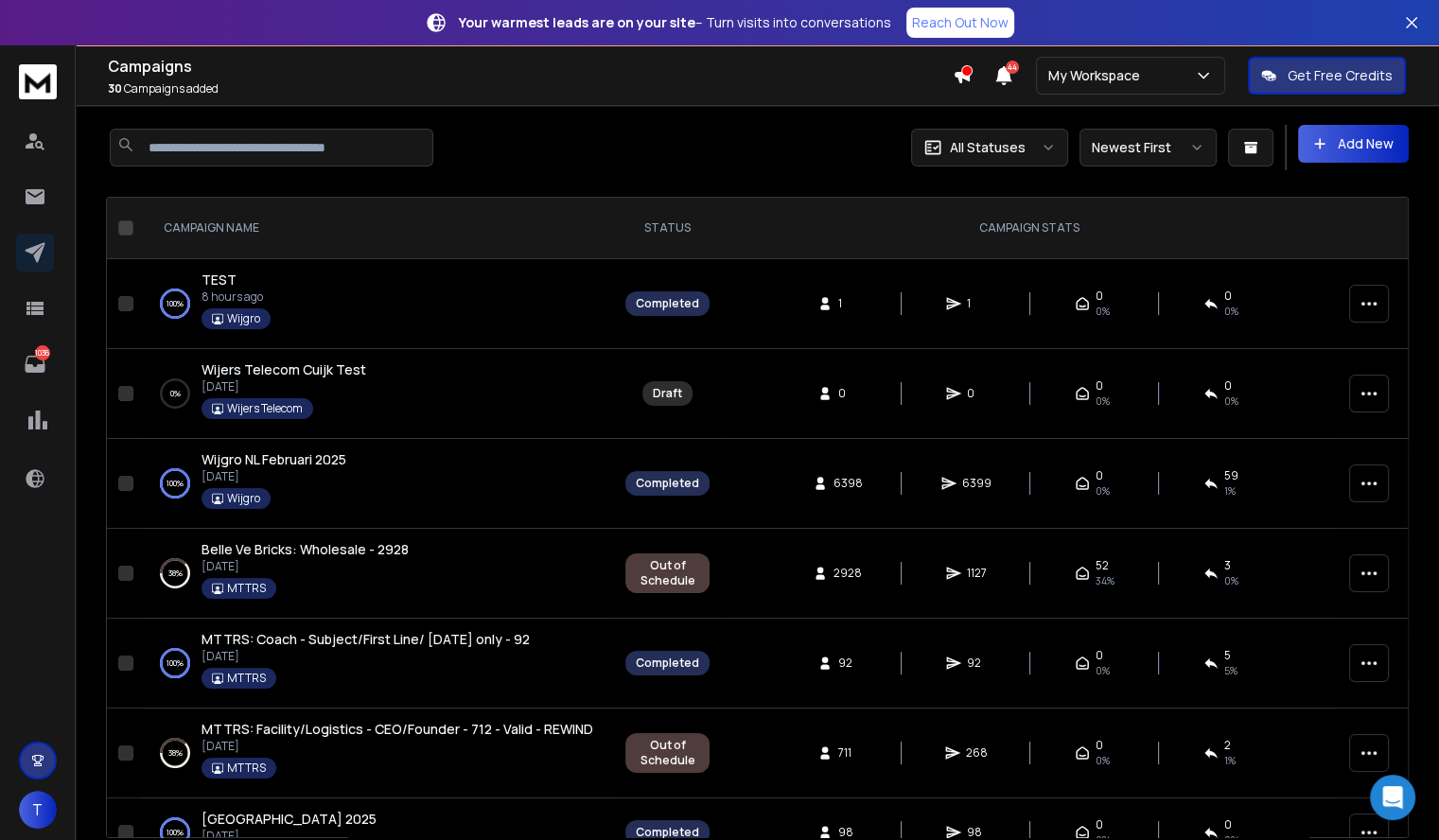
click at [223, 281] on span "TEST" at bounding box center [218, 279] width 35 height 18
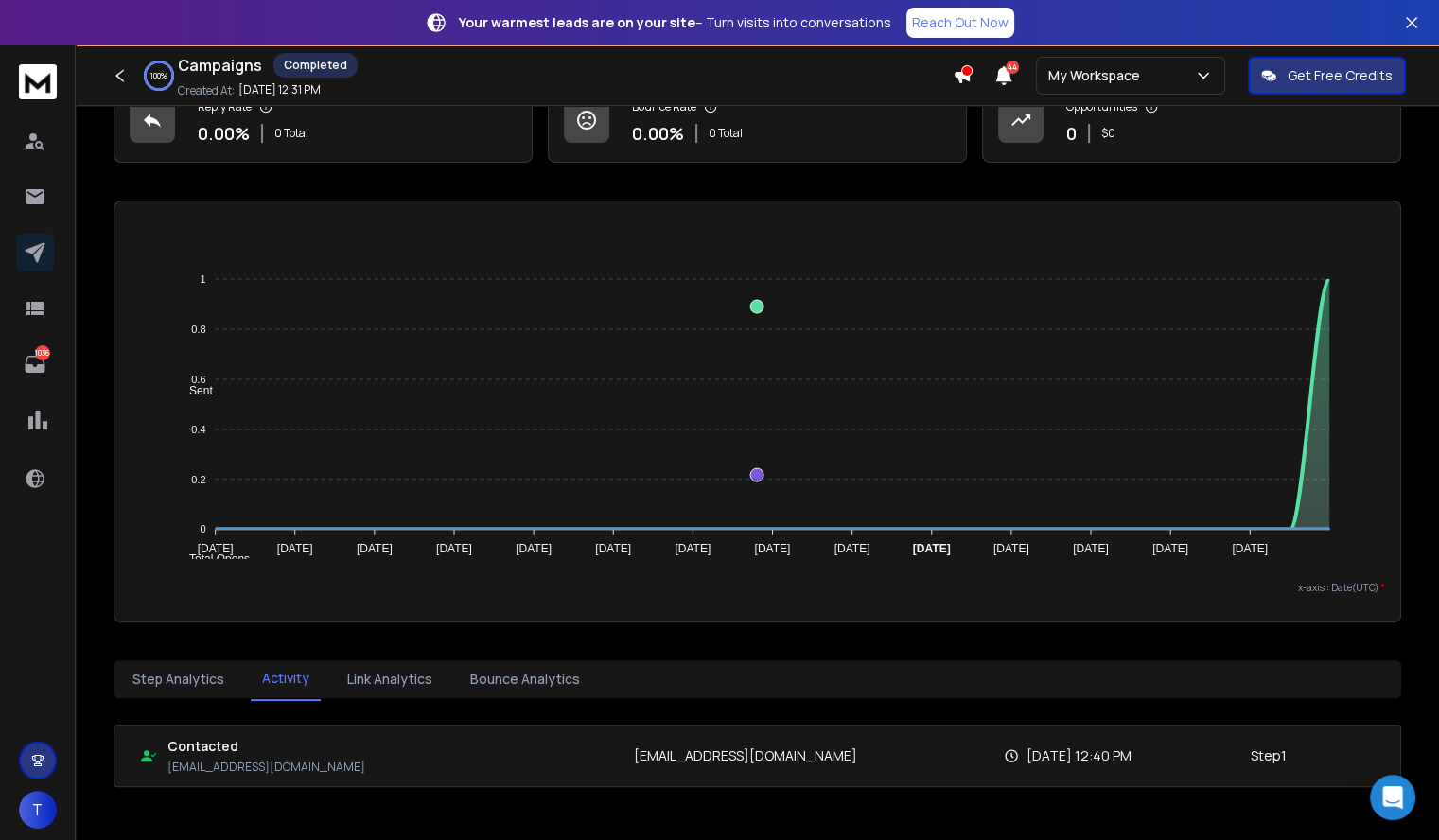
scroll to position [320, 0]
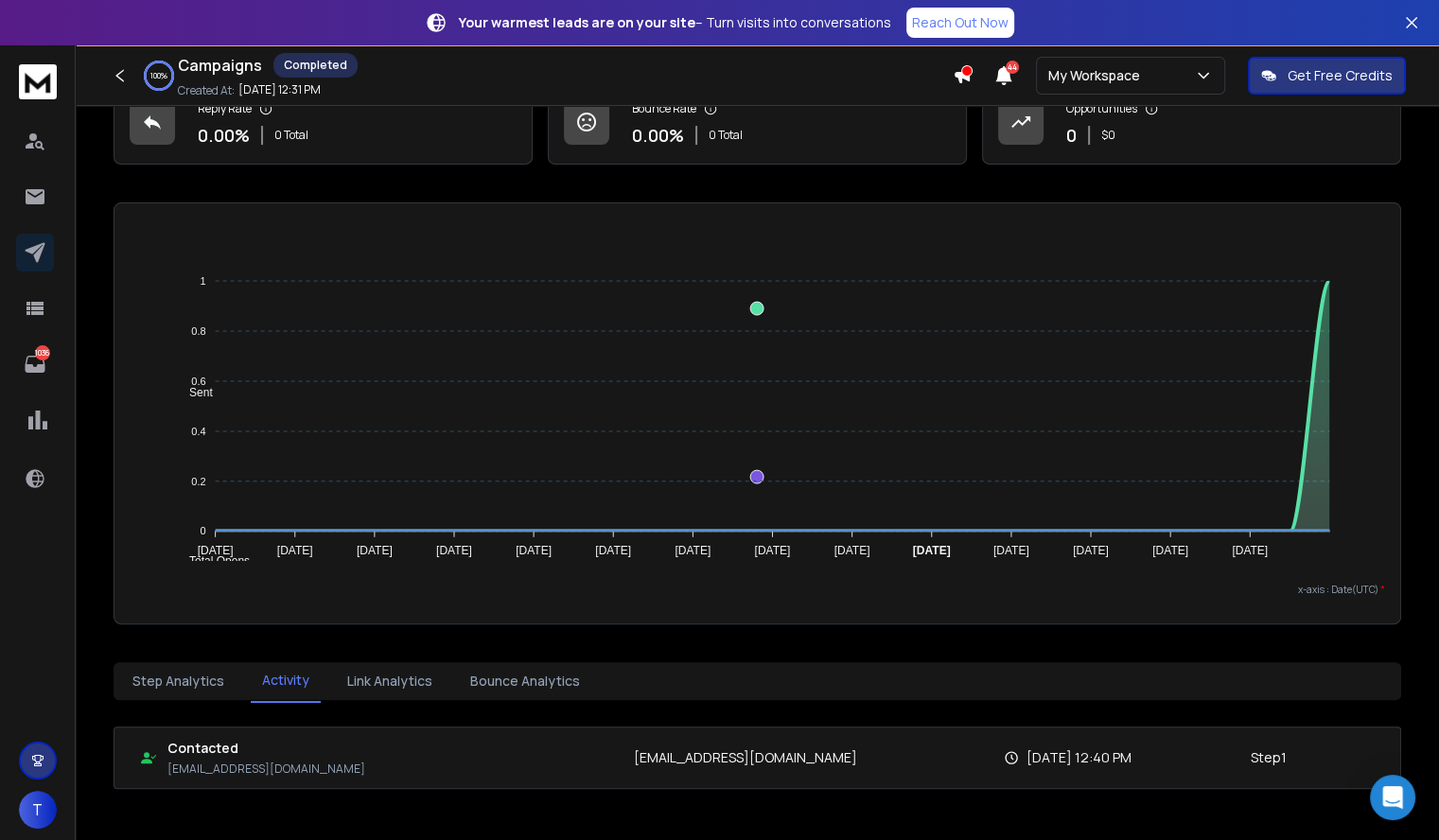
click at [294, 613] on div "Leads Contacted 1 Open Rate Disabled Know More Click Rate Disabled Know More Re…" at bounding box center [756, 401] width 1287 height 828
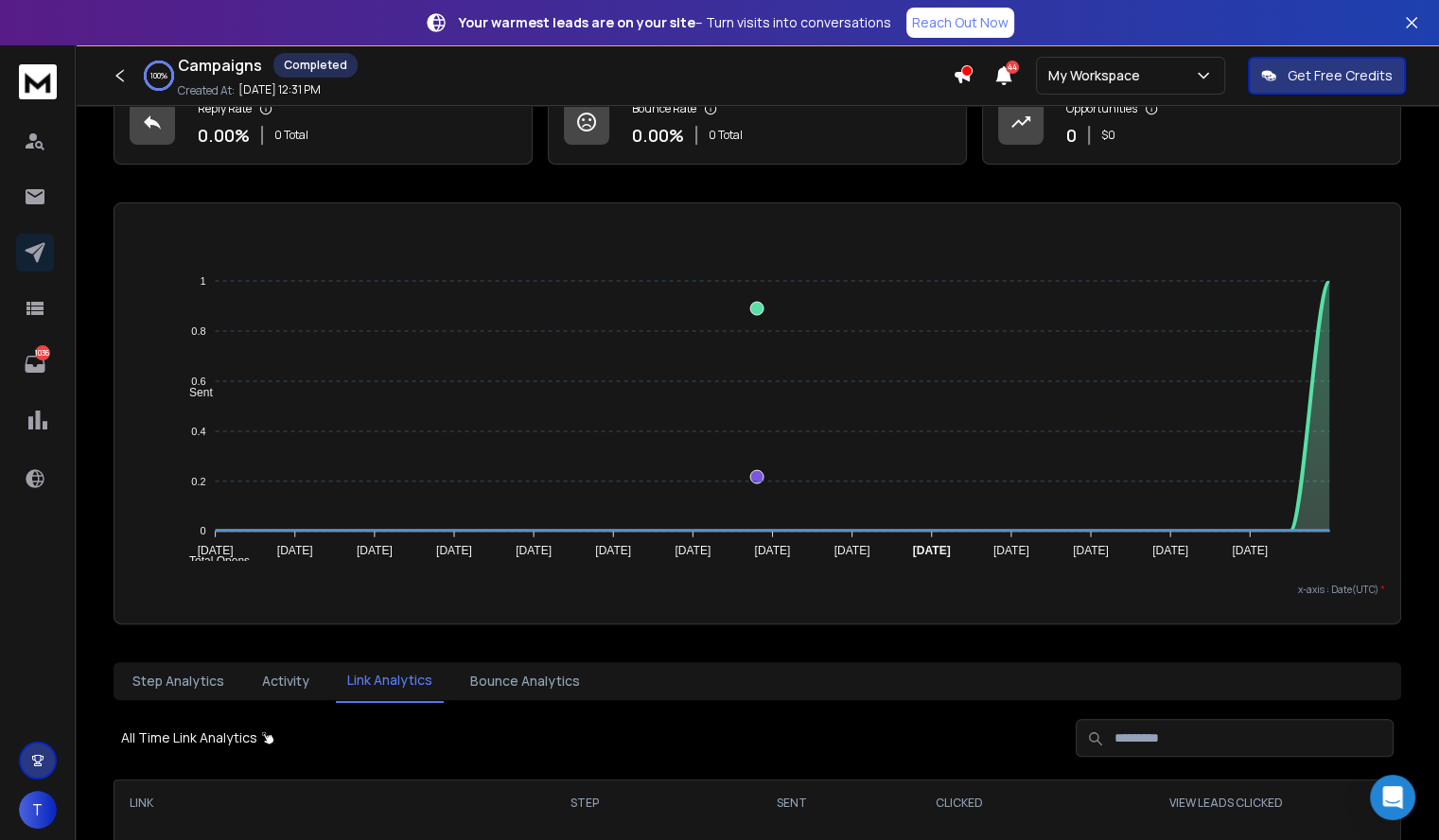
click at [386, 677] on button "Link Analytics" at bounding box center [390, 681] width 108 height 43
click at [483, 674] on button "Bounce Analytics" at bounding box center [525, 680] width 132 height 41
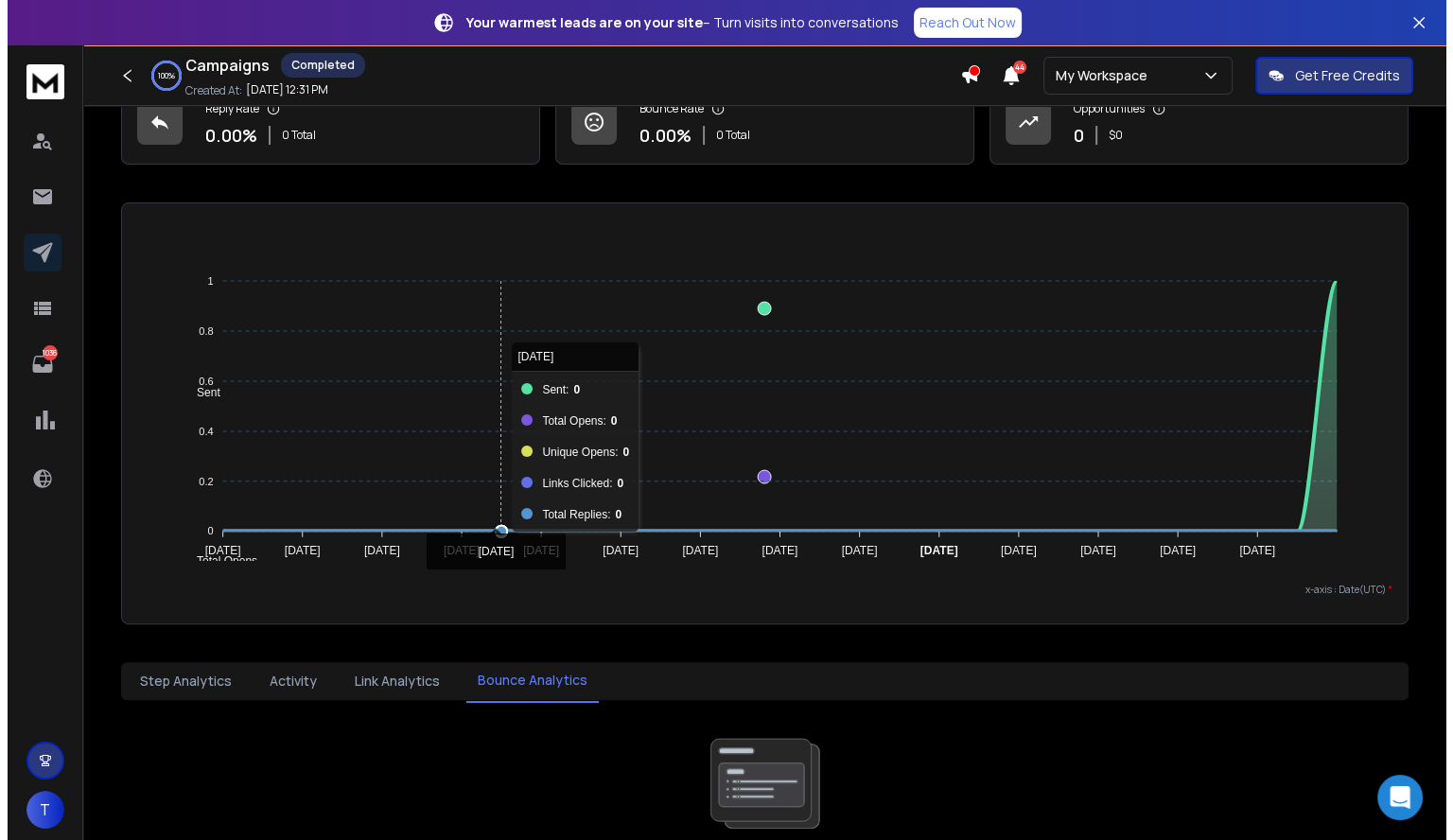
scroll to position [0, 0]
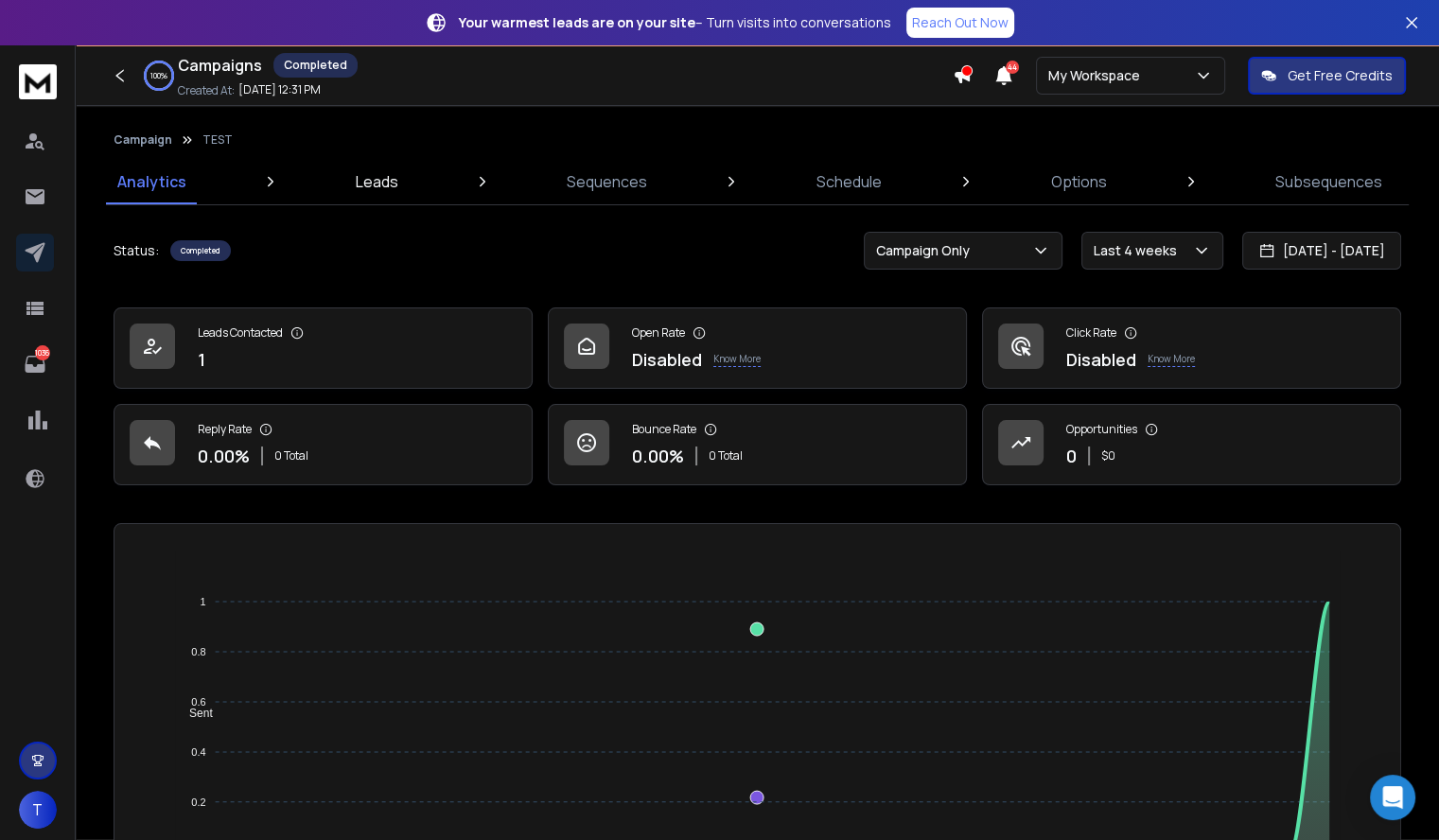
click at [368, 200] on link "Leads" at bounding box center [377, 181] width 65 height 45
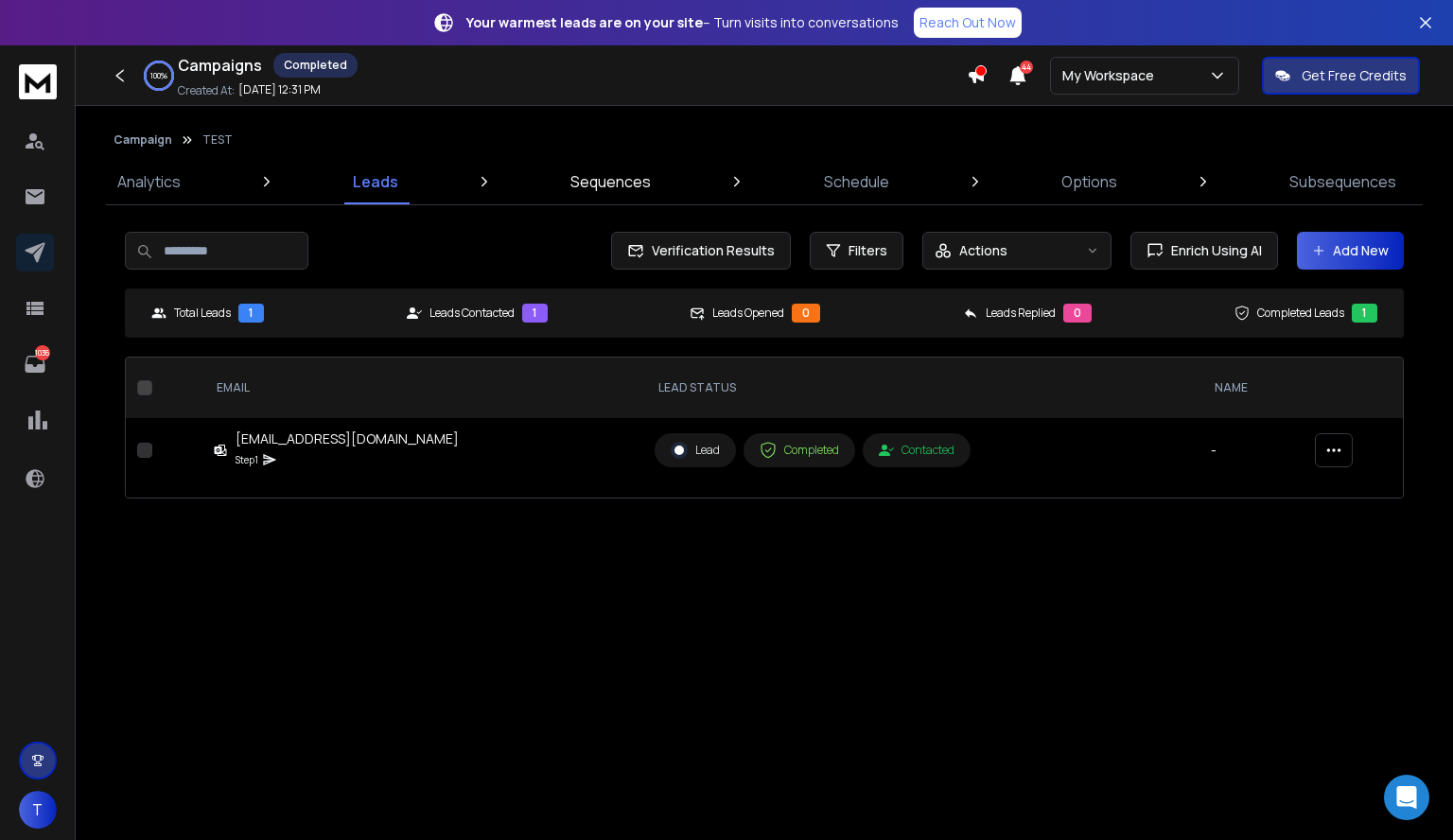
click at [609, 183] on p "Sequences" at bounding box center [611, 181] width 81 height 23
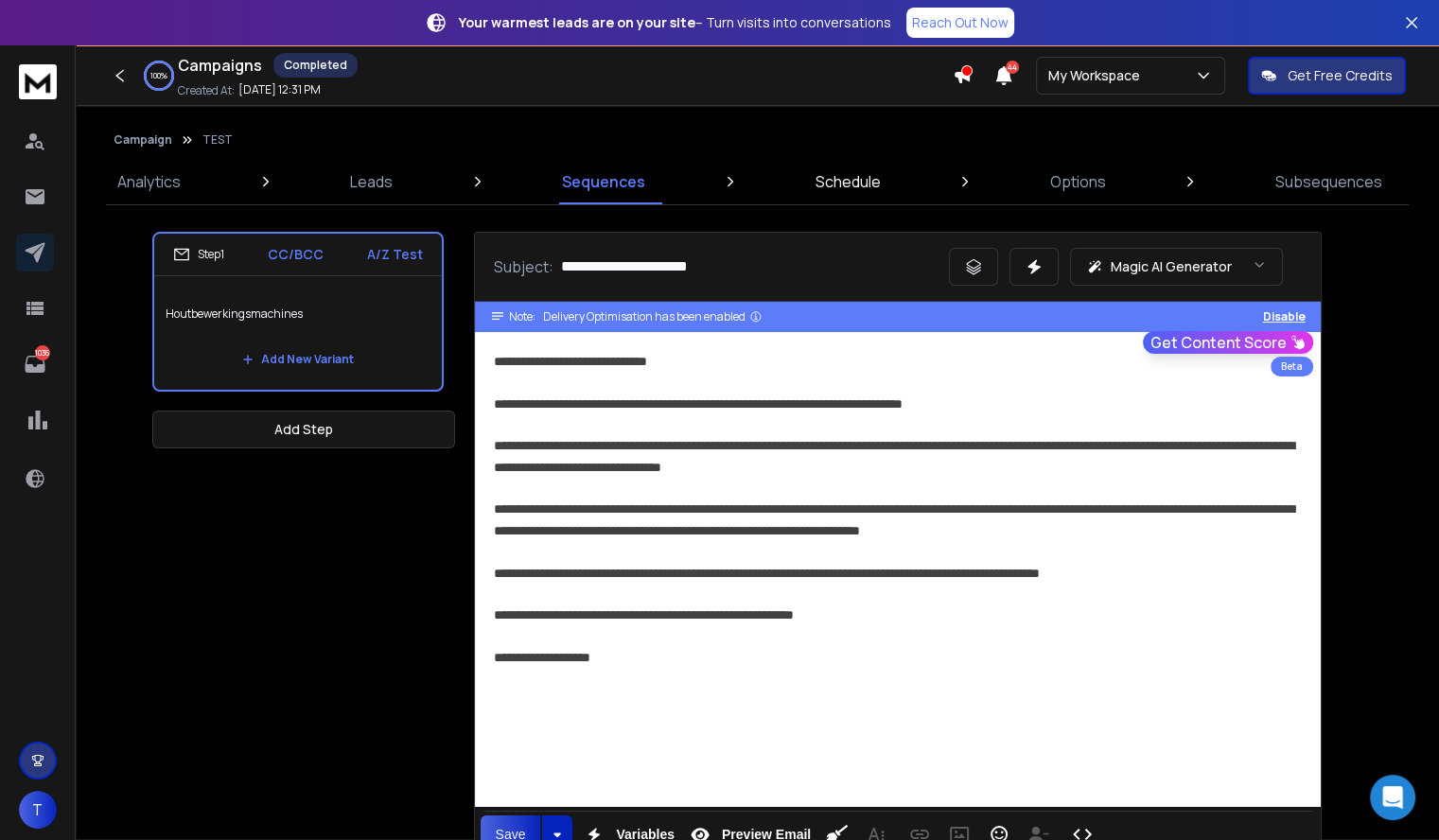
click at [828, 174] on p "Schedule" at bounding box center [848, 181] width 65 height 23
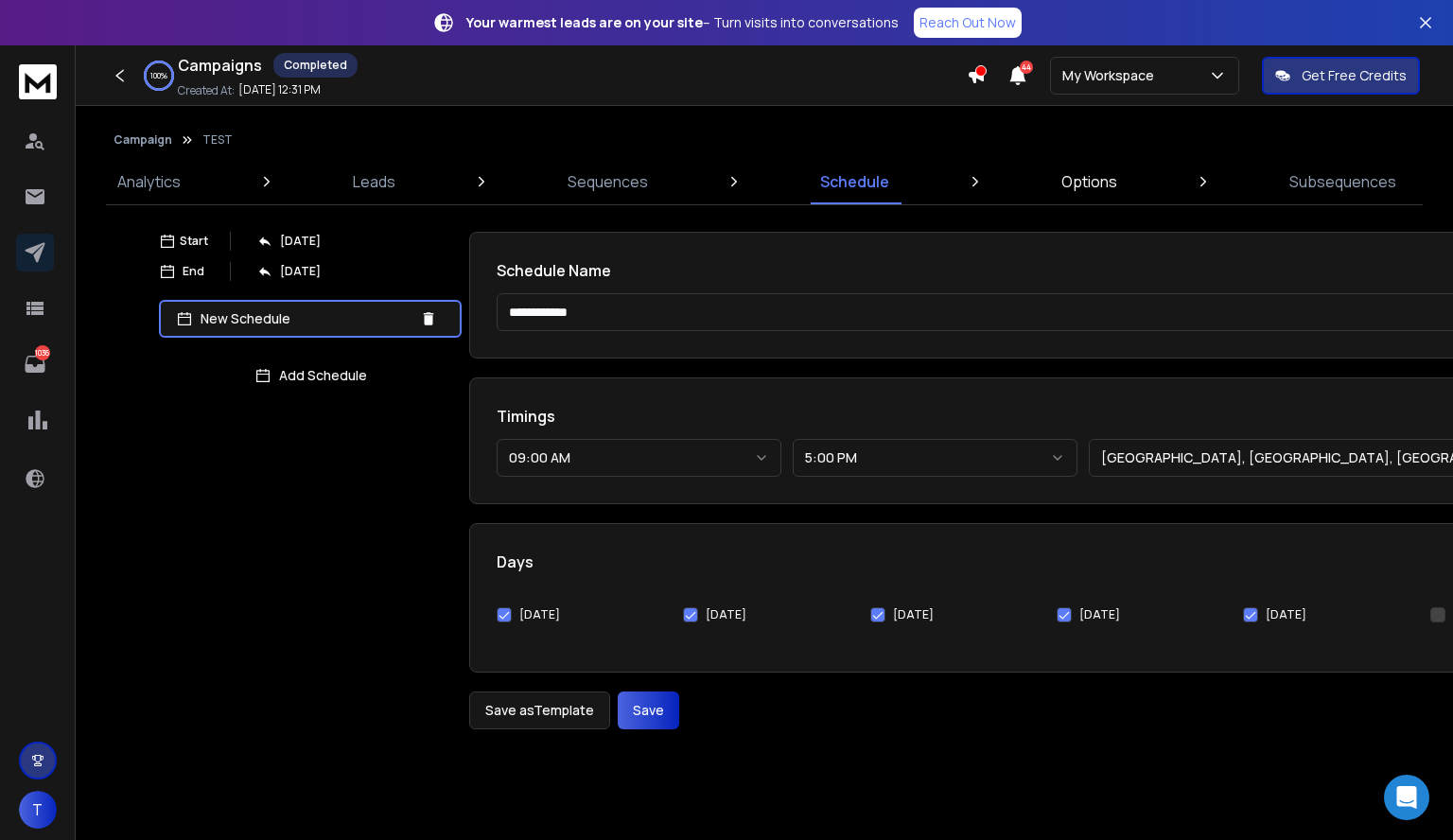
click at [1086, 175] on p "Options" at bounding box center [1089, 181] width 56 height 23
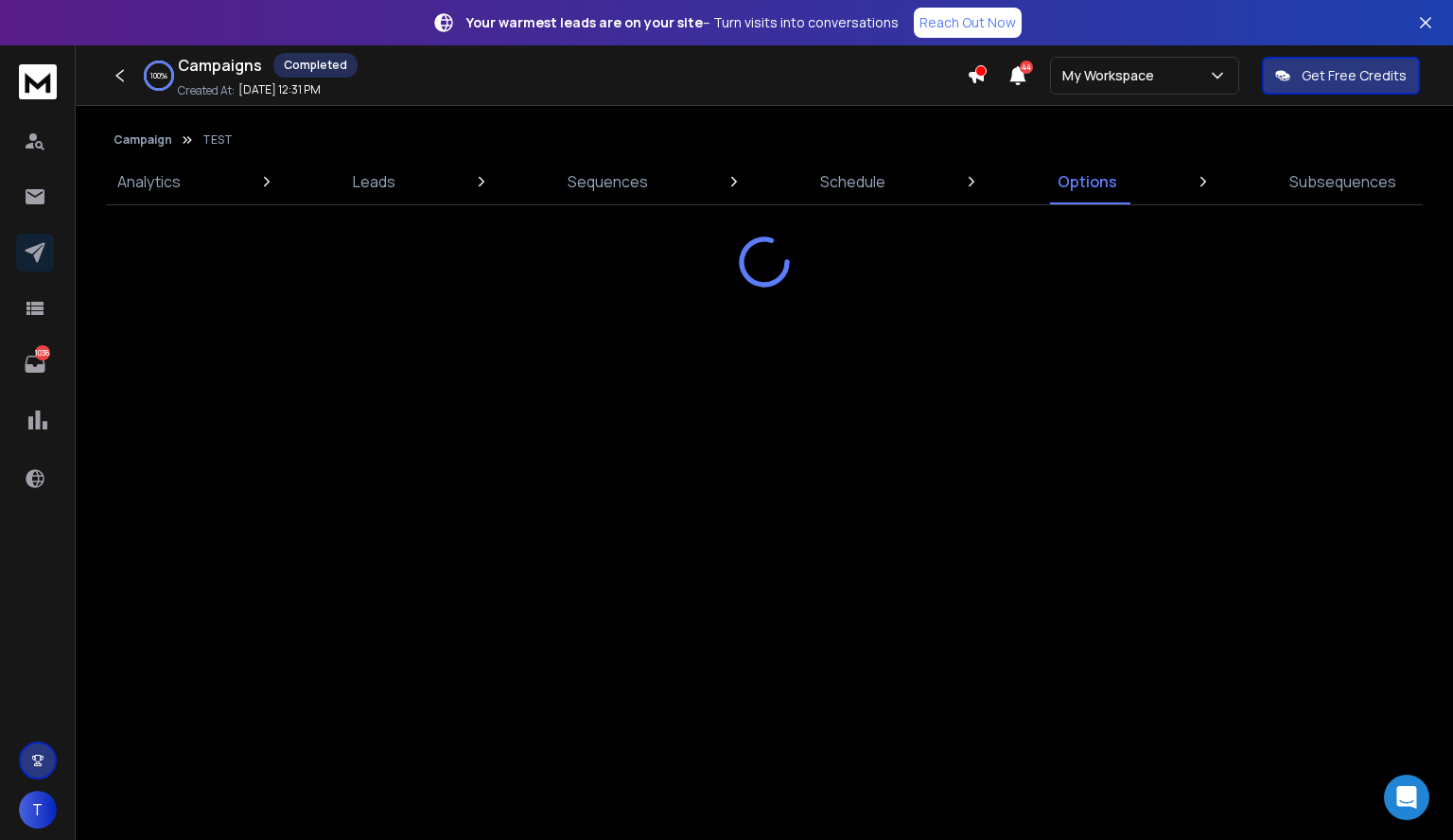
select select "**********"
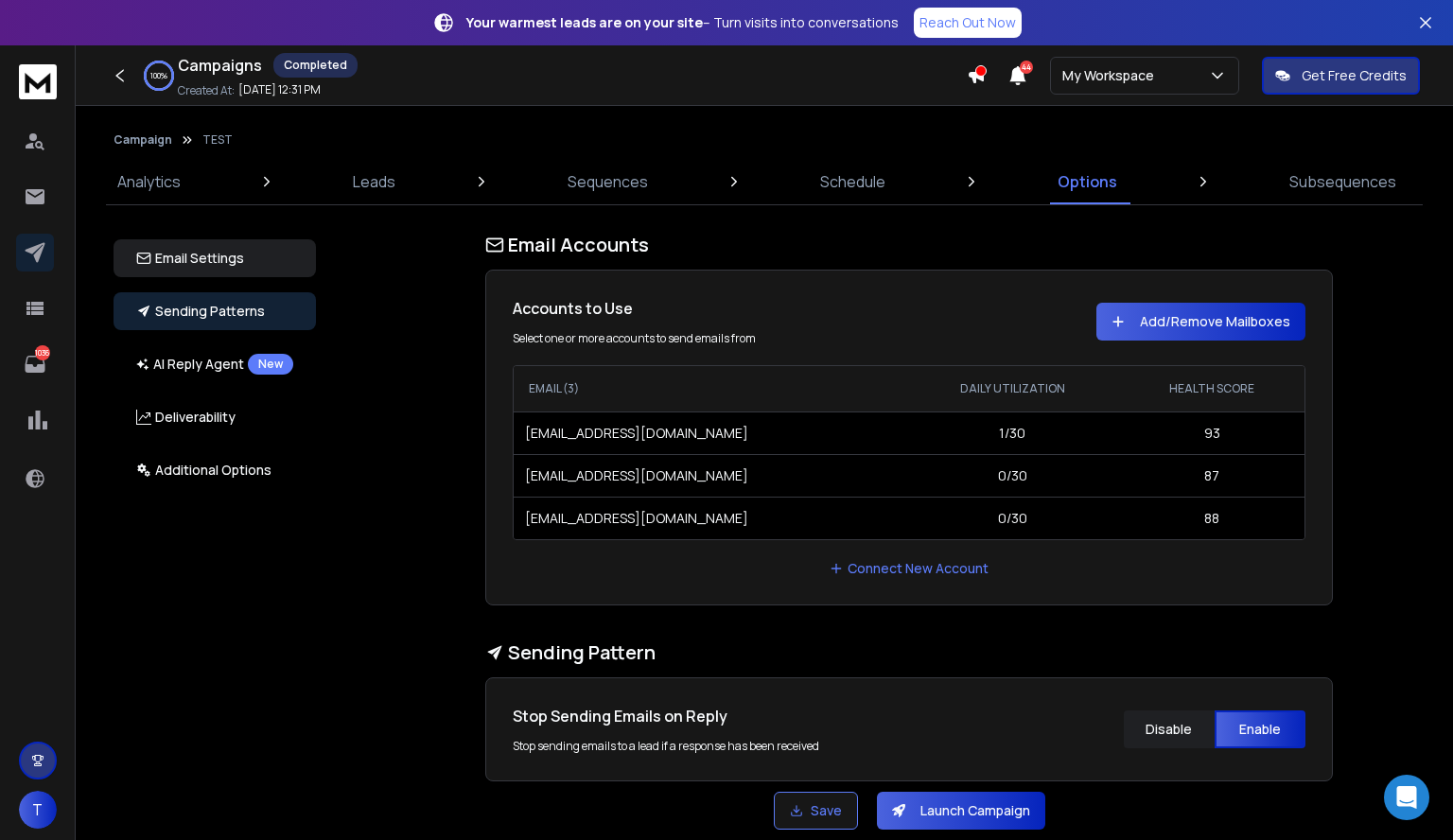
click at [202, 309] on p "Sending Patterns" at bounding box center [200, 311] width 128 height 19
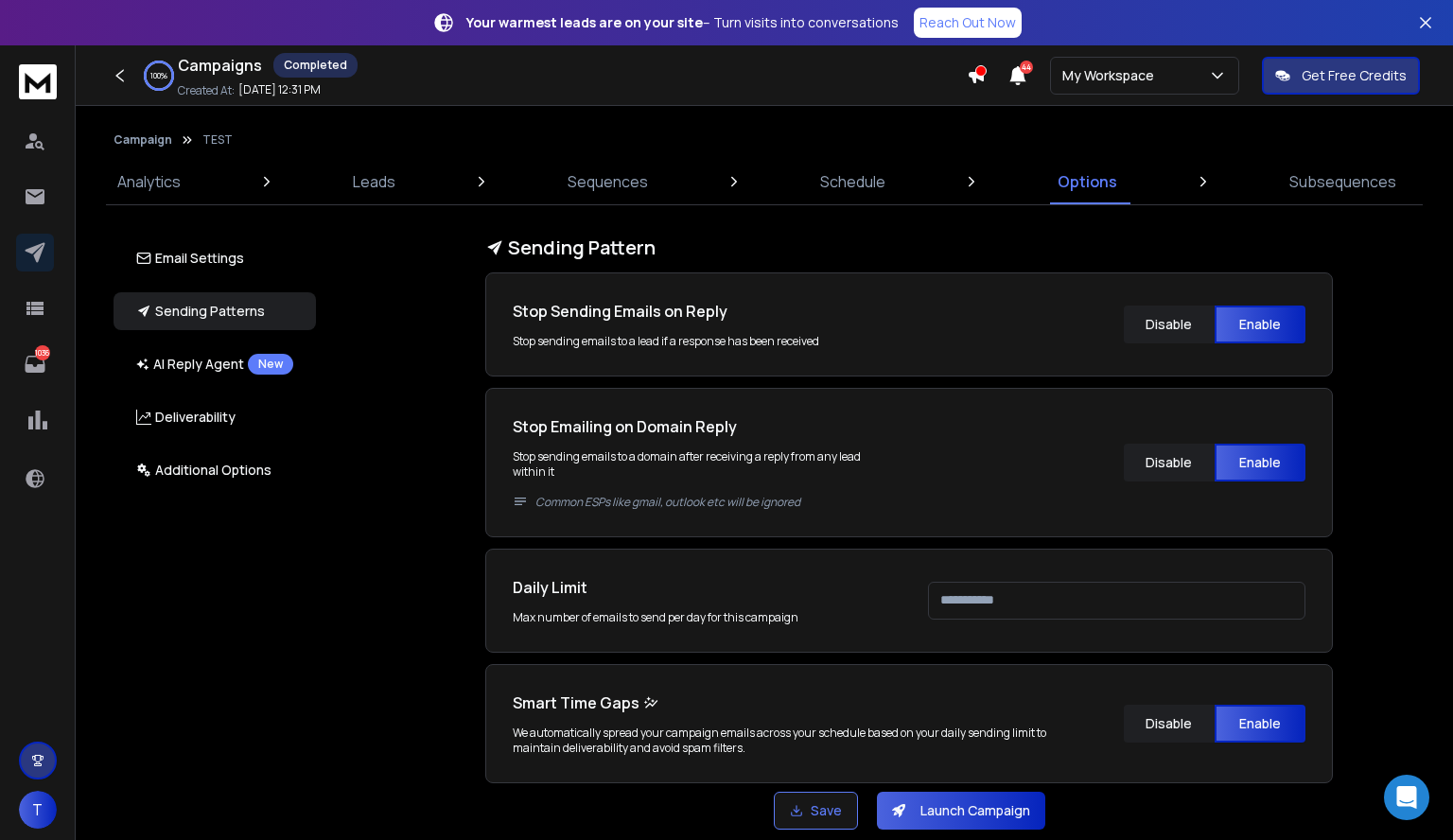
click at [539, 499] on p "Common ESPs like gmail, outlook etc will be ignored" at bounding box center [713, 502] width 355 height 15
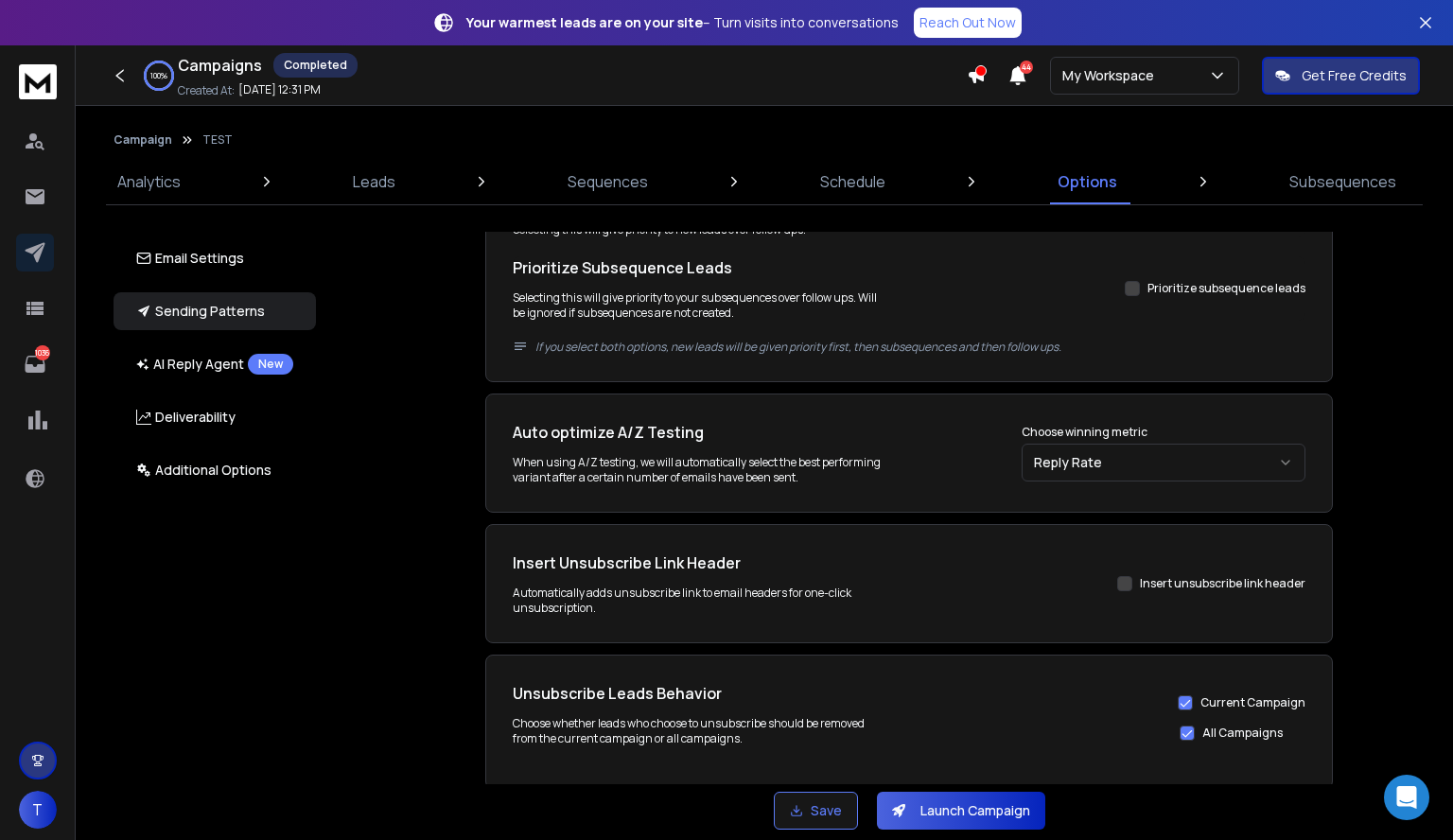
scroll to position [1108, 0]
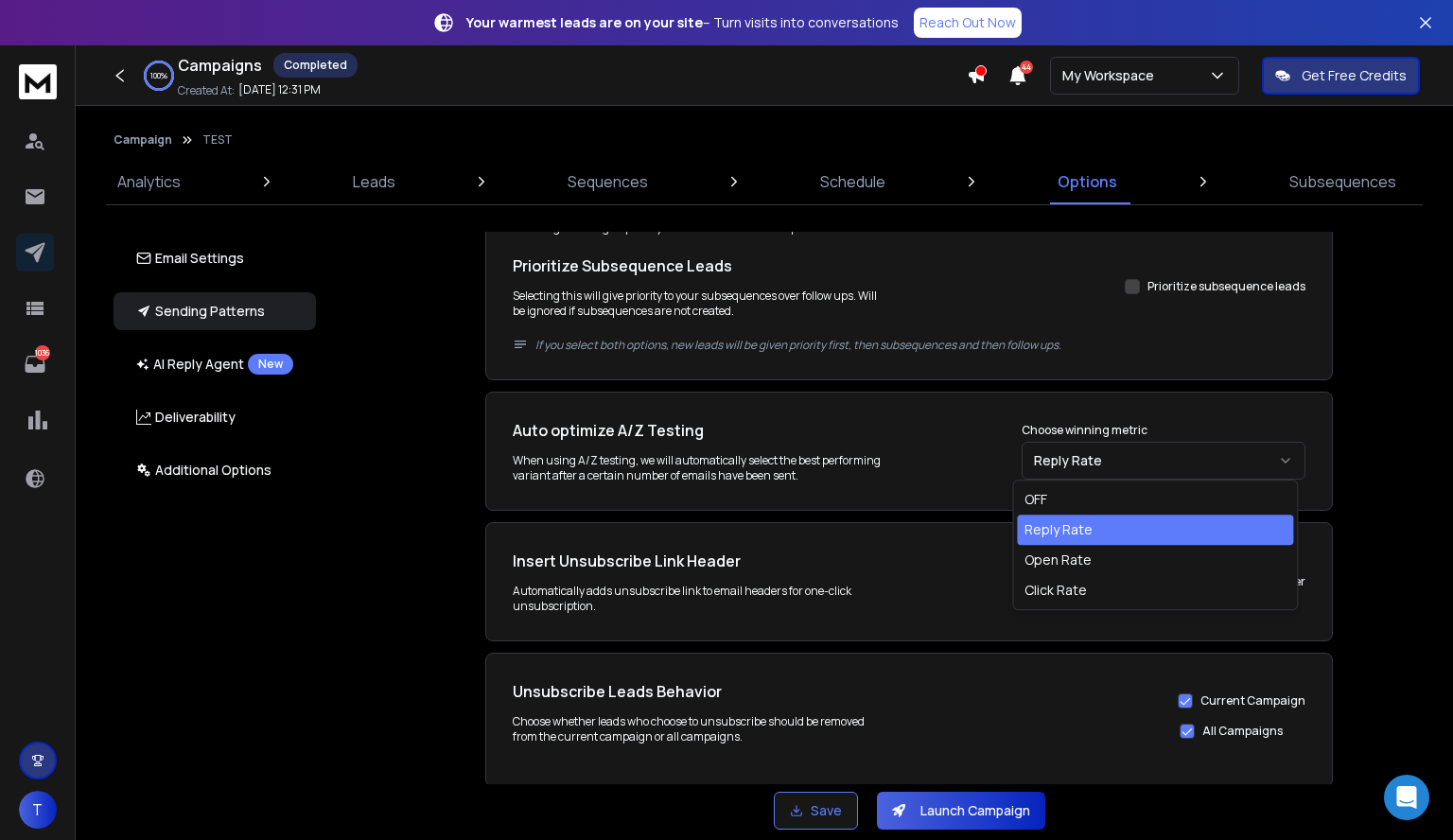
click at [1054, 454] on button "Reply Rate" at bounding box center [1164, 460] width 284 height 37
click at [1096, 452] on button "Reply Rate" at bounding box center [1164, 460] width 284 height 37
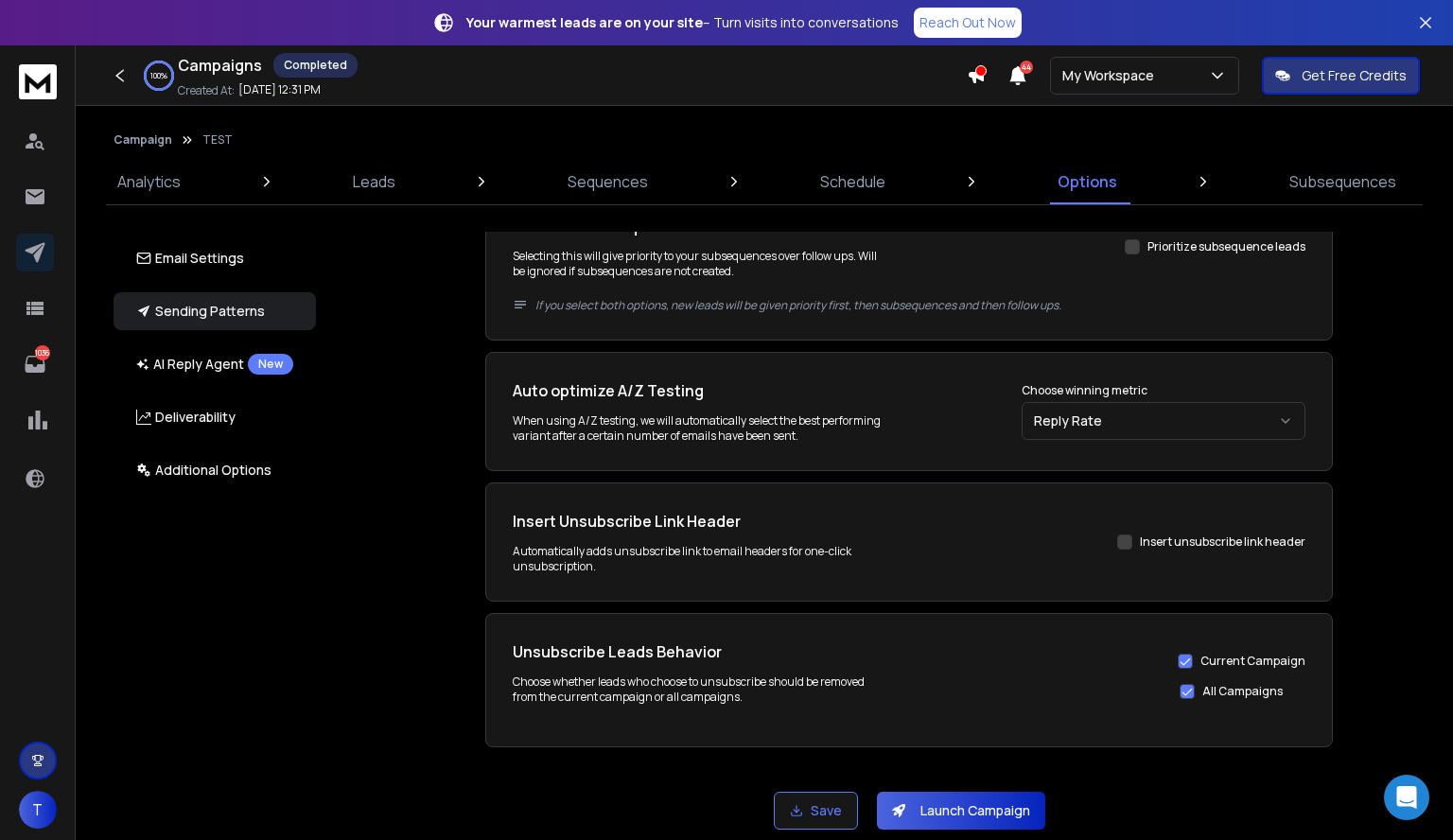
scroll to position [1149, 0]
click at [1125, 540] on button "Insert unsubscribe link header" at bounding box center [1125, 540] width 15 height 15
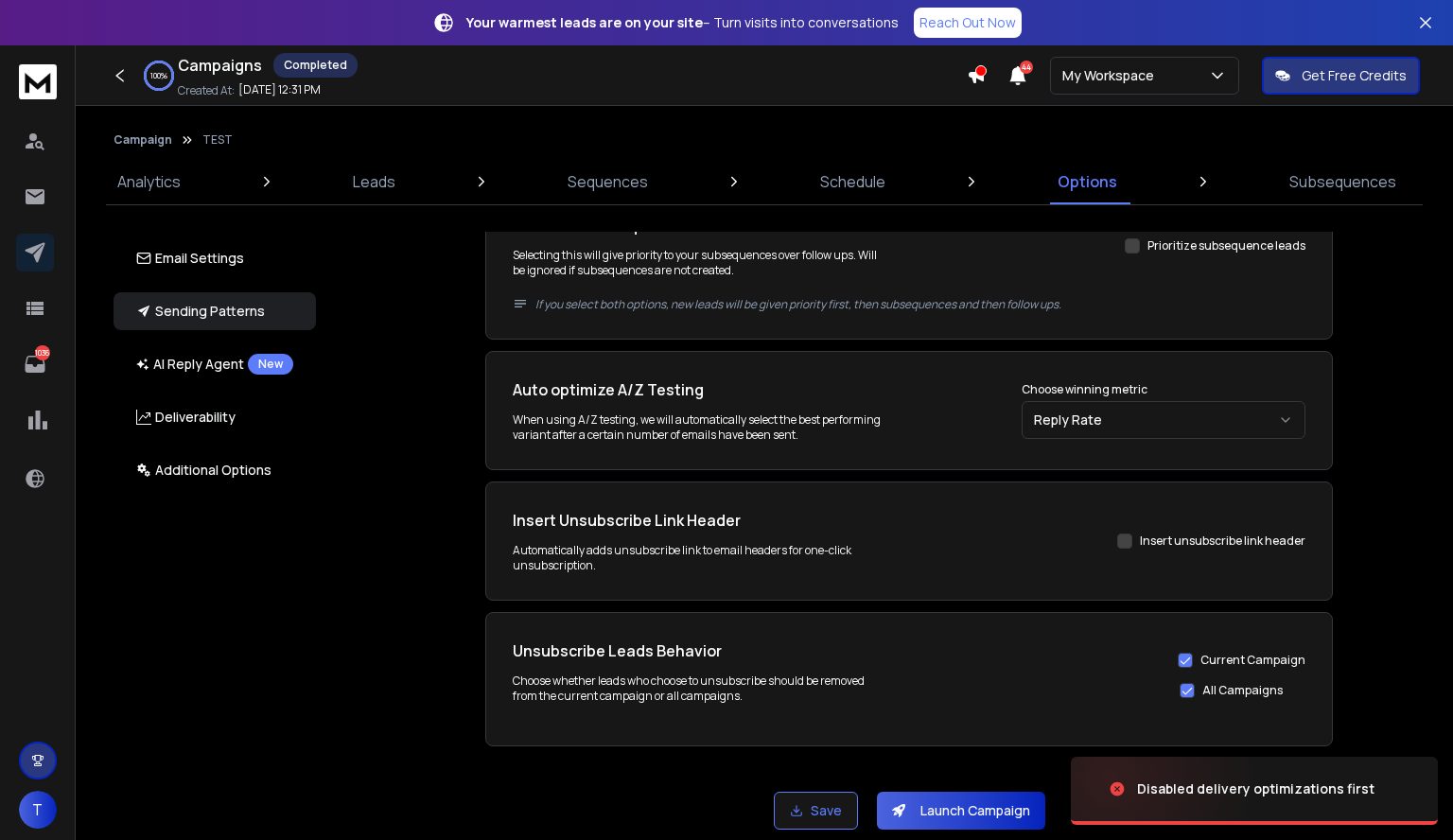
click at [1125, 540] on button "Insert unsubscribe link header" at bounding box center [1125, 540] width 15 height 15
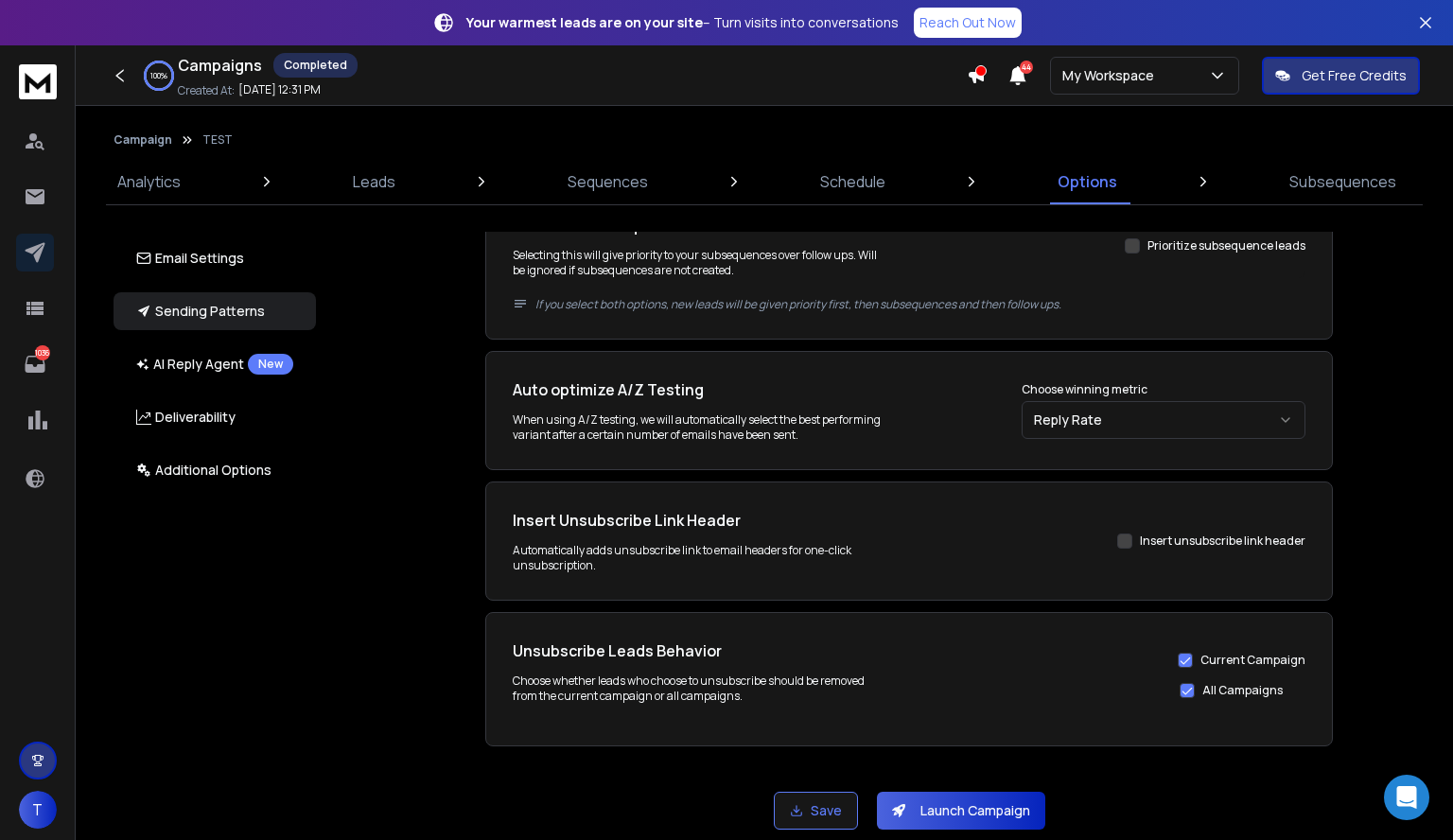
click at [1124, 539] on button "Insert unsubscribe link header" at bounding box center [1125, 540] width 15 height 15
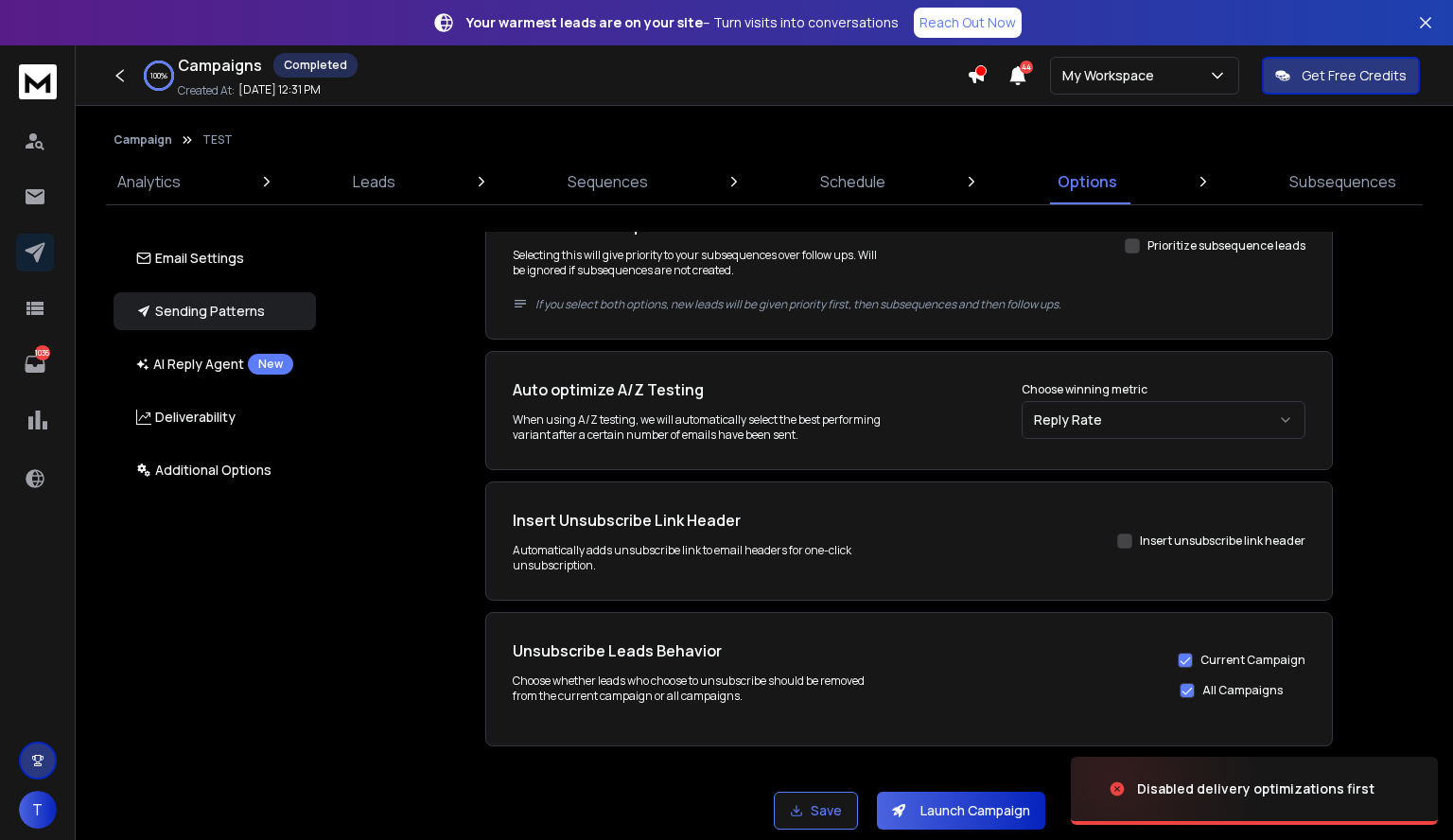
click at [1124, 539] on button "Insert unsubscribe link header" at bounding box center [1125, 540] width 15 height 15
click at [995, 583] on div "Insert Unsubscribe Link Header Automatically adds unsubscribe link to email hea…" at bounding box center [908, 540] width 847 height 119
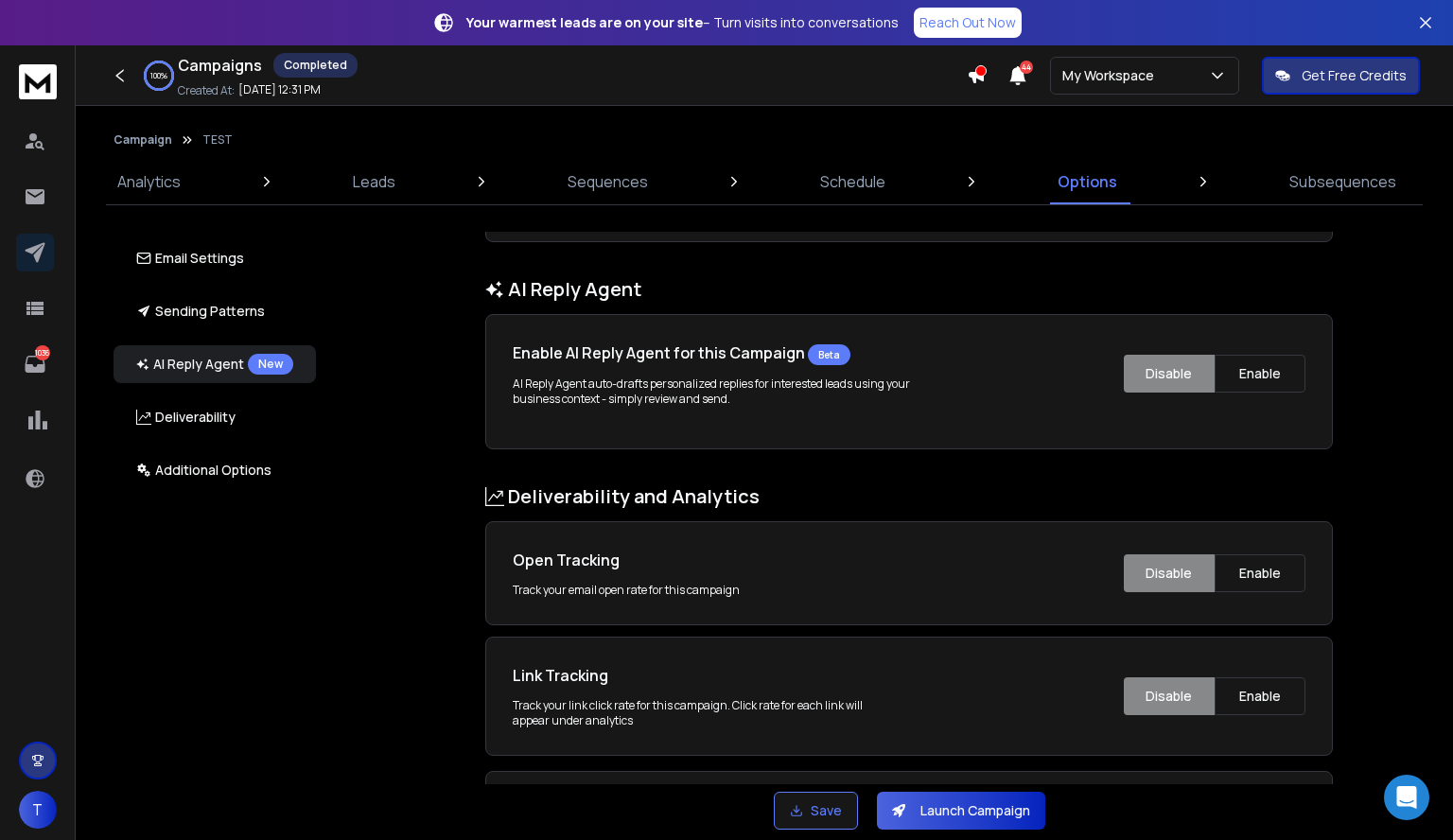
scroll to position [1661, 0]
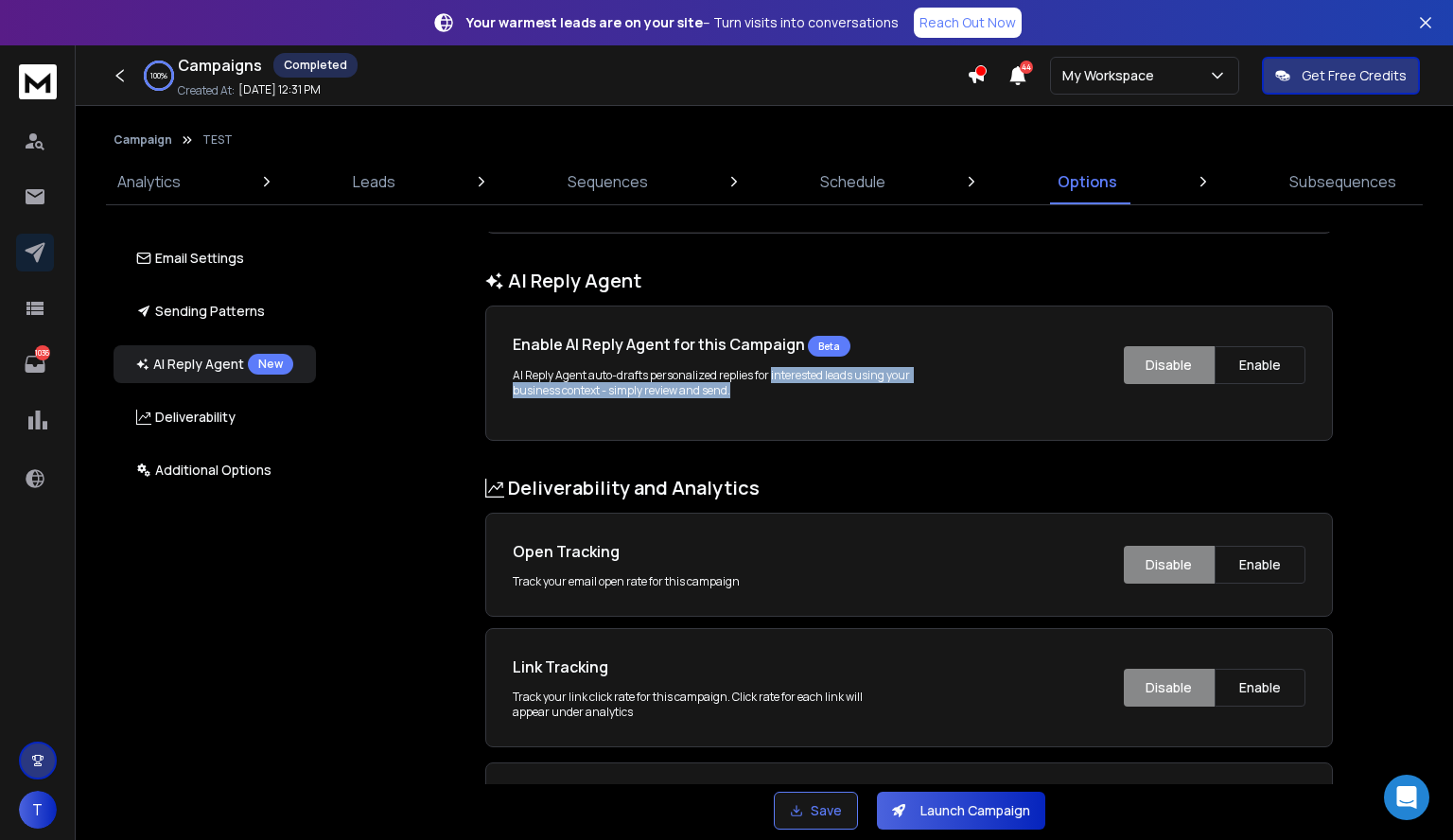
drag, startPoint x: 768, startPoint y: 361, endPoint x: 794, endPoint y: 379, distance: 31.6
click at [794, 379] on p "AI Reply Agent auto-drafts personalized replies for interested leads using your…" at bounding box center [725, 383] width 424 height 31
drag, startPoint x: 794, startPoint y: 379, endPoint x: 763, endPoint y: 387, distance: 32.0
click at [763, 387] on p "AI Reply Agent auto-drafts personalized replies for interested leads using your…" at bounding box center [725, 383] width 424 height 31
click at [745, 389] on p "AI Reply Agent auto-drafts personalized replies for interested leads using your…" at bounding box center [725, 383] width 424 height 31
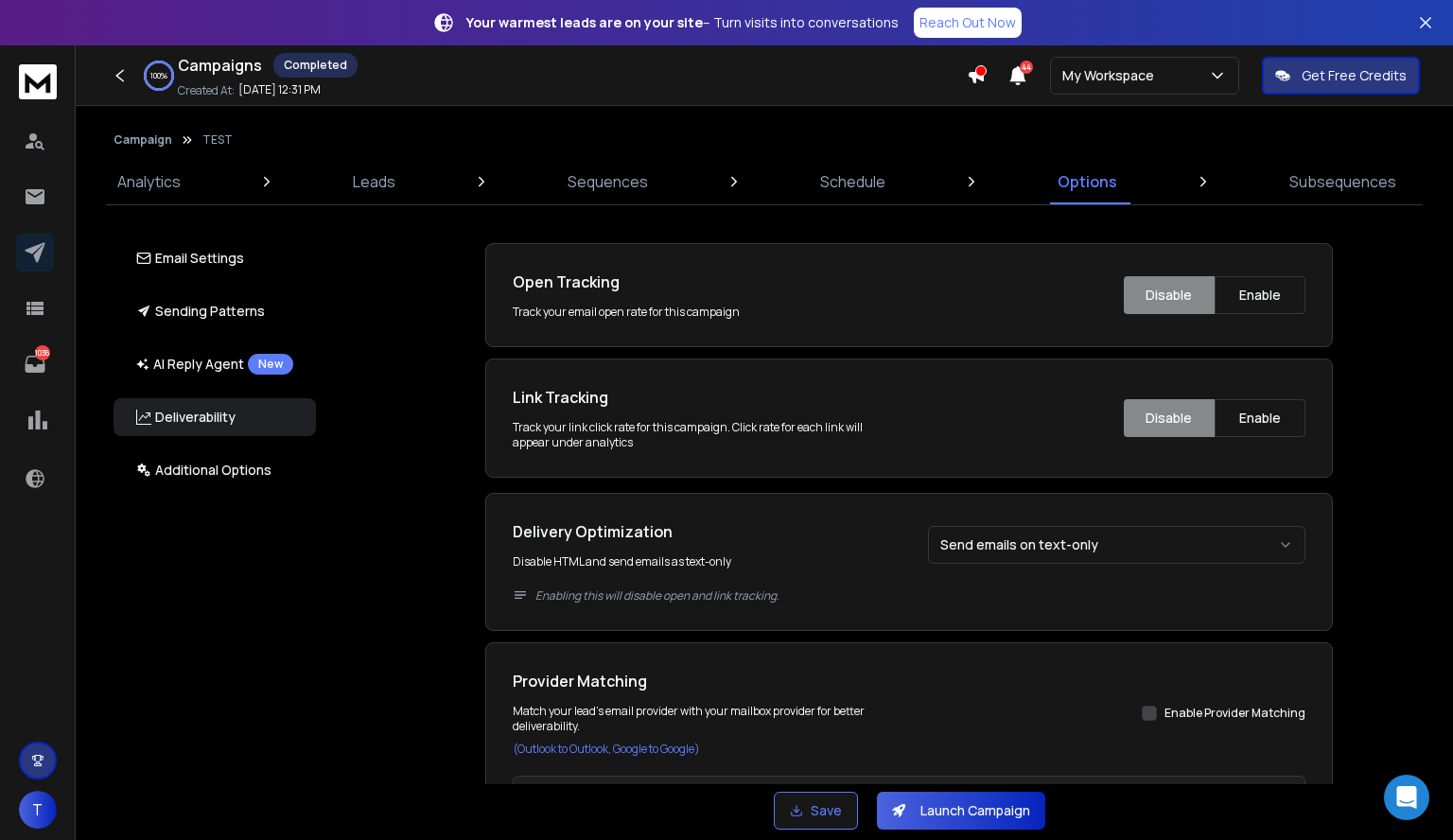
scroll to position [1930, 0]
click at [772, 480] on div "Email Accounts Accounts to Use Select one or more accounts to send emails from …" at bounding box center [908, 392] width 847 height 4183
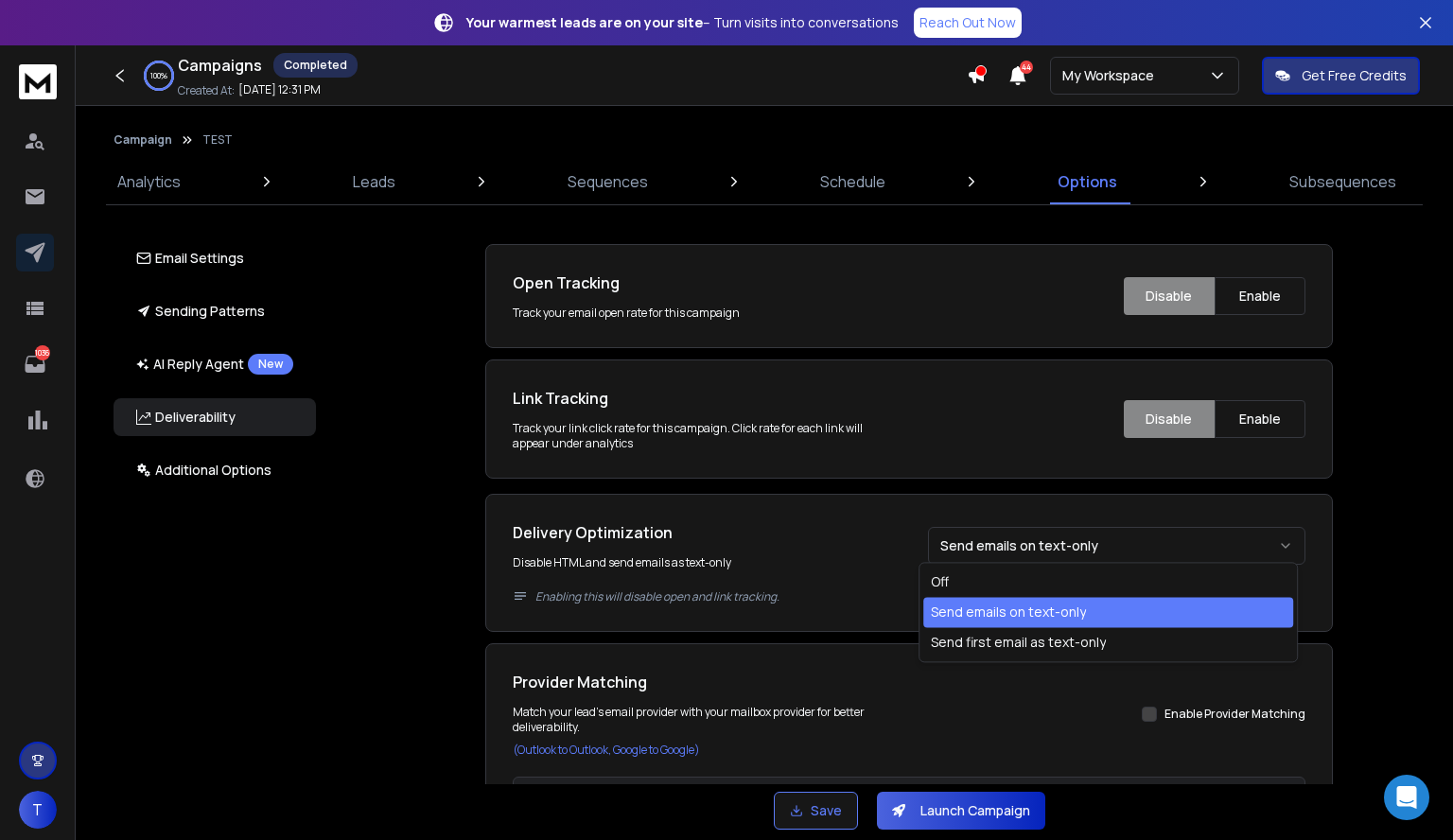
click at [986, 531] on button "Send emails on text-only" at bounding box center [1117, 545] width 378 height 37
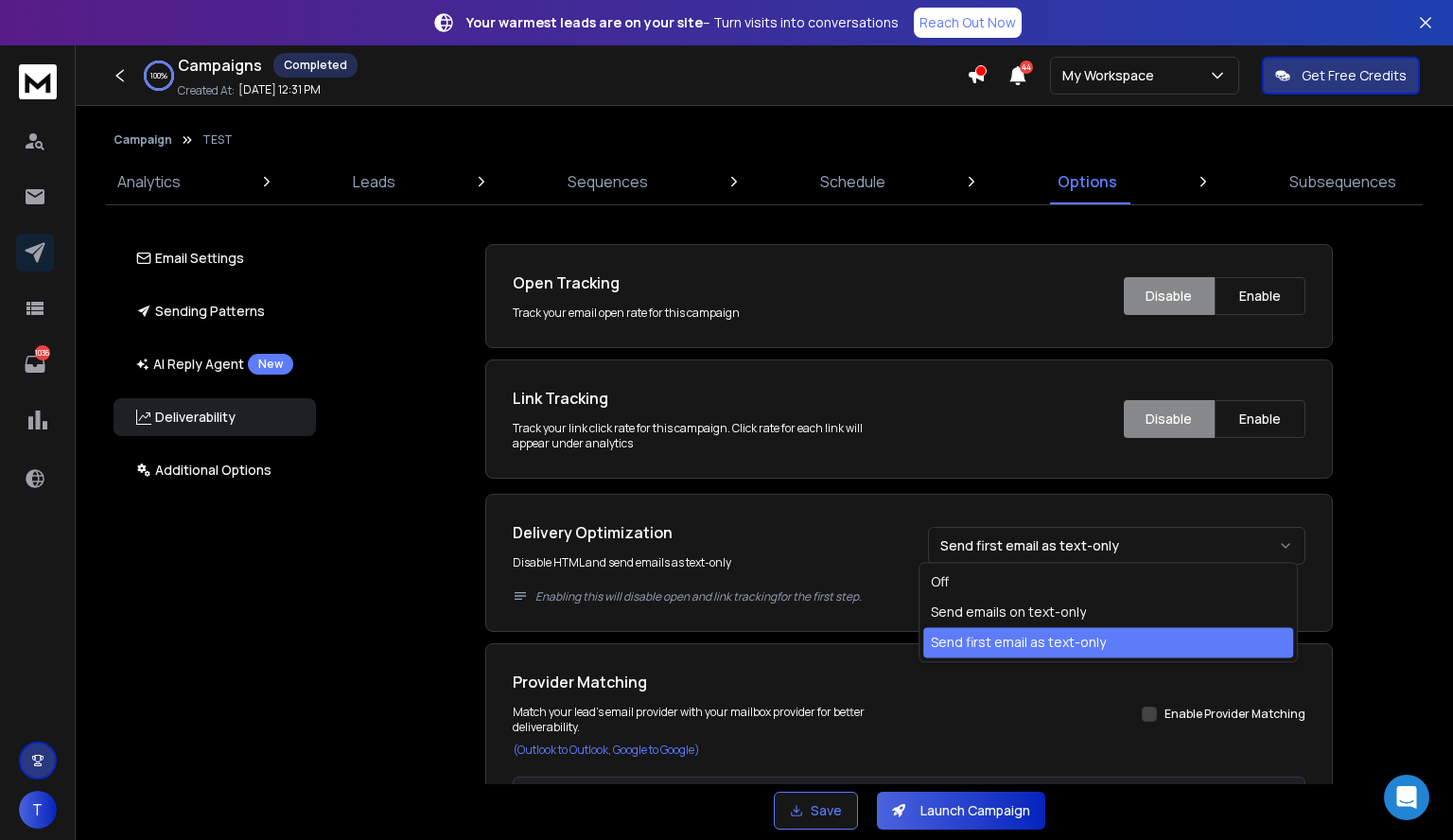
click at [999, 550] on button "Send first email as text-only" at bounding box center [1117, 545] width 378 height 37
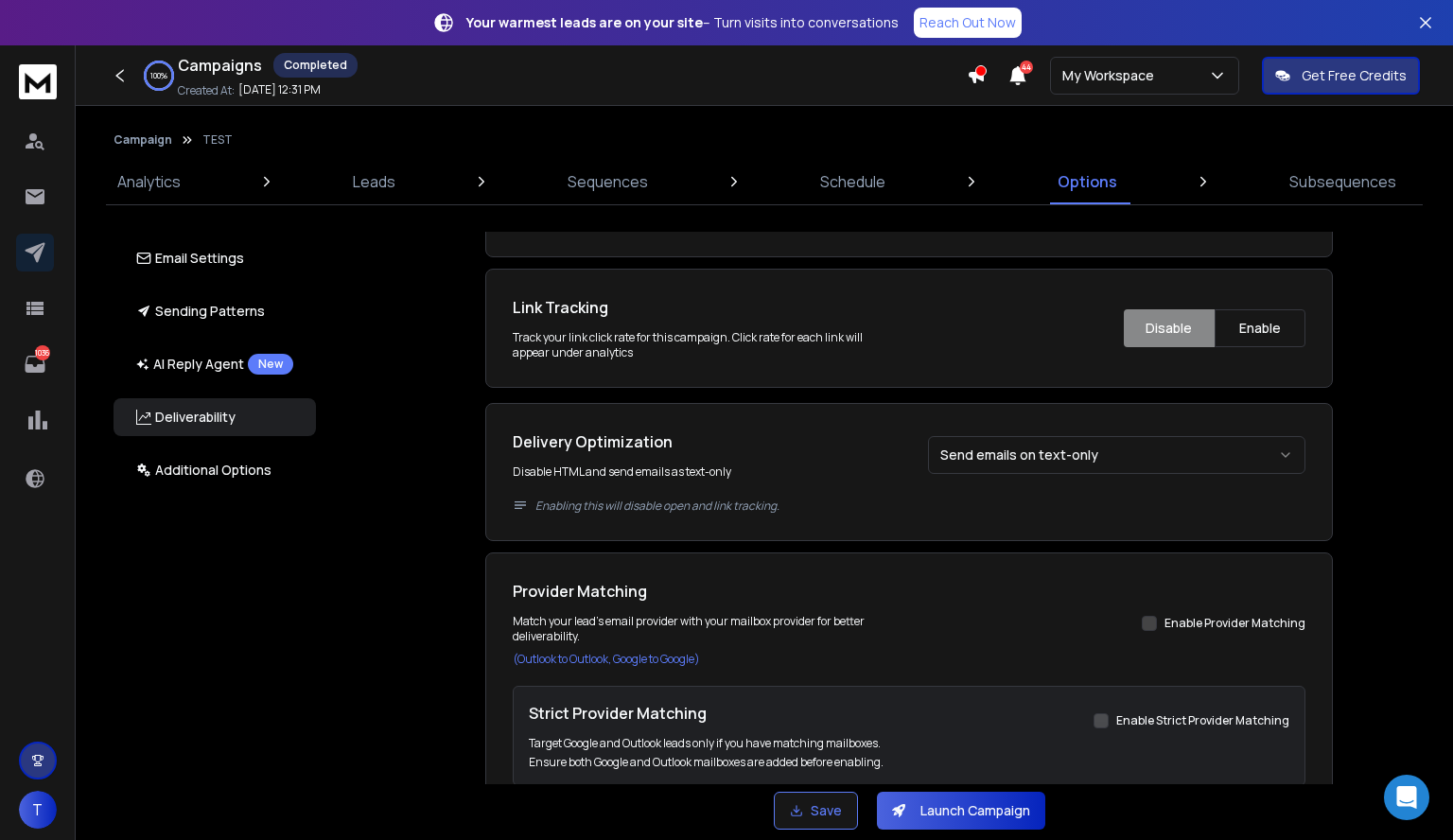
scroll to position [2028, 0]
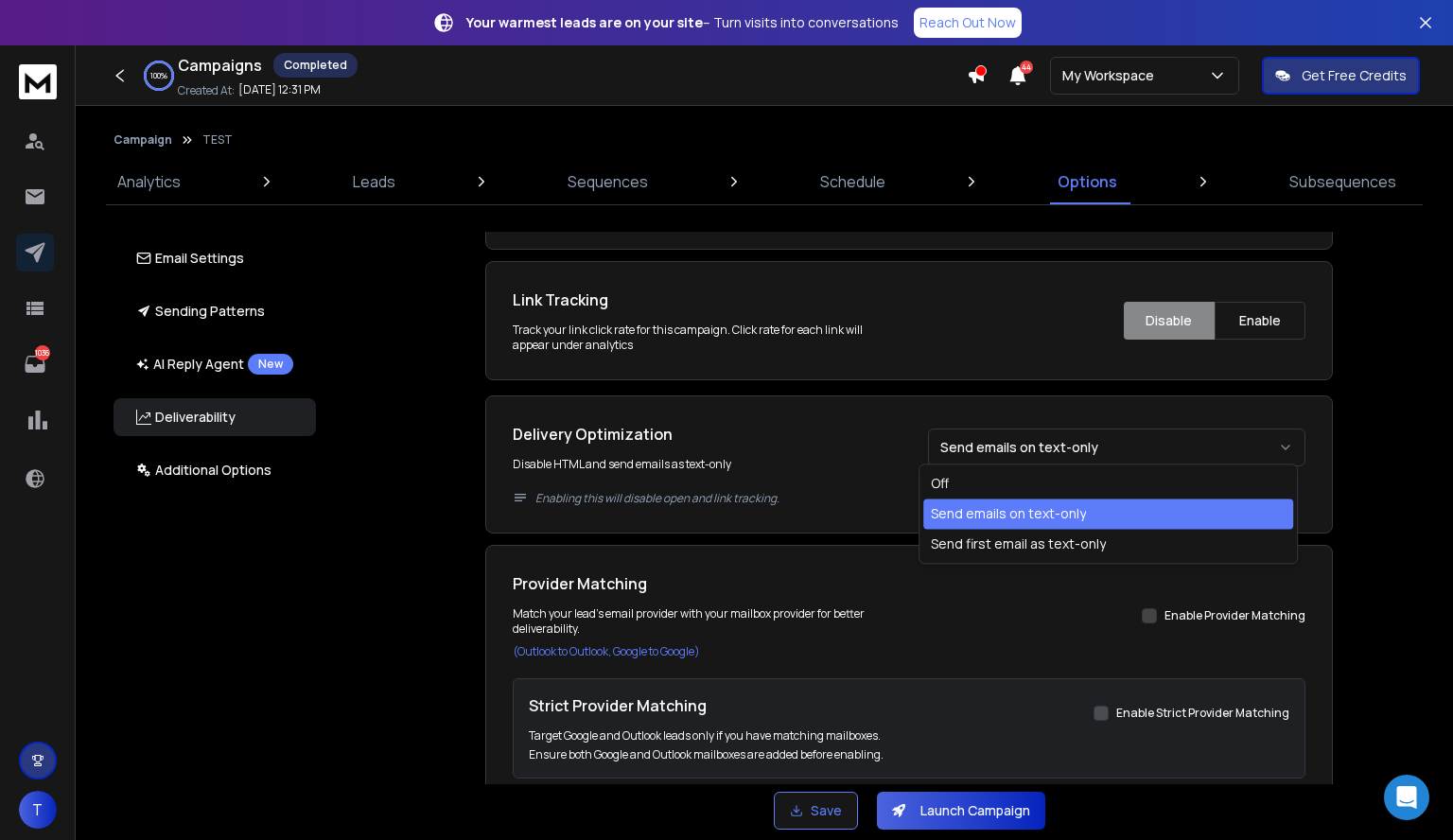
click at [1003, 447] on button "Send emails on text-only" at bounding box center [1117, 448] width 378 height 37
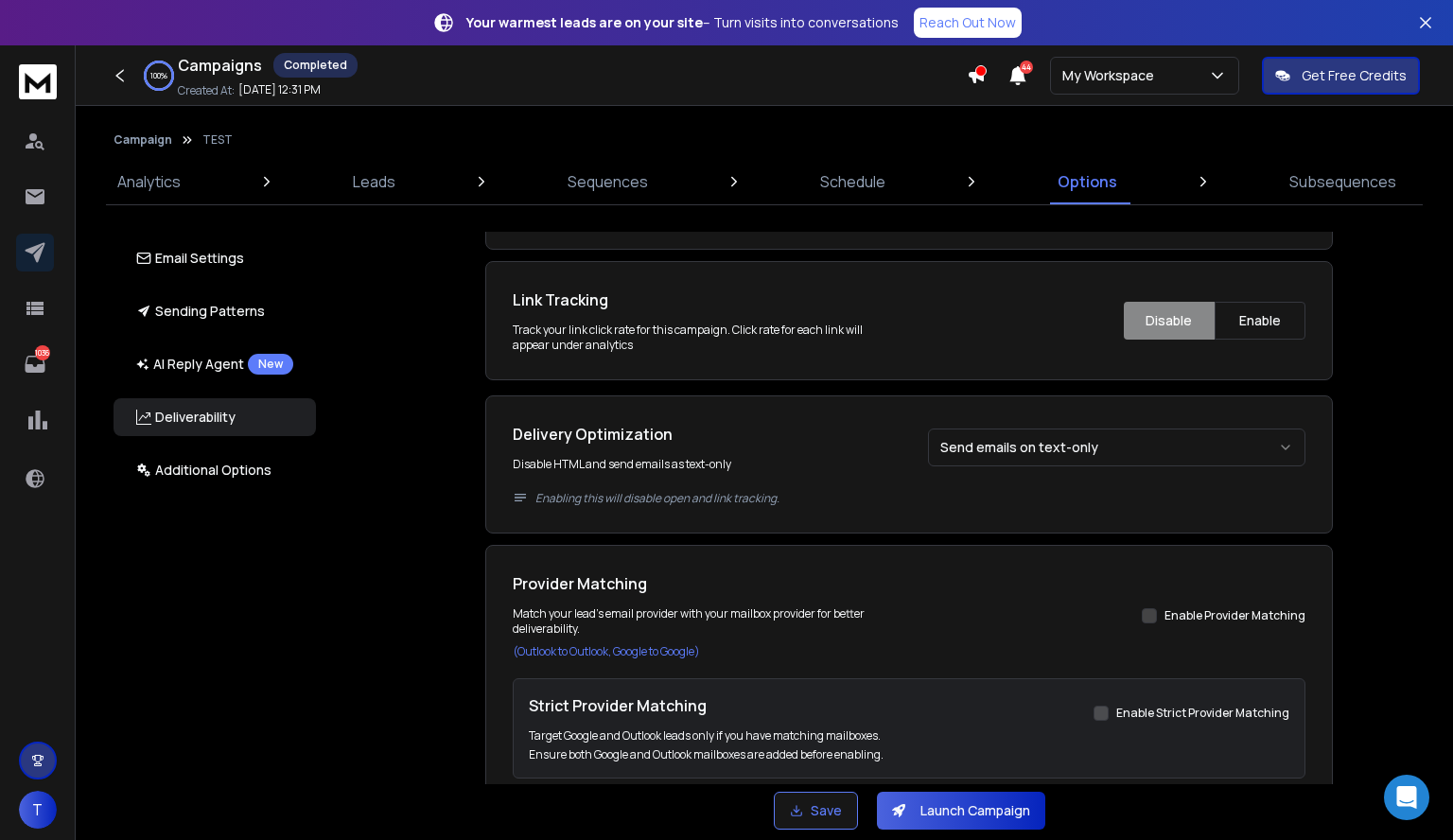
click at [1003, 447] on button "Send emails on text-only" at bounding box center [1117, 448] width 378 height 37
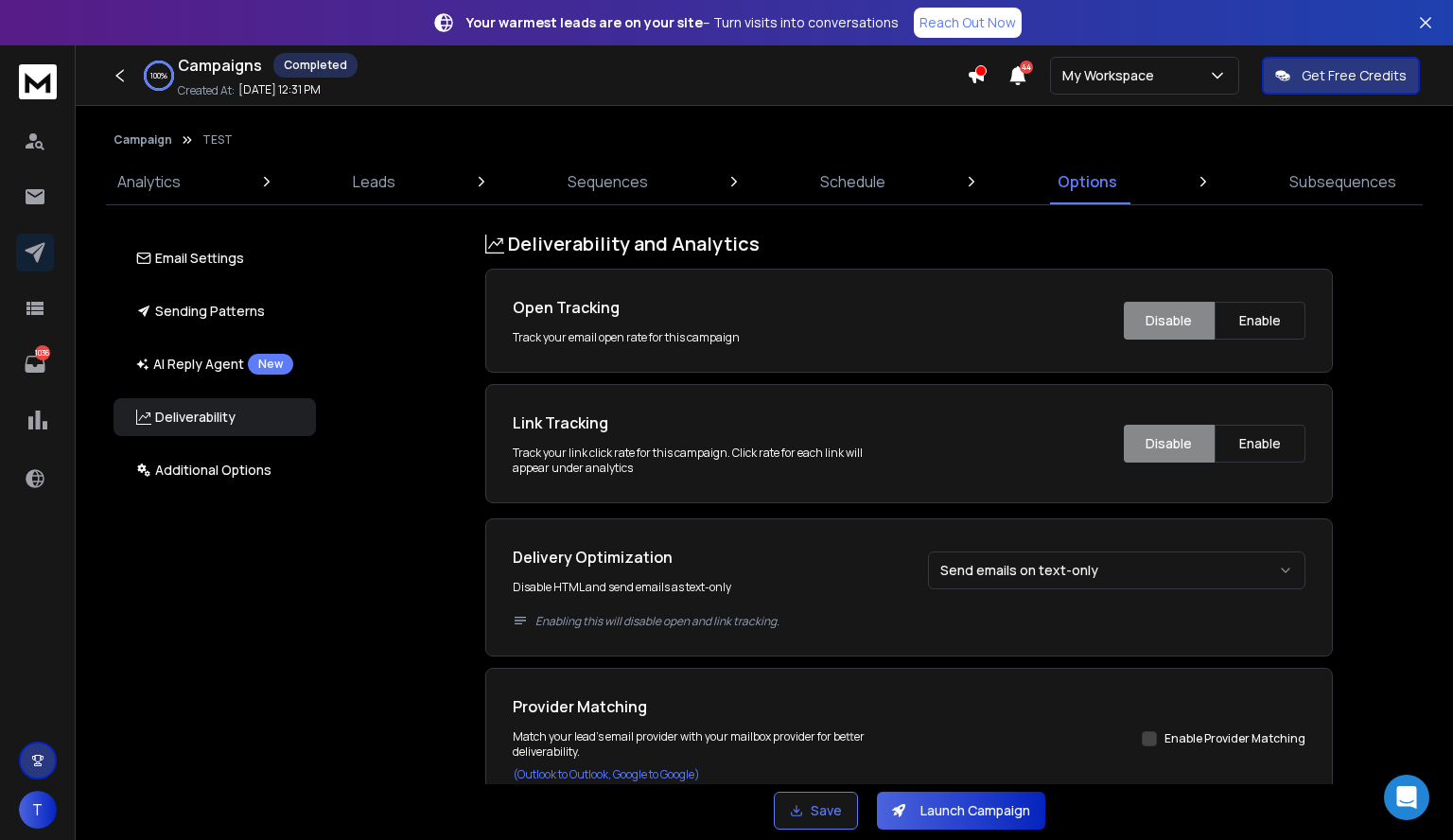
scroll to position [1899, 0]
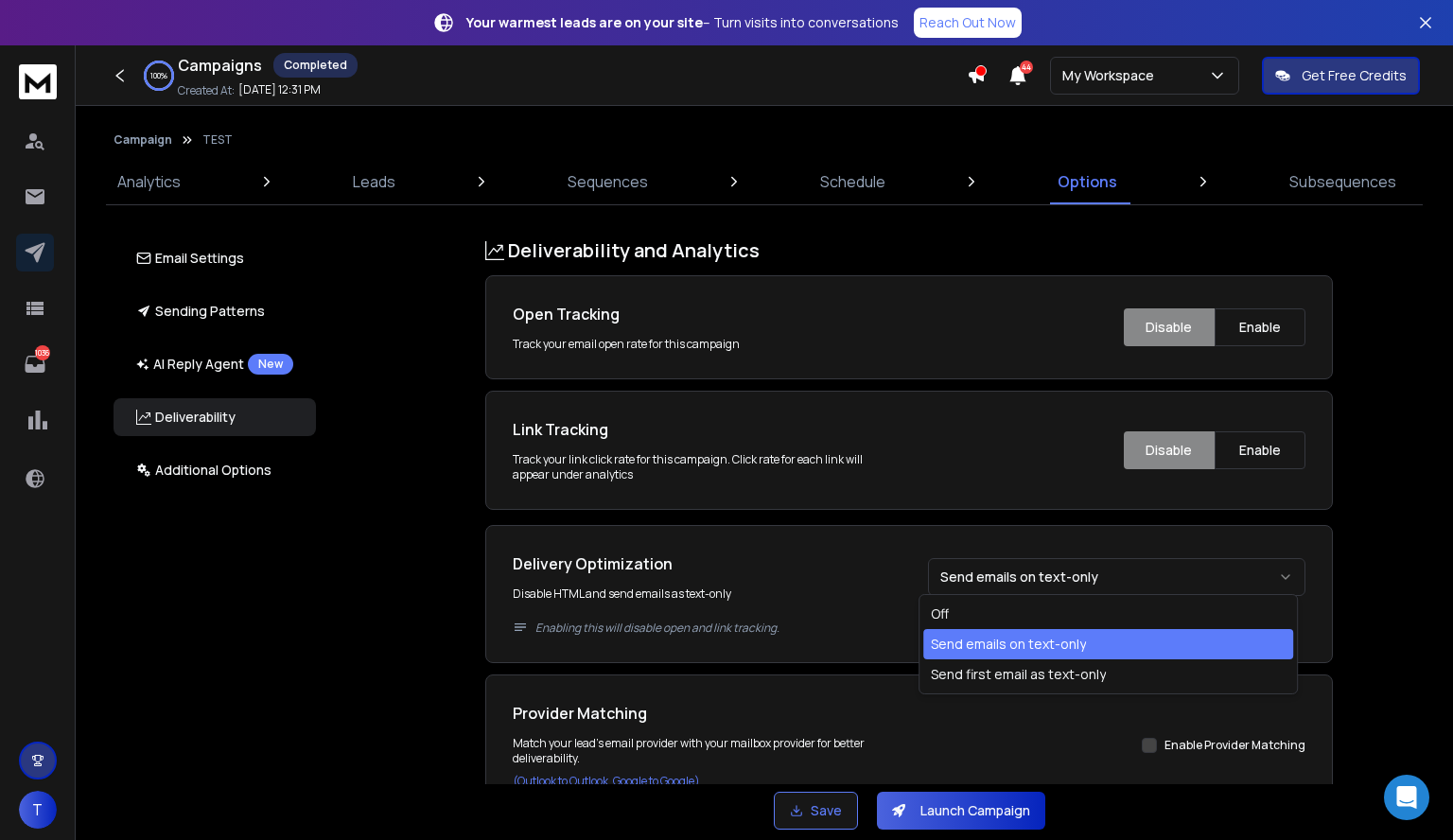
click at [989, 567] on button "Send emails on text-only" at bounding box center [1117, 577] width 378 height 37
select select "*"
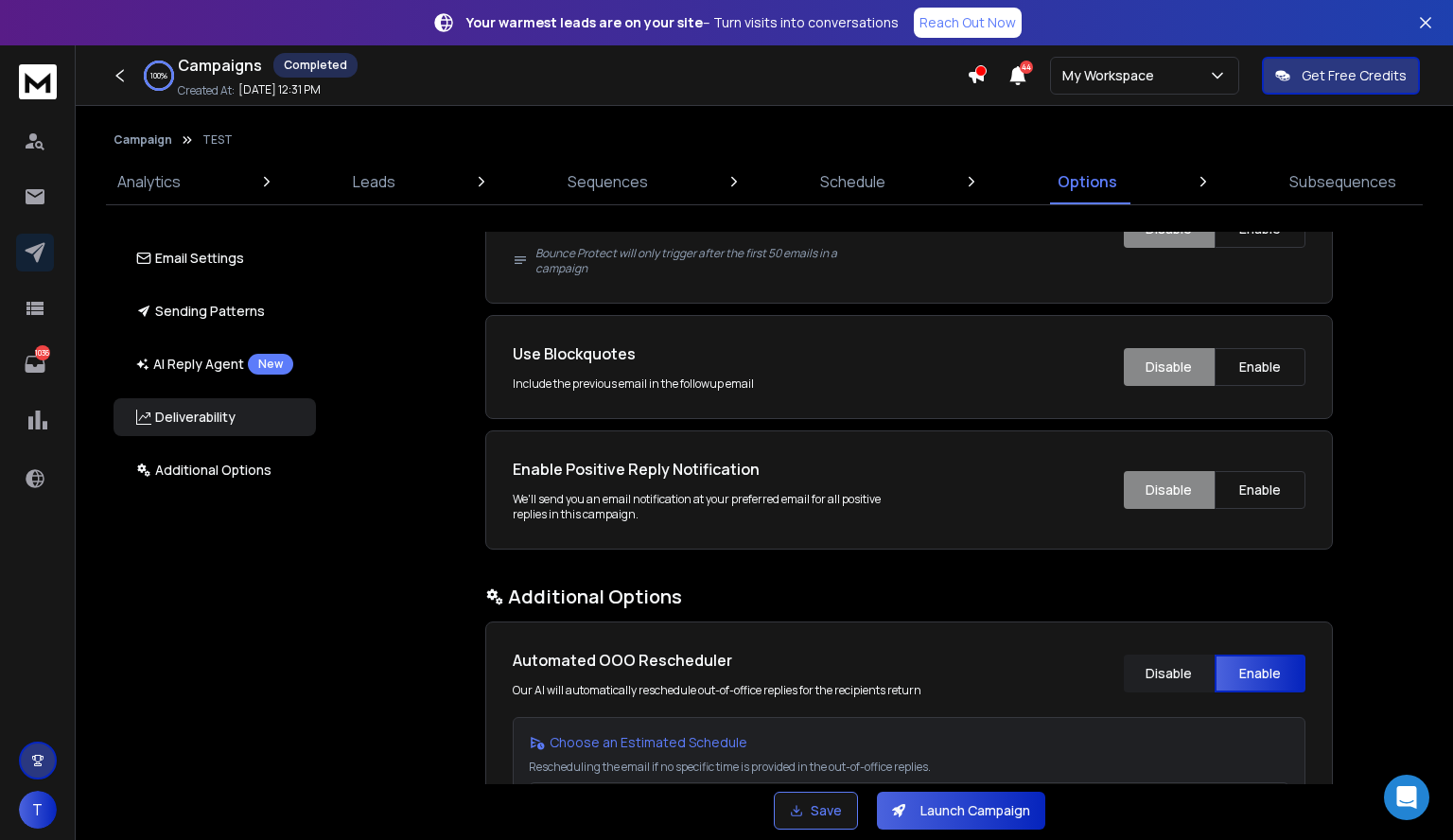
scroll to position [2832, 0]
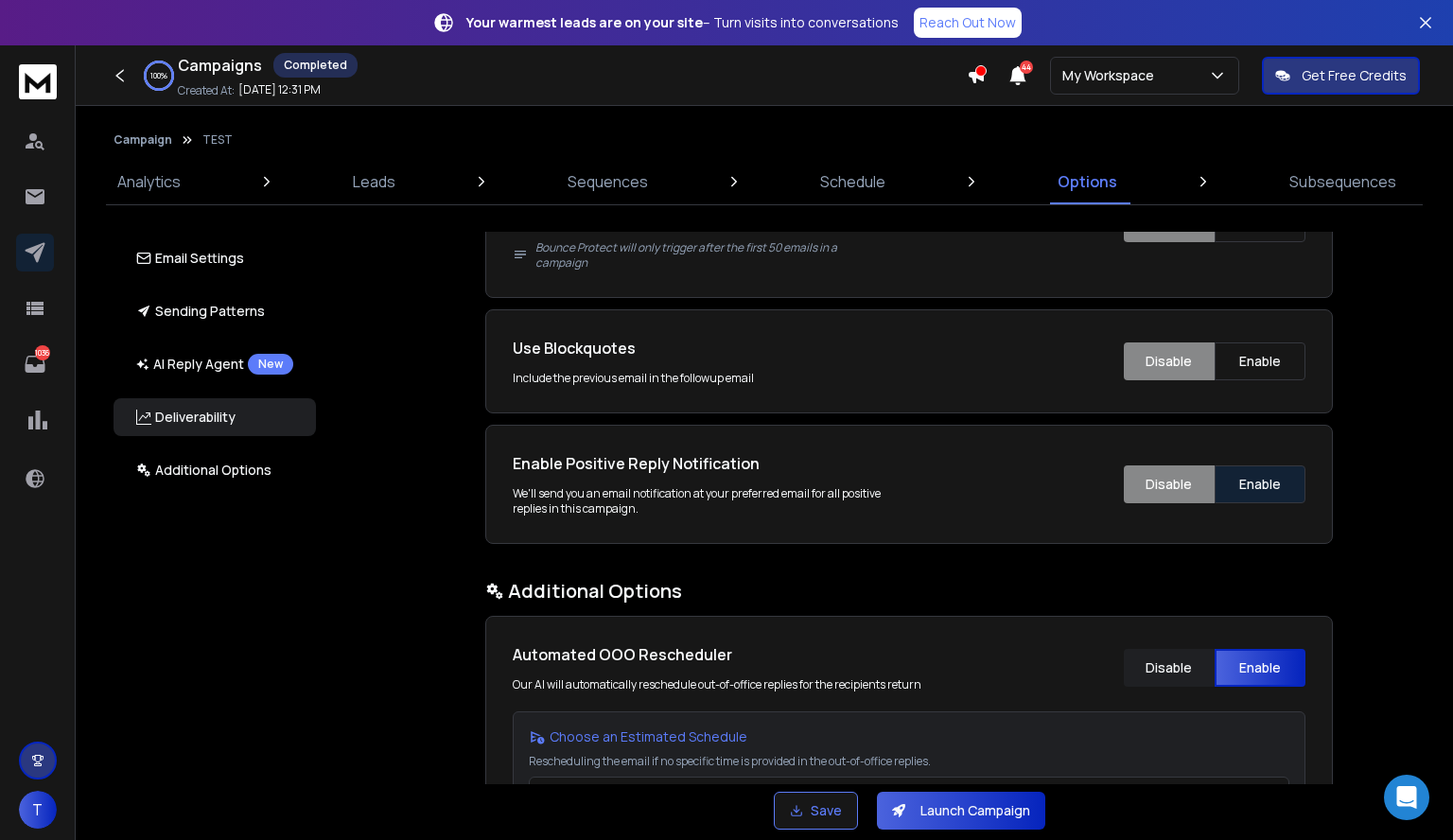
click at [1249, 465] on button "Enable" at bounding box center [1261, 484] width 91 height 37
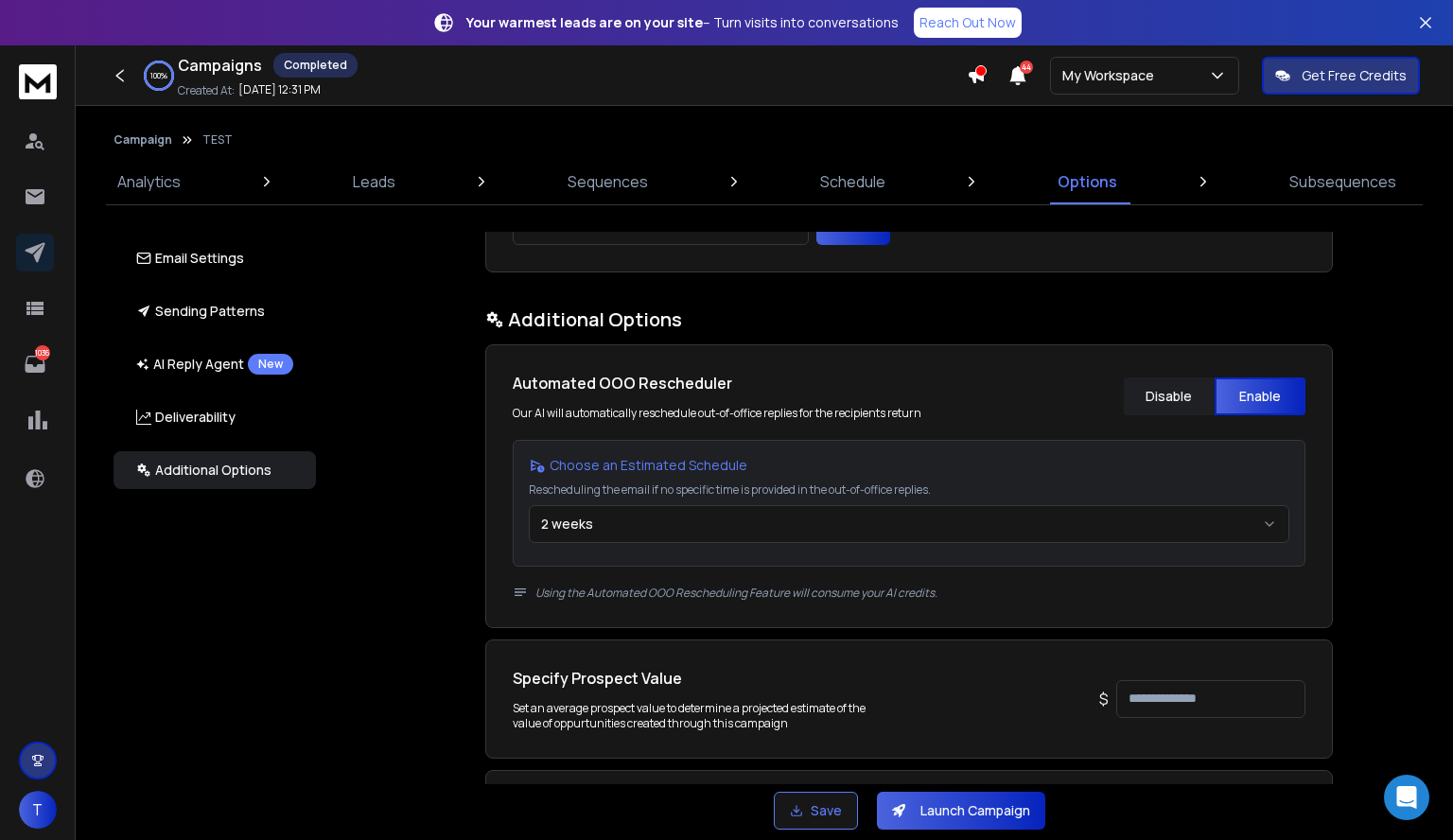
scroll to position [3150, 0]
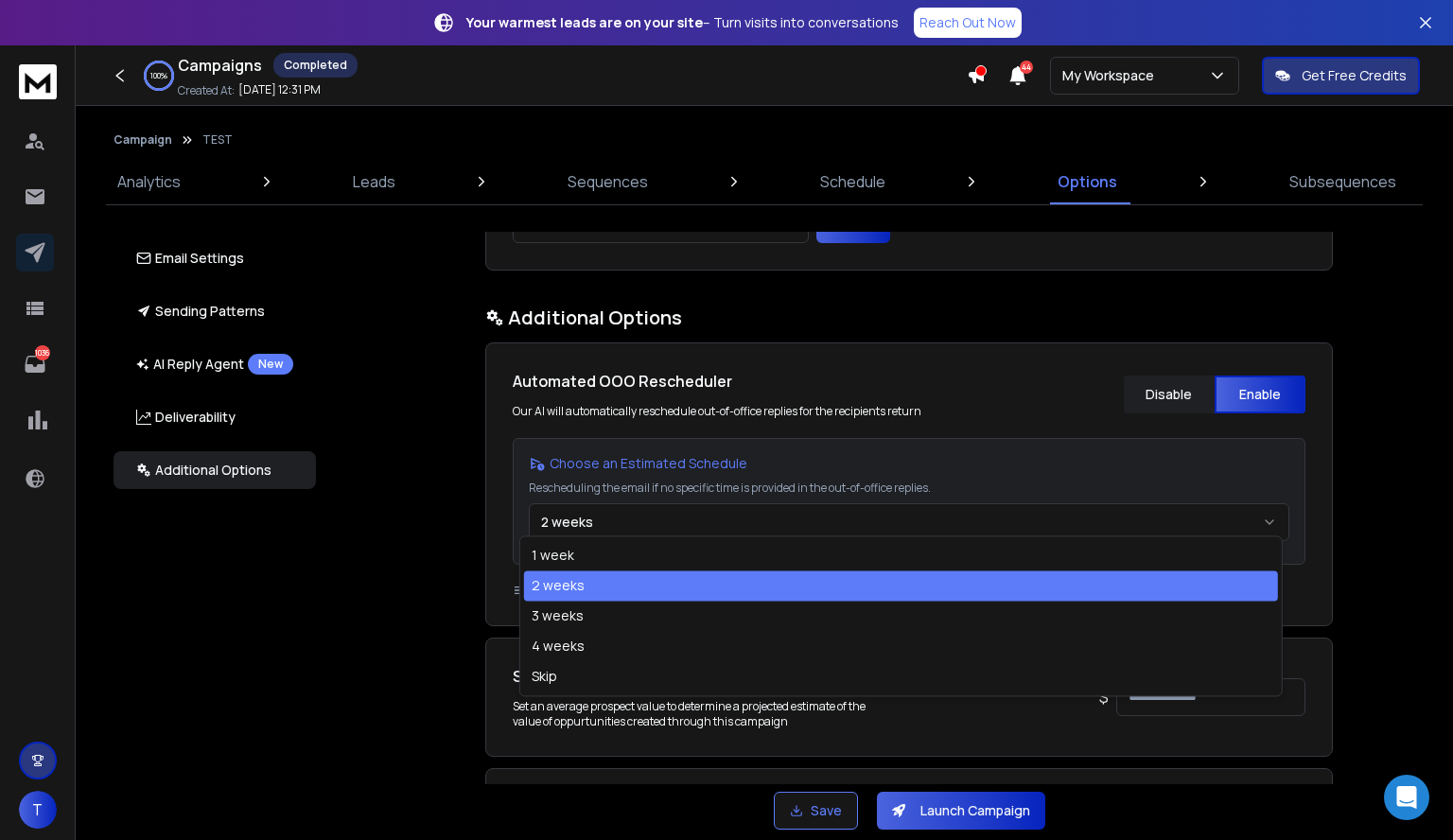
click at [743, 523] on button "2 weeks" at bounding box center [908, 522] width 761 height 37
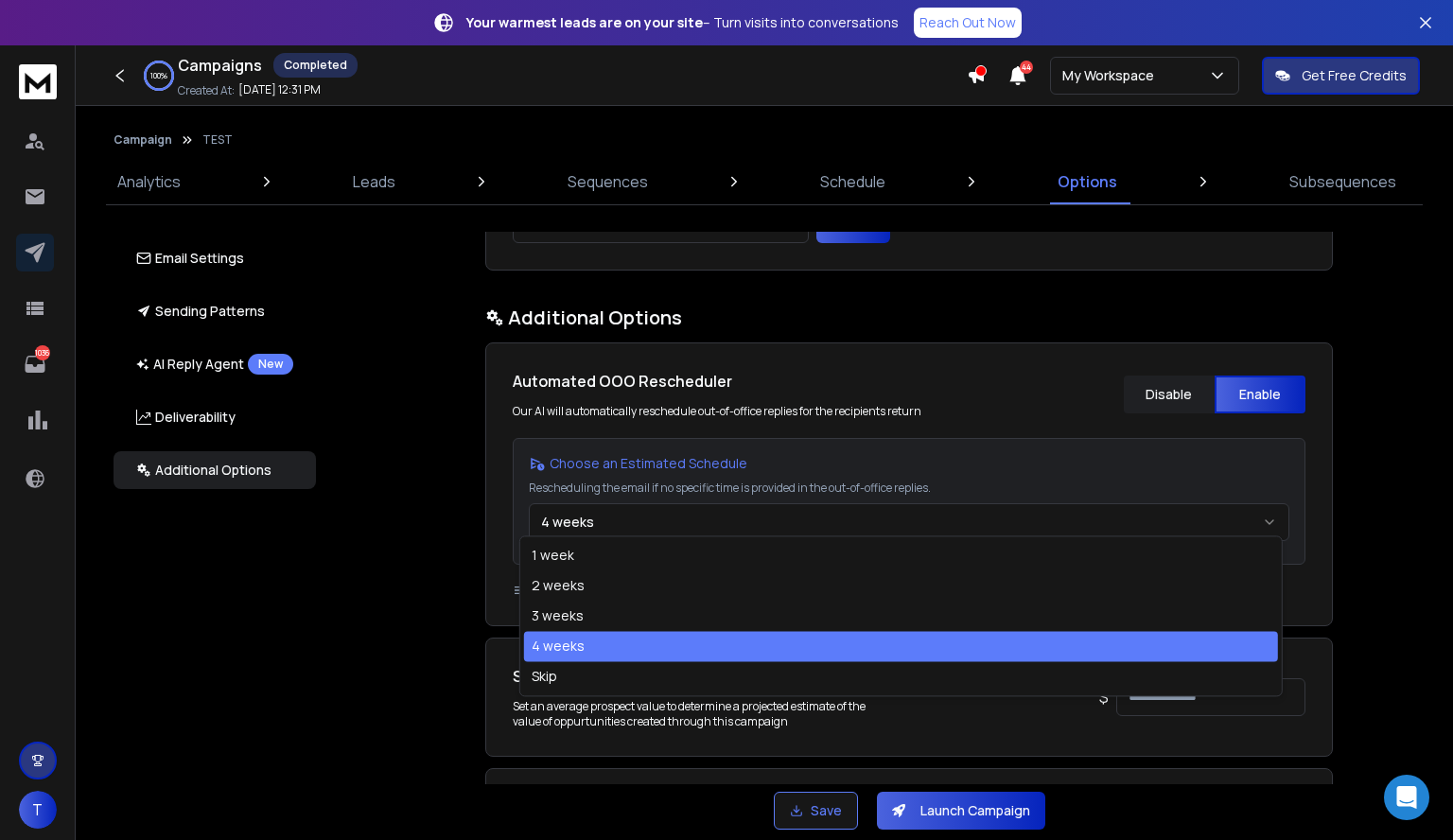
click at [741, 515] on button "4 weeks" at bounding box center [908, 522] width 761 height 37
select select "**"
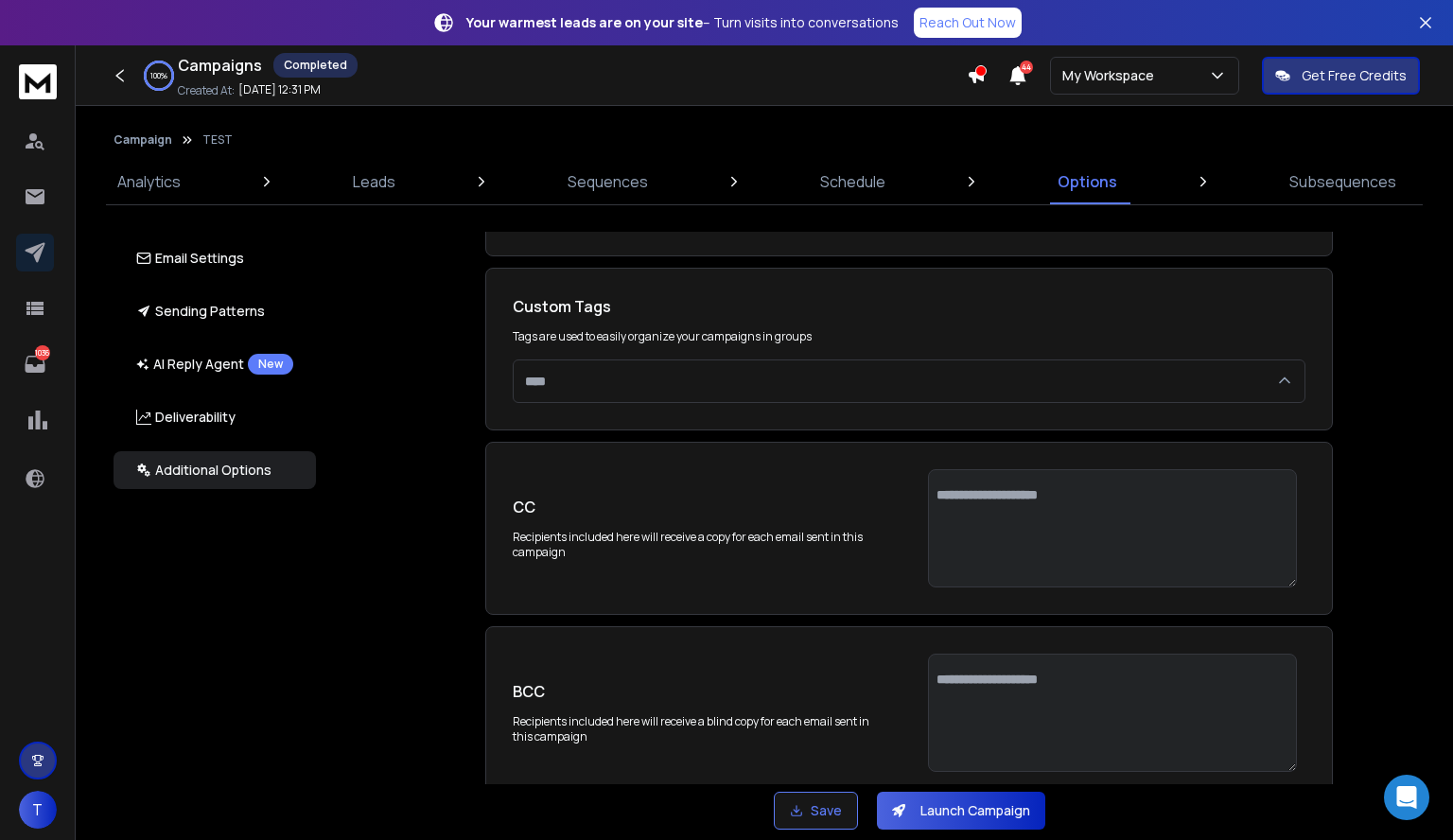
scroll to position [3666, 0]
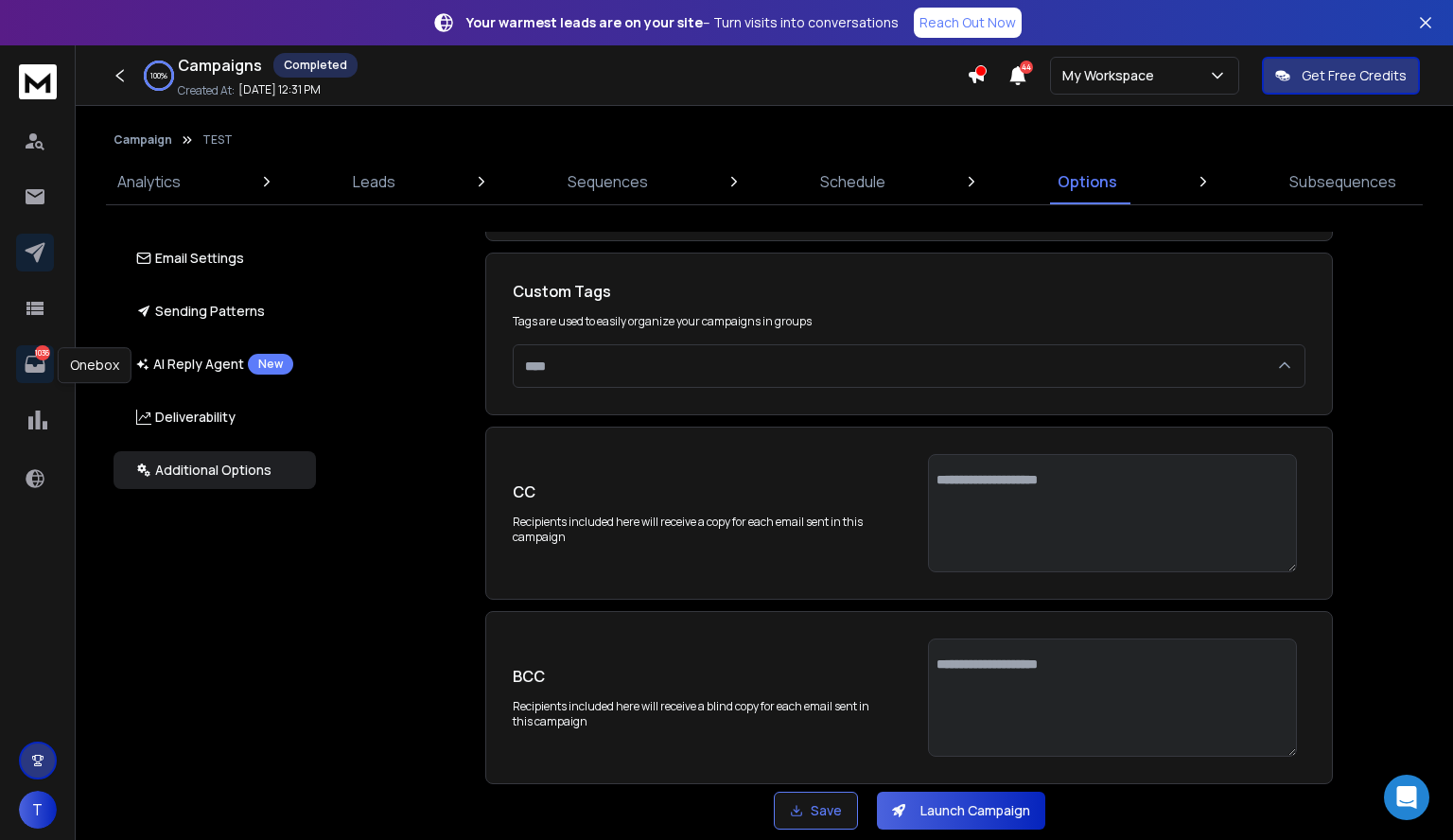
click at [36, 359] on p "1036" at bounding box center [41, 352] width 15 height 15
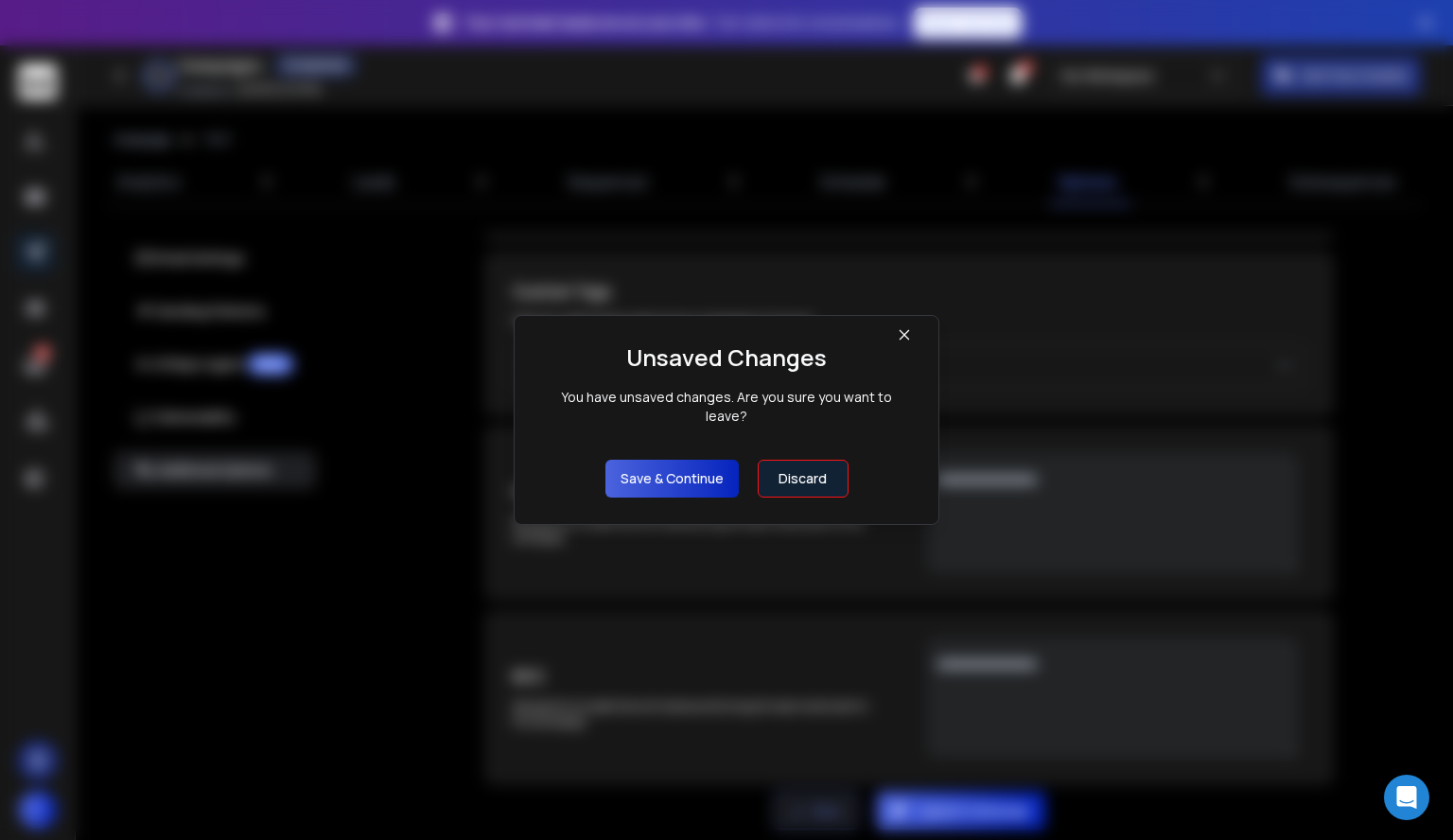
click at [802, 470] on button "Discard" at bounding box center [803, 478] width 91 height 37
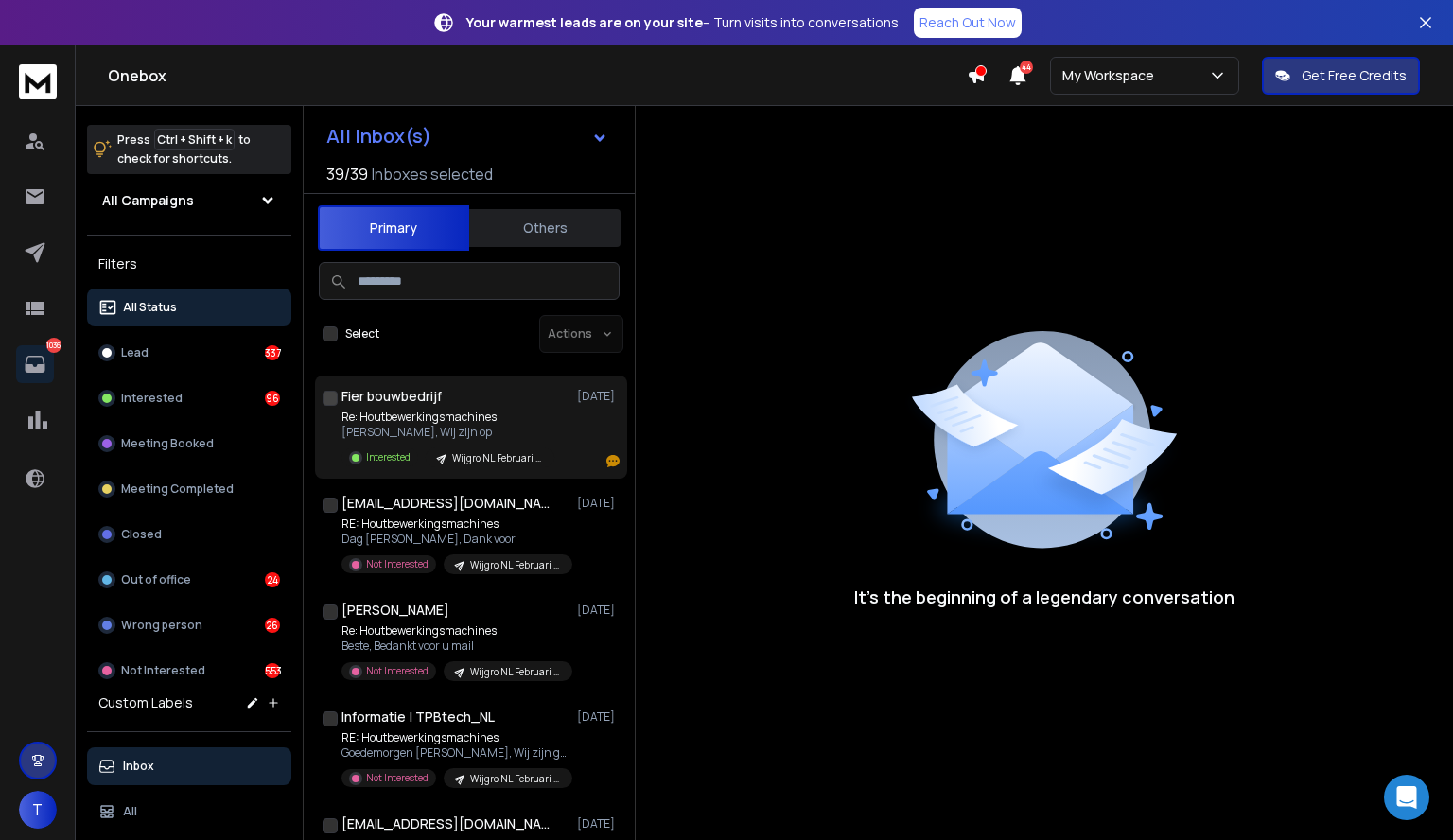
click at [453, 393] on div "Fier bouwbedrijf [DATE]" at bounding box center [480, 395] width 278 height 19
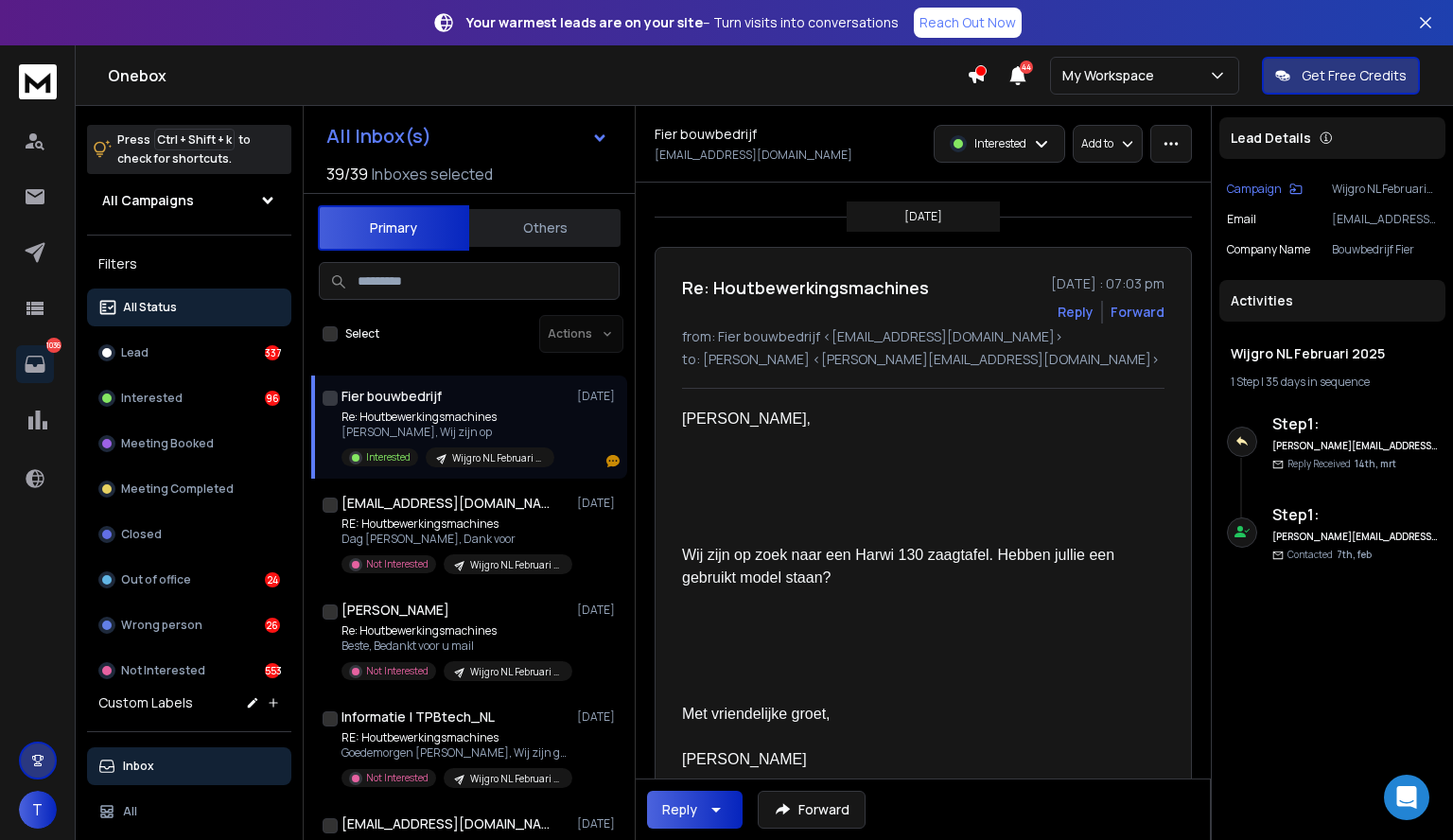
click at [721, 805] on icon "button" at bounding box center [716, 809] width 23 height 23
click at [705, 728] on p "Reply" at bounding box center [696, 723] width 35 height 19
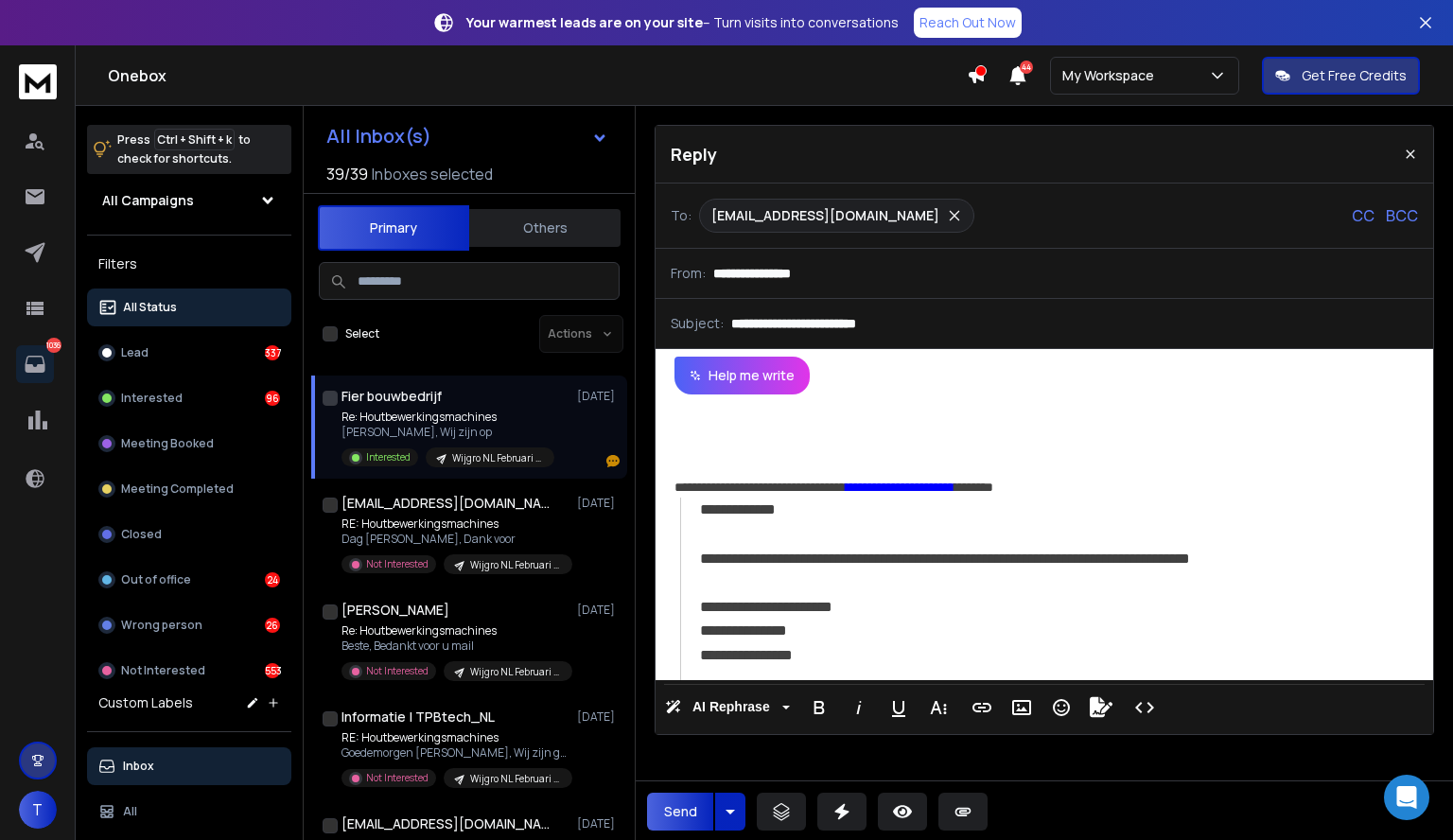
click at [840, 276] on input "**********" at bounding box center [1065, 273] width 705 height 19
click at [179, 310] on button "All Status" at bounding box center [188, 308] width 204 height 37
click at [216, 492] on p "Meeting Completed" at bounding box center [178, 488] width 112 height 15
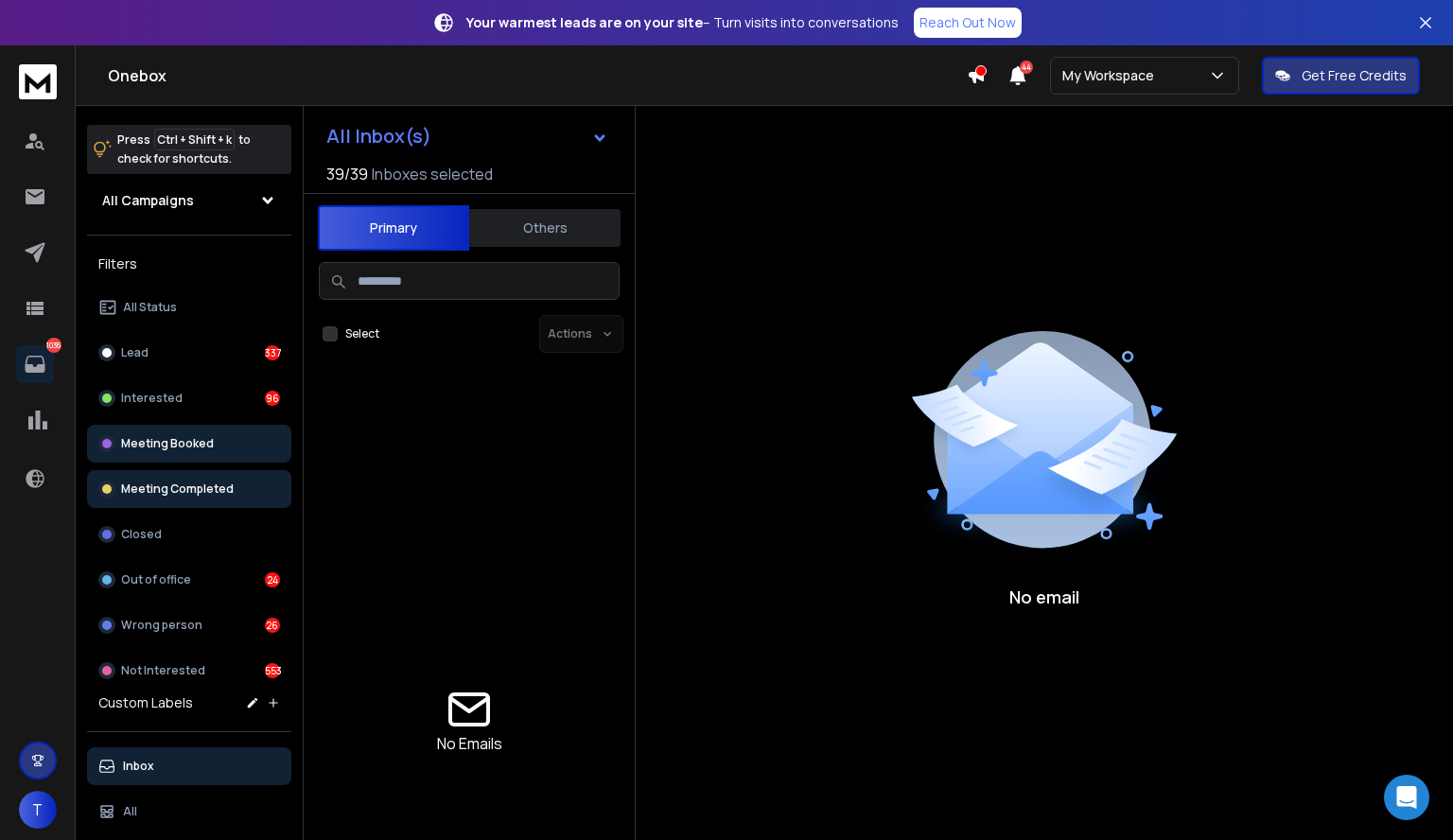
click at [197, 443] on p "Meeting Booked" at bounding box center [168, 443] width 93 height 15
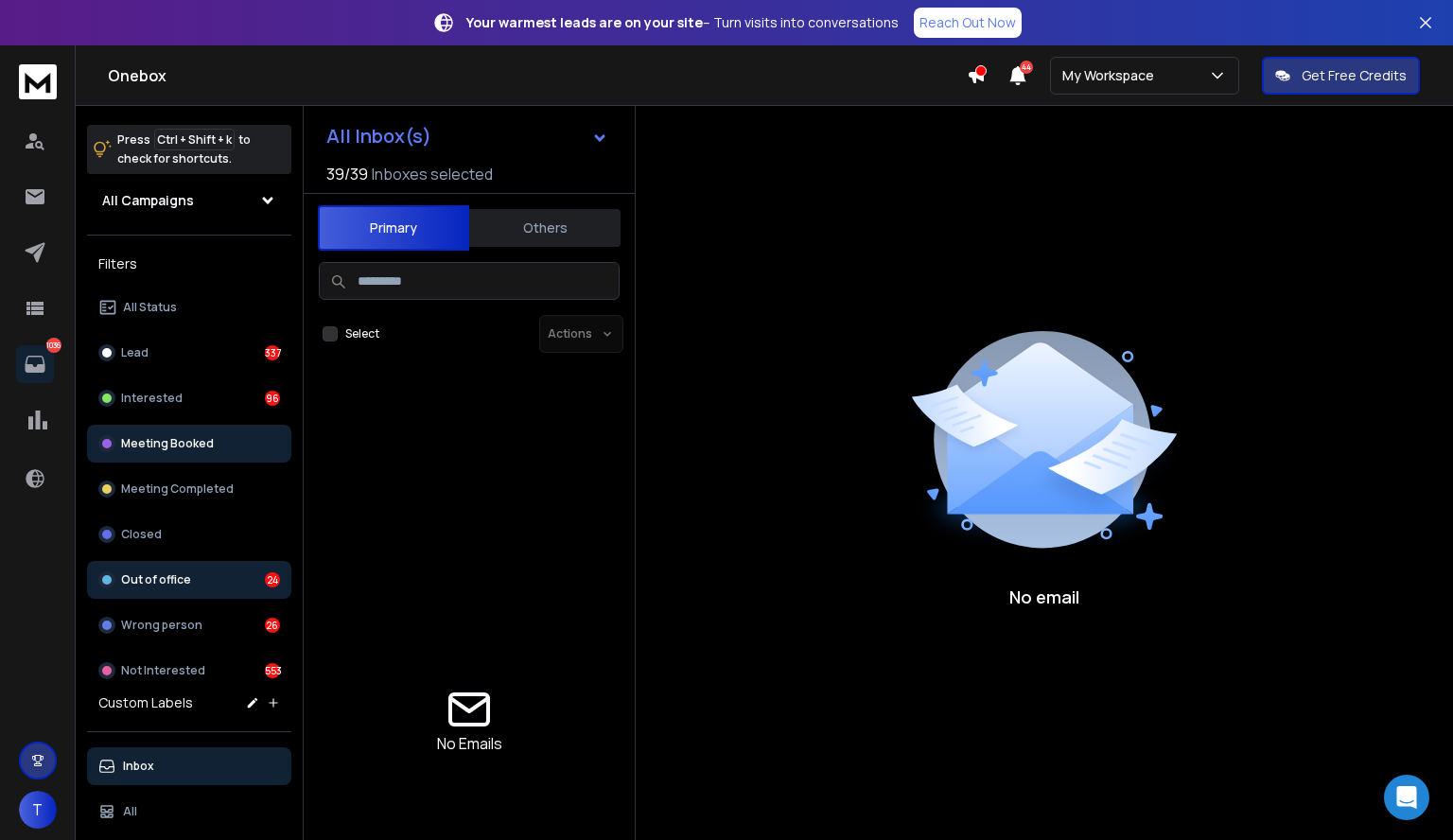
click at [174, 567] on button "Out of office 24" at bounding box center [188, 580] width 204 height 37
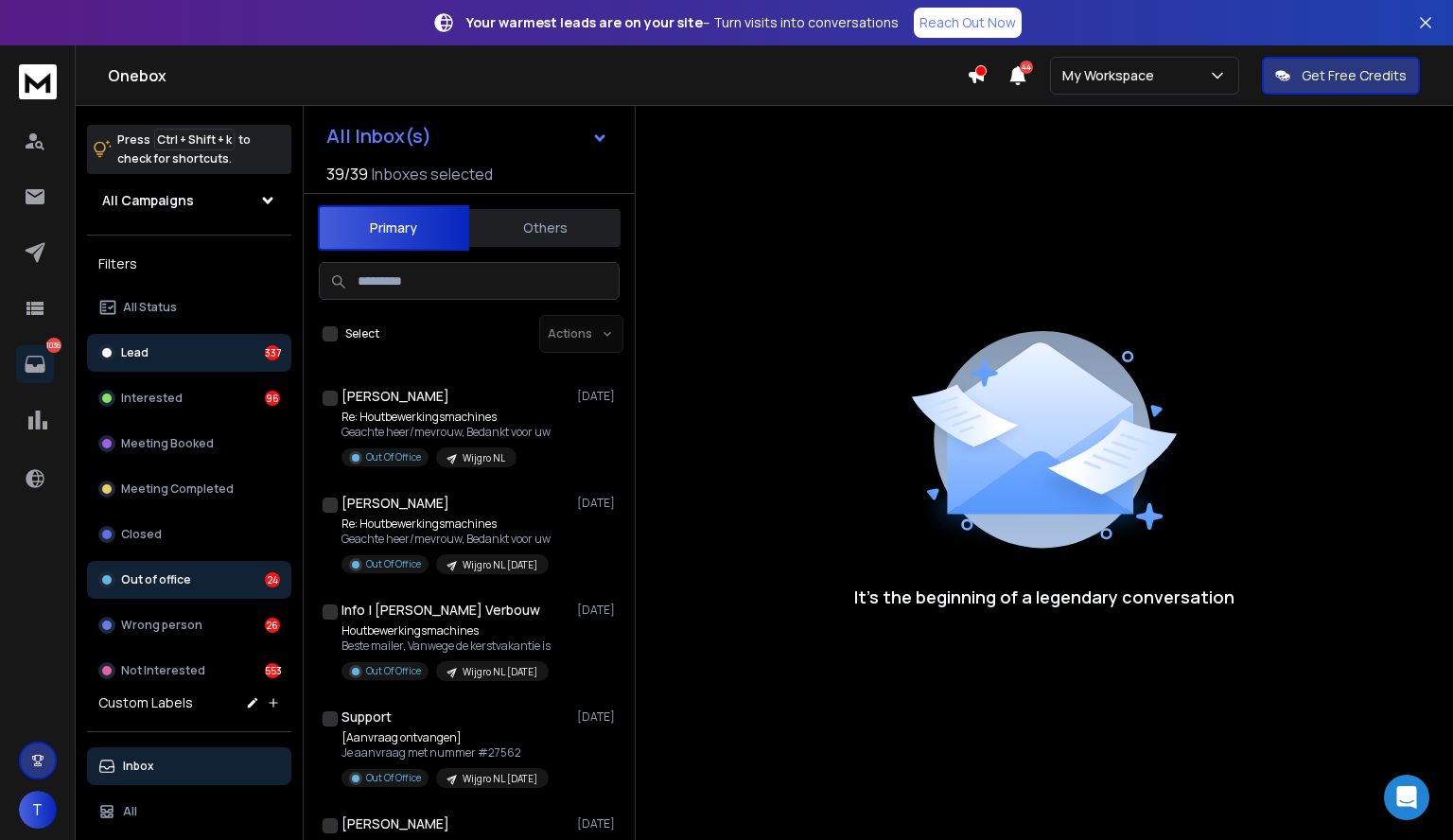
click at [161, 346] on button "Lead 337" at bounding box center [188, 353] width 204 height 37
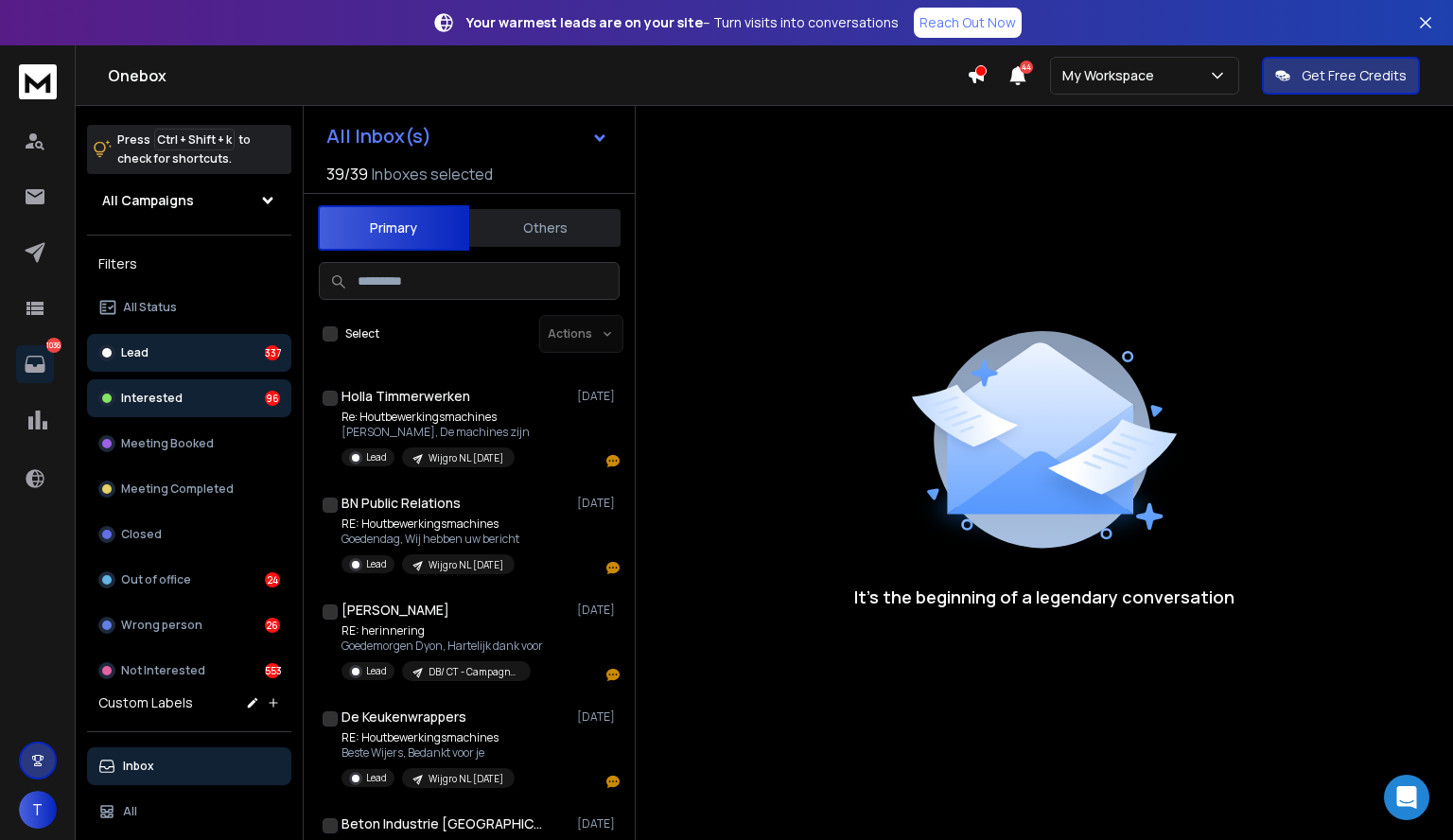
click at [160, 395] on p "Interested" at bounding box center [152, 397] width 61 height 15
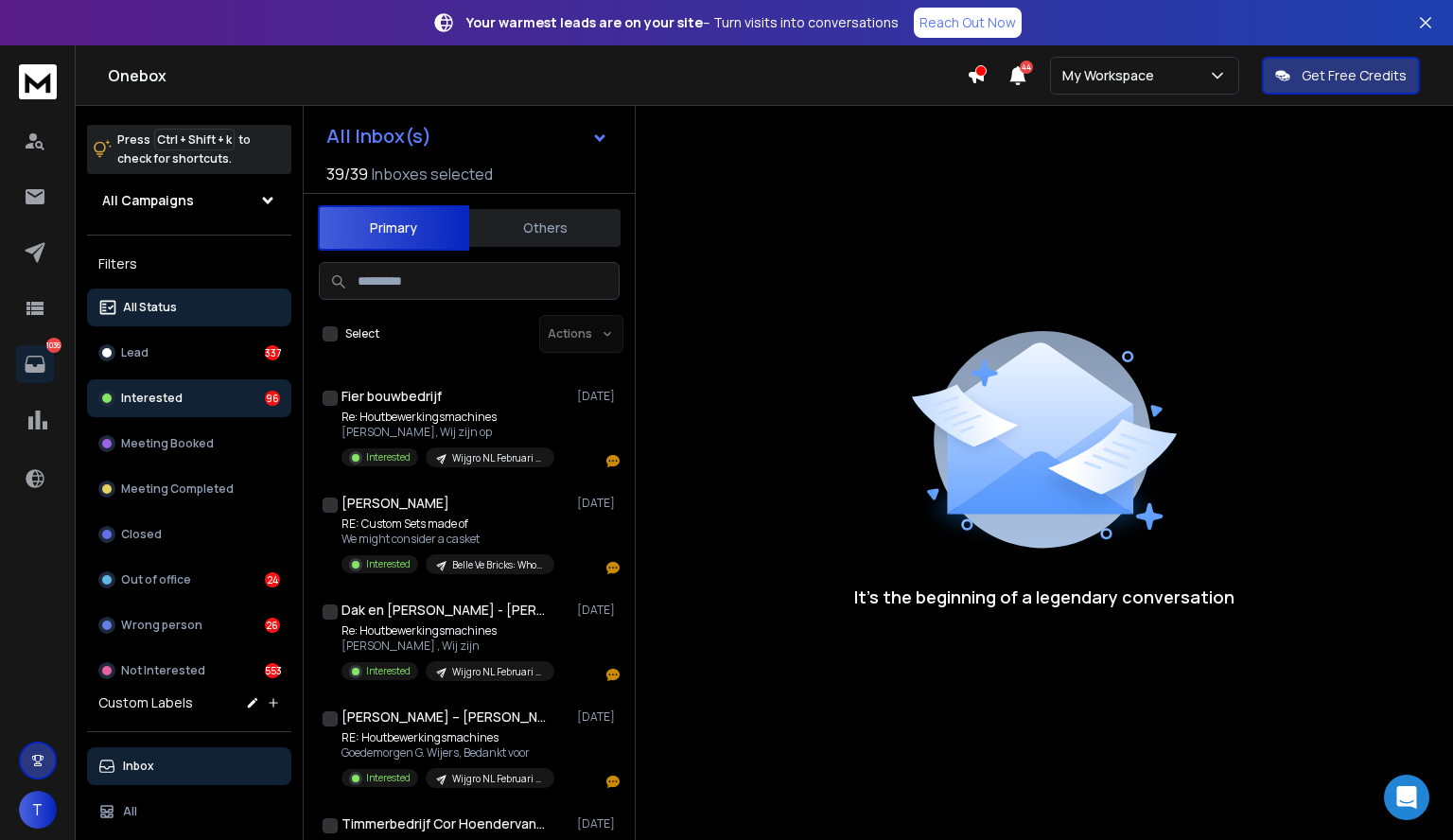
click at [151, 317] on button "All Status" at bounding box center [188, 308] width 204 height 37
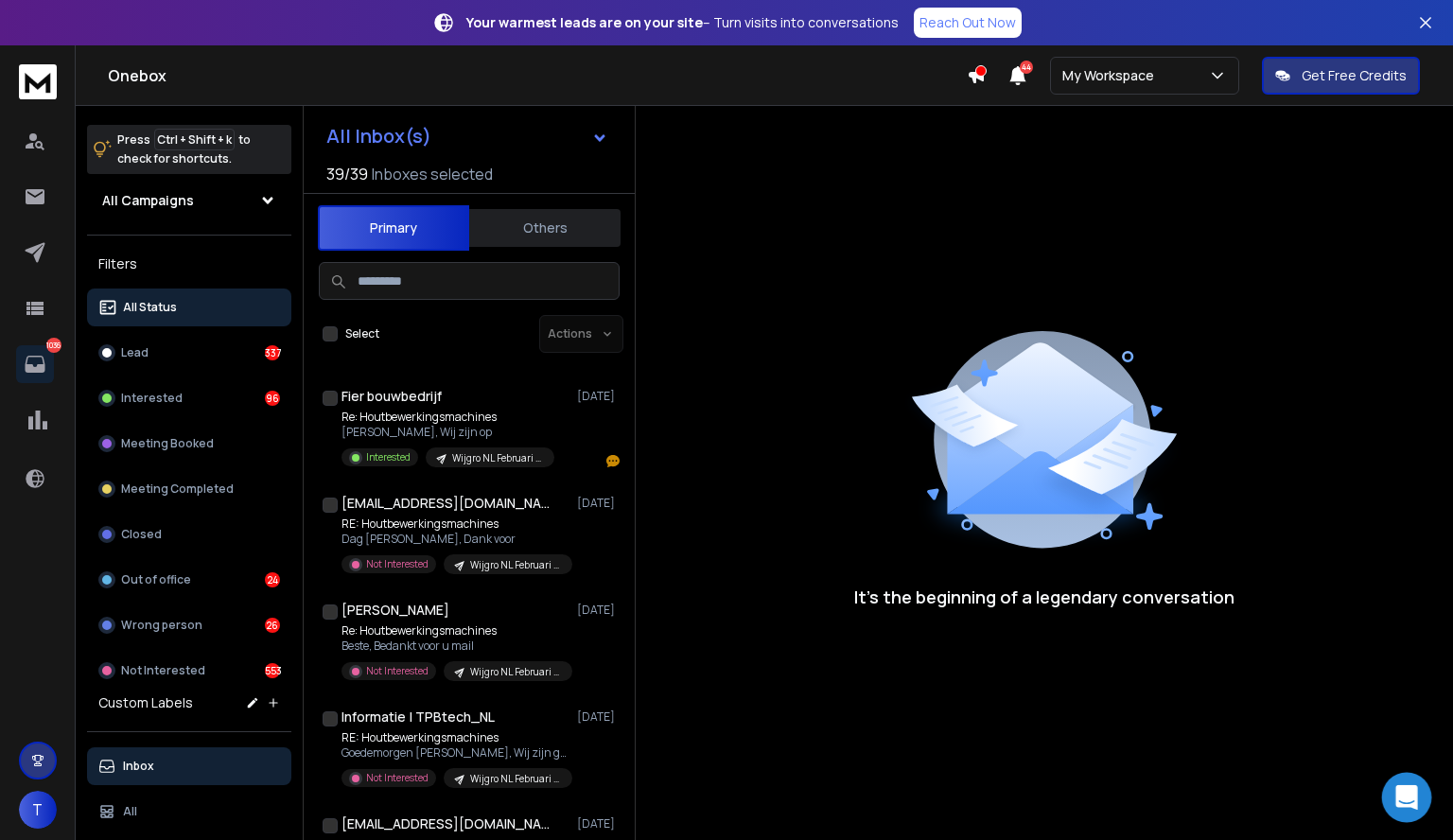
click at [1406, 799] on icon "Open Intercom Messenger" at bounding box center [1407, 797] width 22 height 25
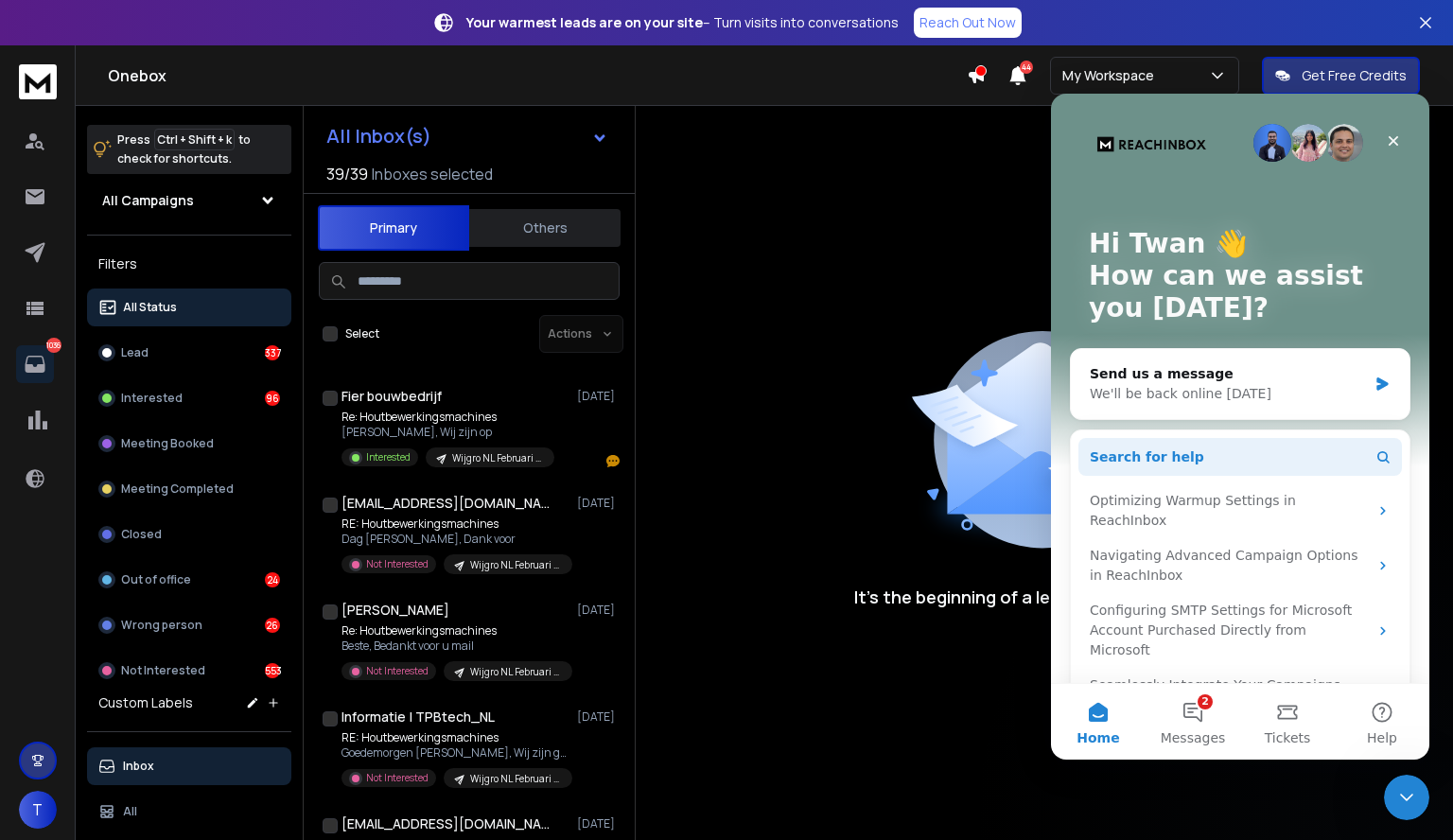
click at [1226, 456] on button "Search for help" at bounding box center [1240, 456] width 324 height 37
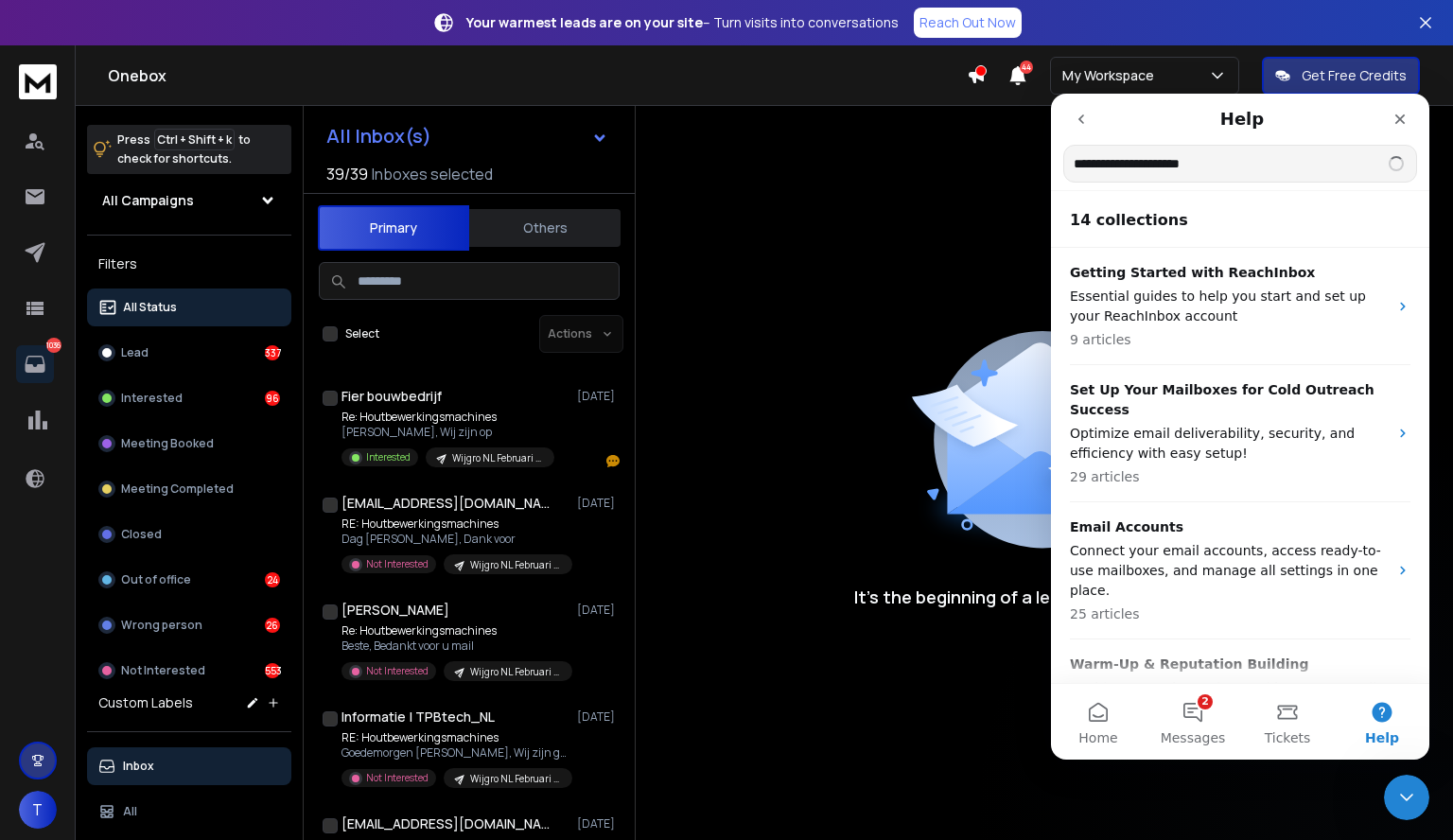
type input "**********"
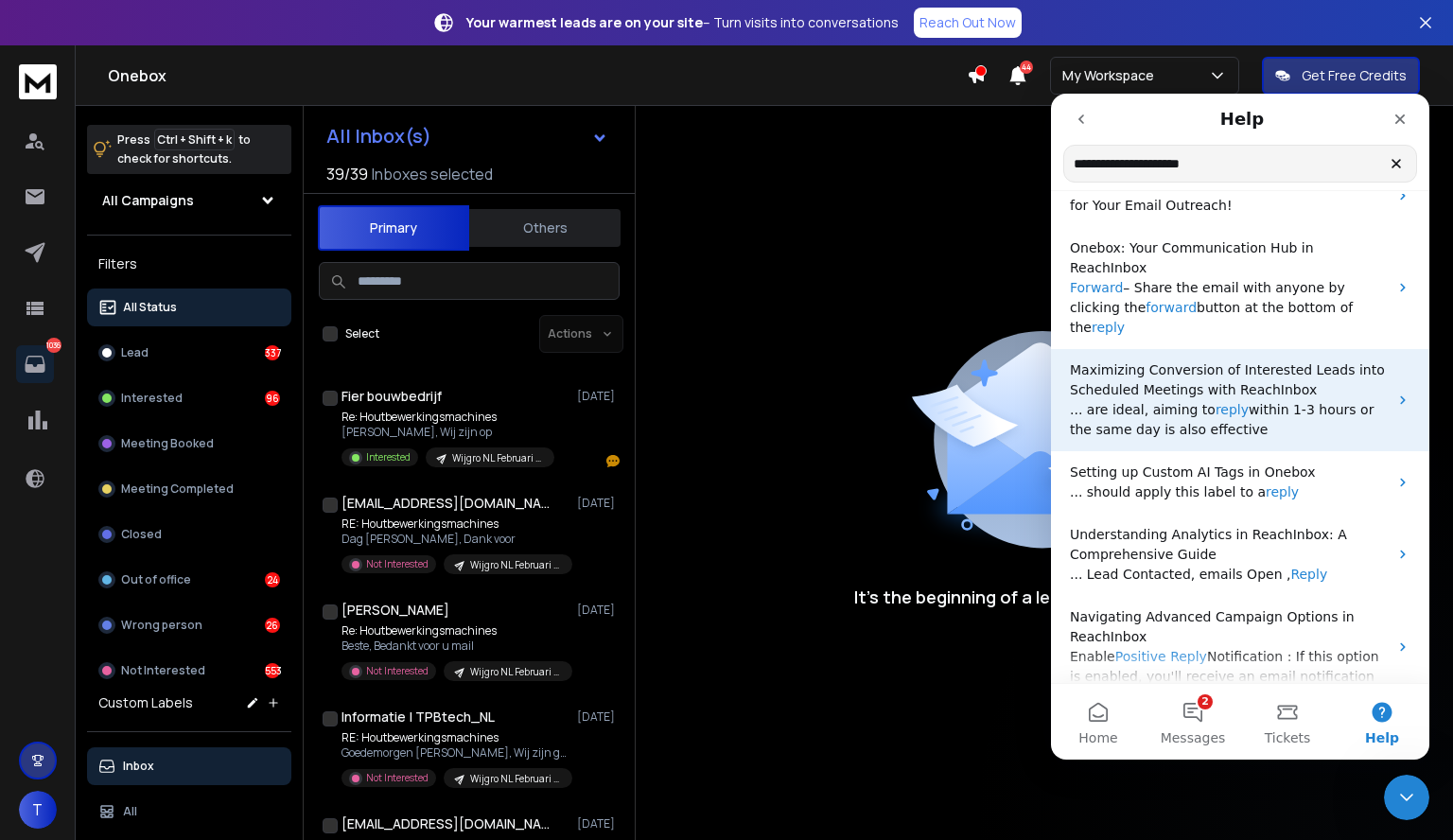
scroll to position [245, 0]
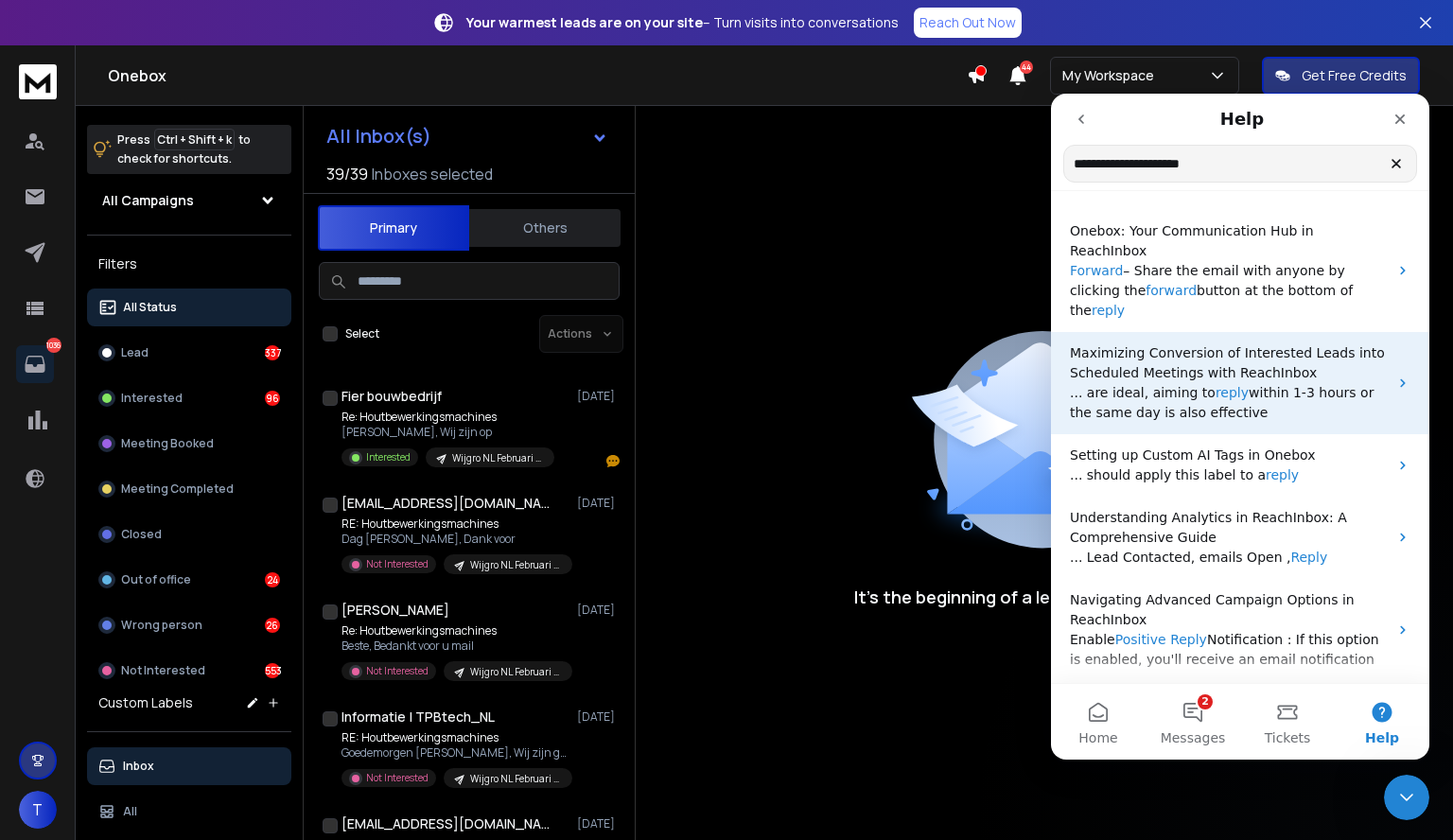
click at [1241, 385] on span "within 1-3 hours or the same day is also effective" at bounding box center [1222, 401] width 304 height 35
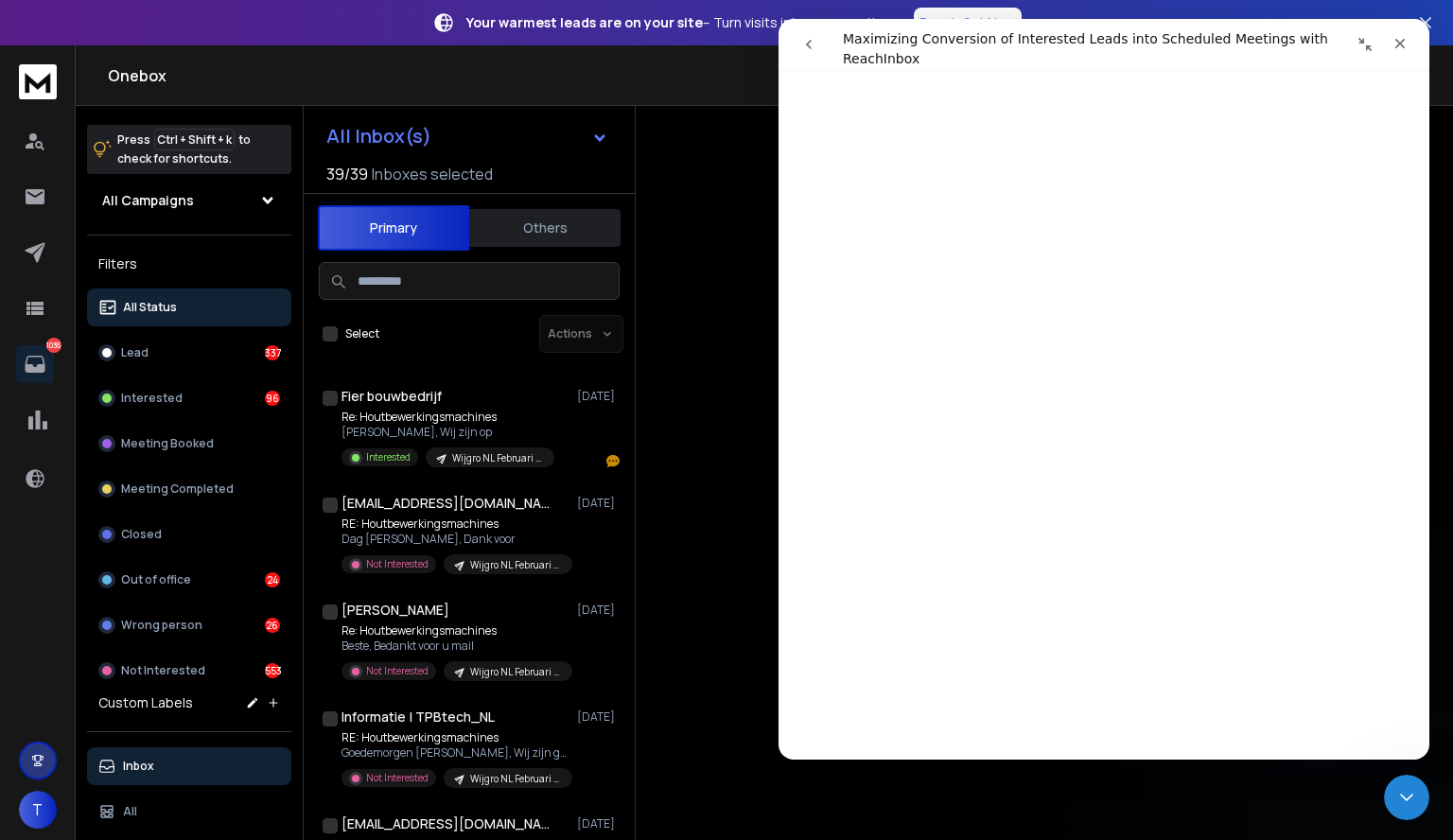
scroll to position [1317, 0]
click at [1404, 49] on icon "Close" at bounding box center [1400, 42] width 15 height 15
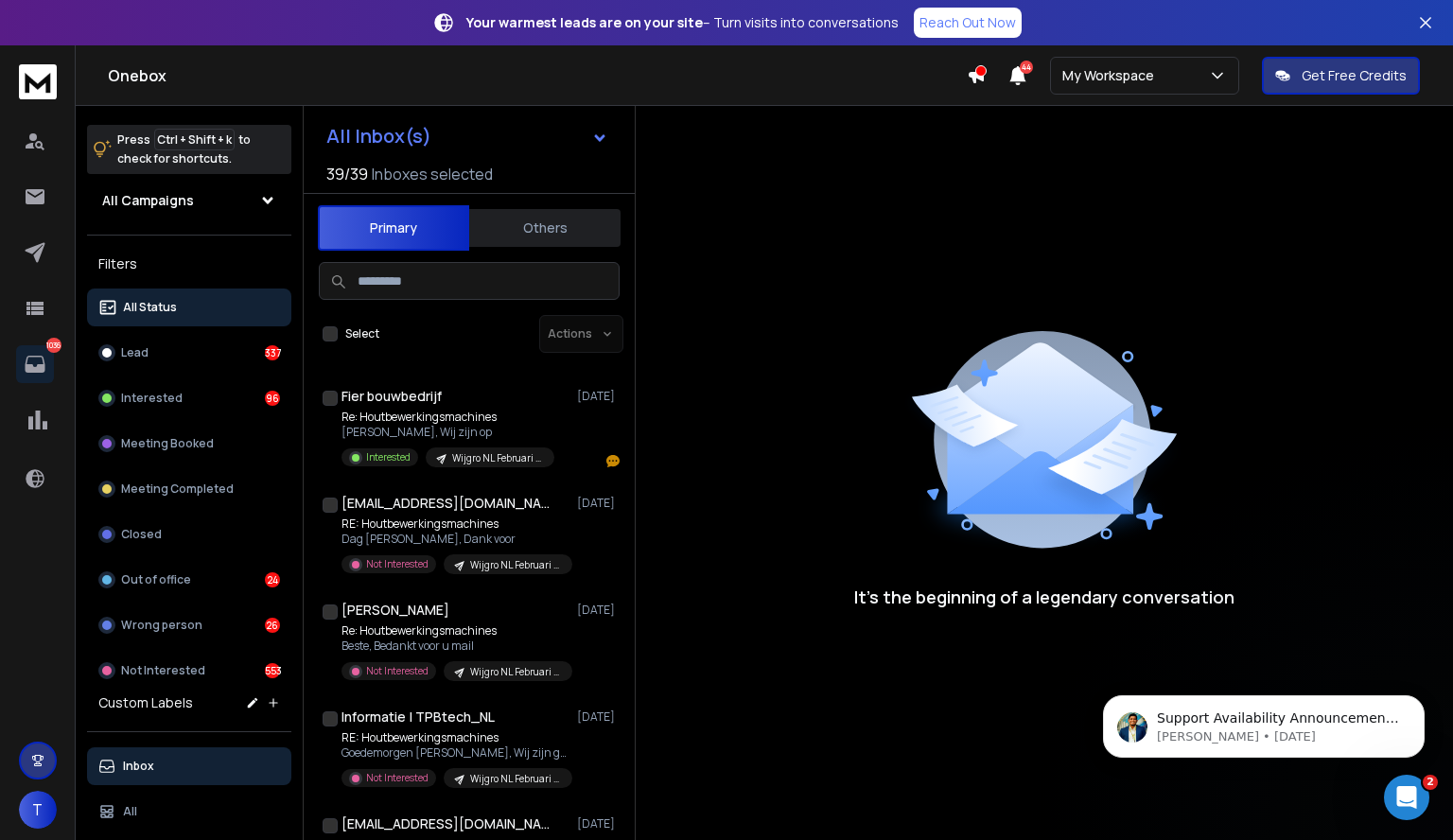
scroll to position [0, 0]
click at [1263, 725] on p "Support Availability Announcement Hi Twan, Our support team will be operating w…" at bounding box center [1278, 718] width 244 height 19
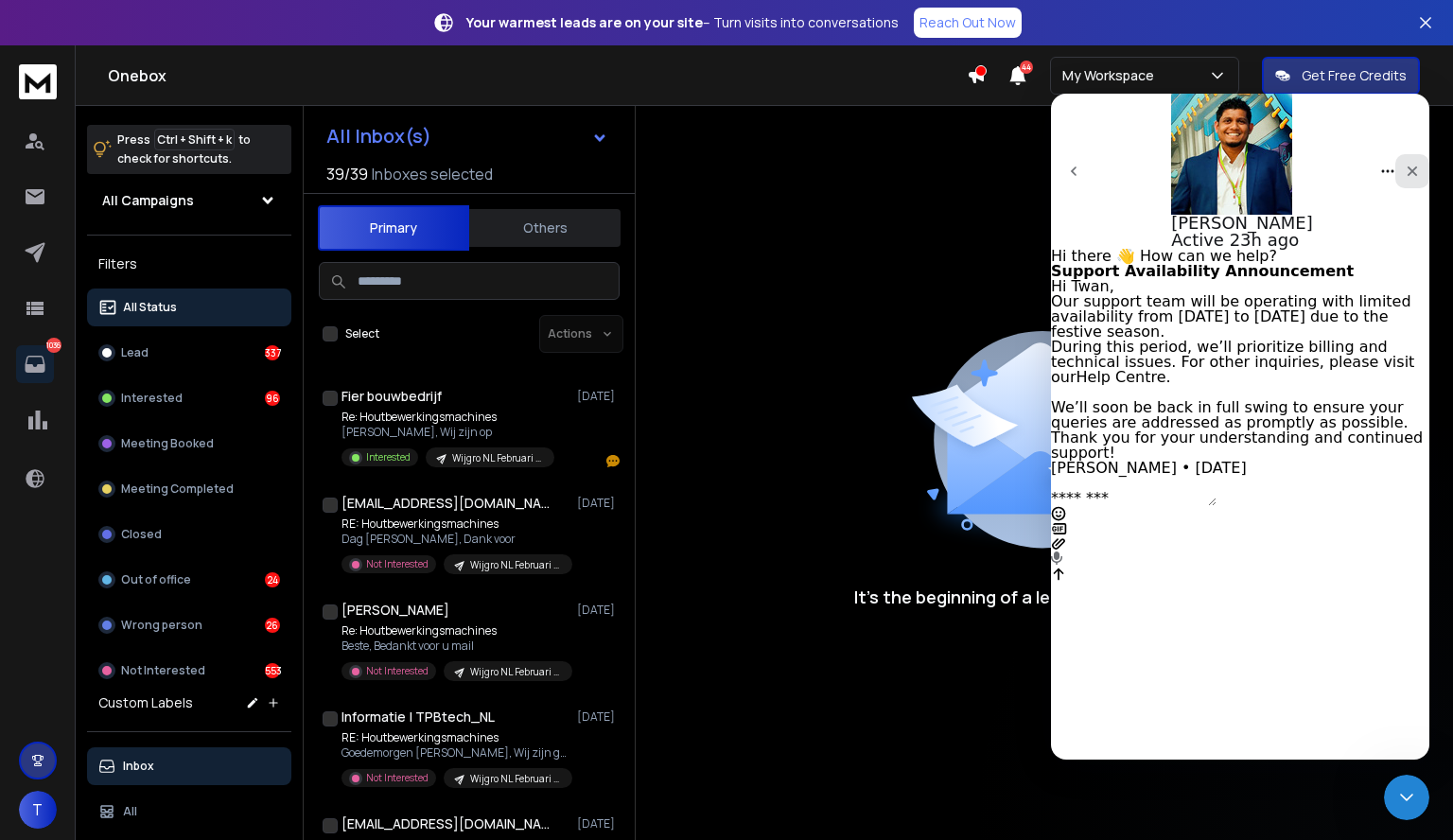
click at [1405, 164] on icon "Close" at bounding box center [1412, 171] width 15 height 15
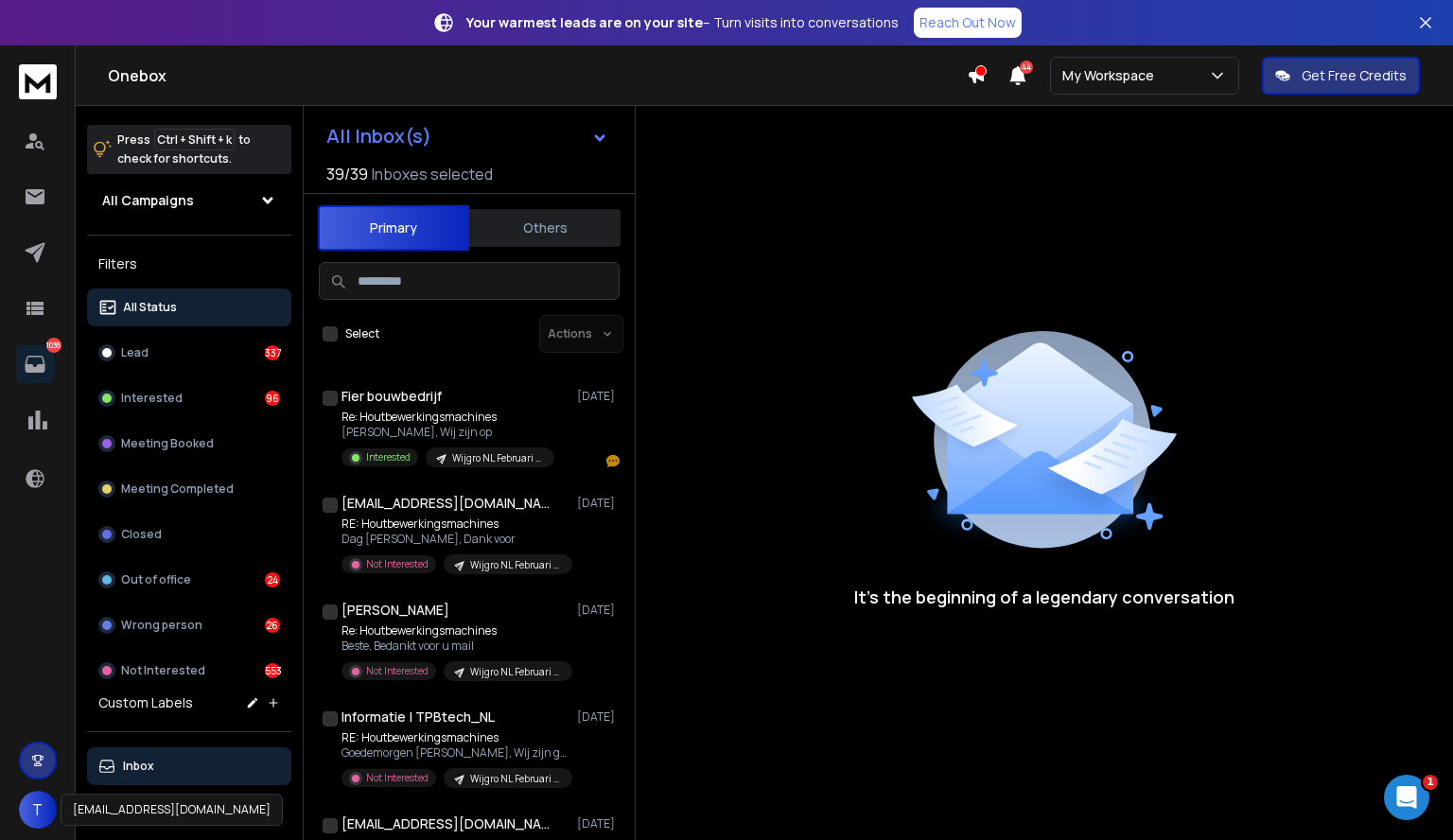
click at [35, 820] on span "T" at bounding box center [37, 809] width 37 height 37
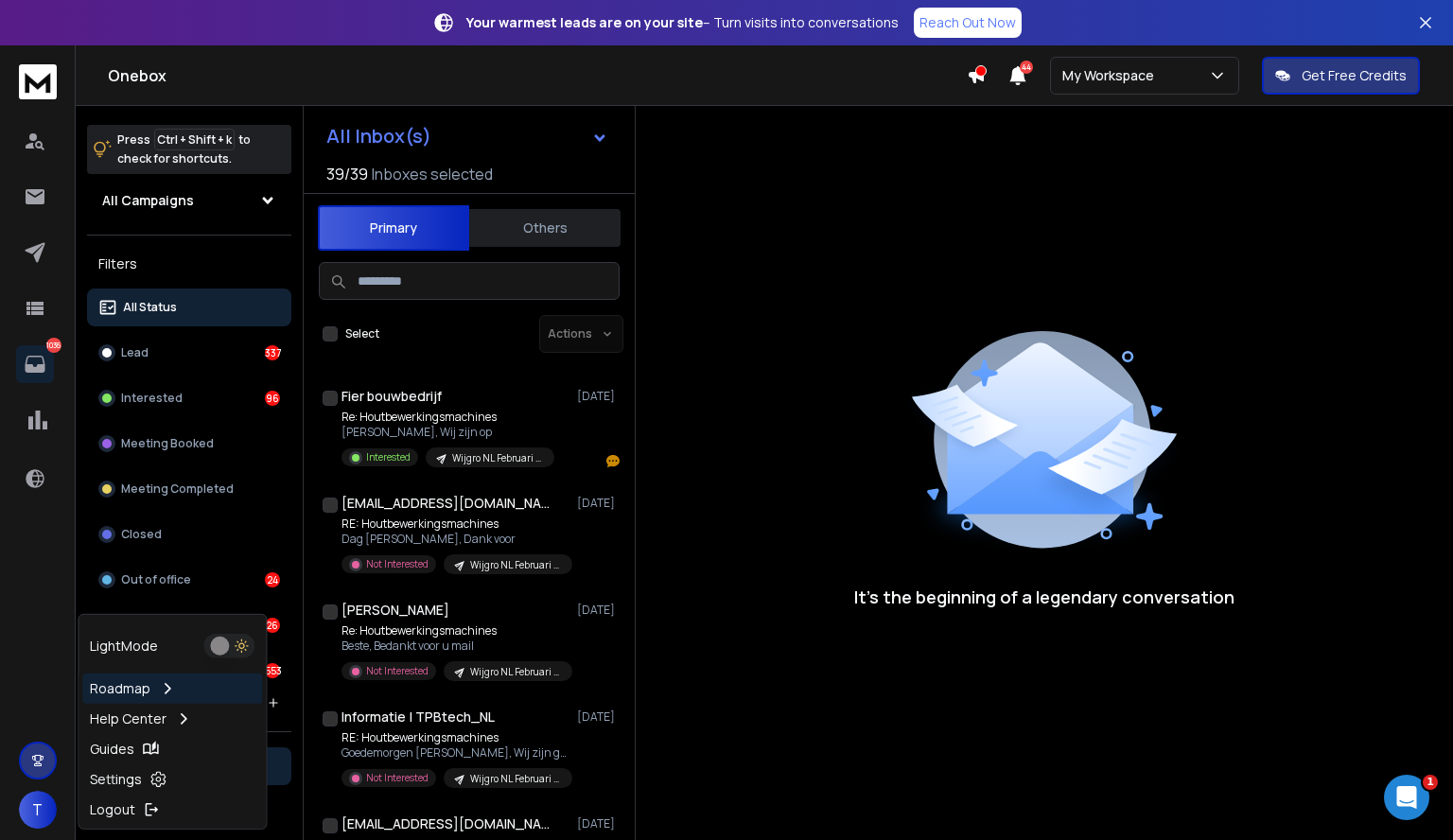
click at [137, 687] on p "Roadmap" at bounding box center [119, 688] width 60 height 19
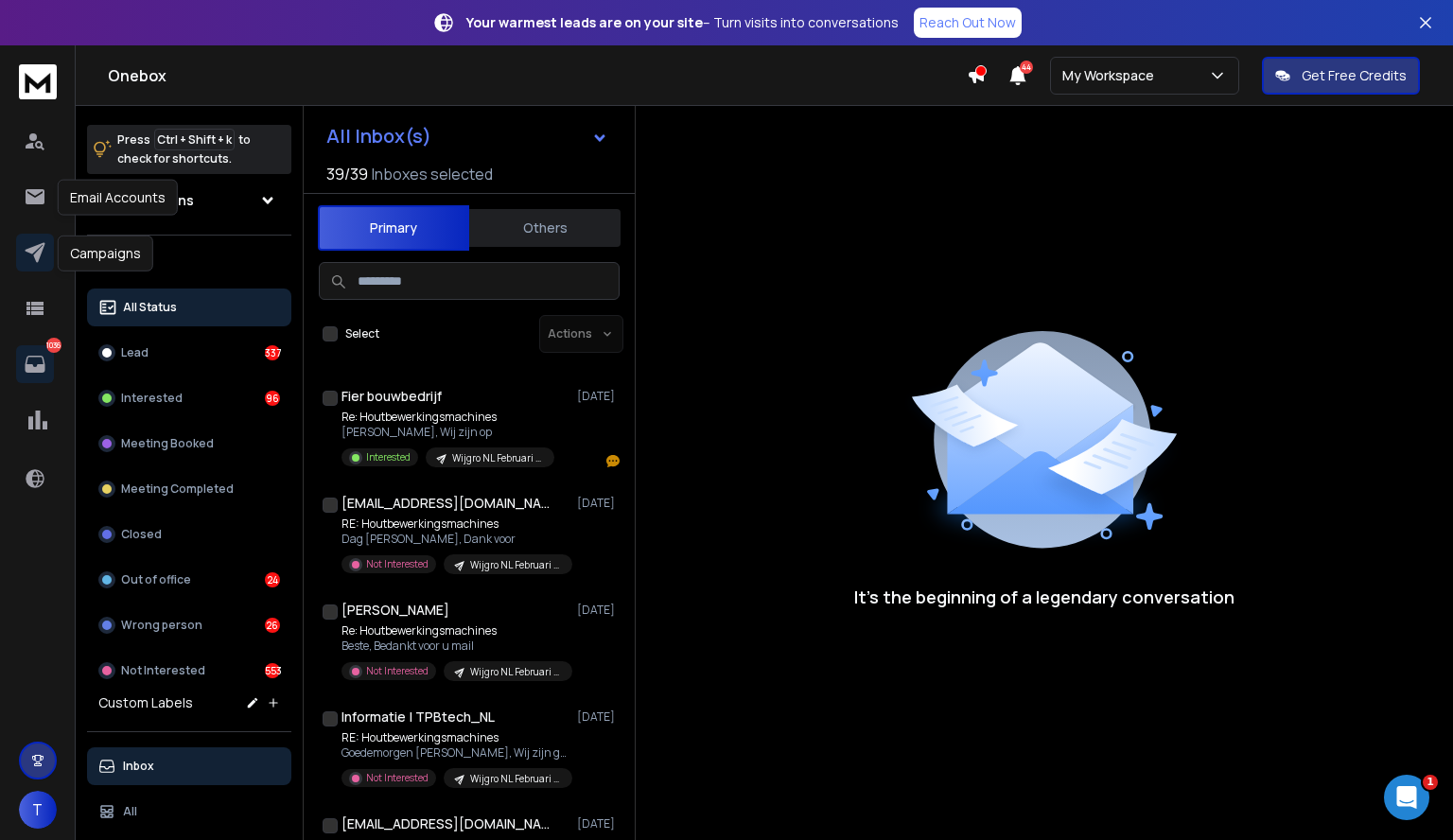
click at [45, 259] on icon at bounding box center [35, 252] width 23 height 23
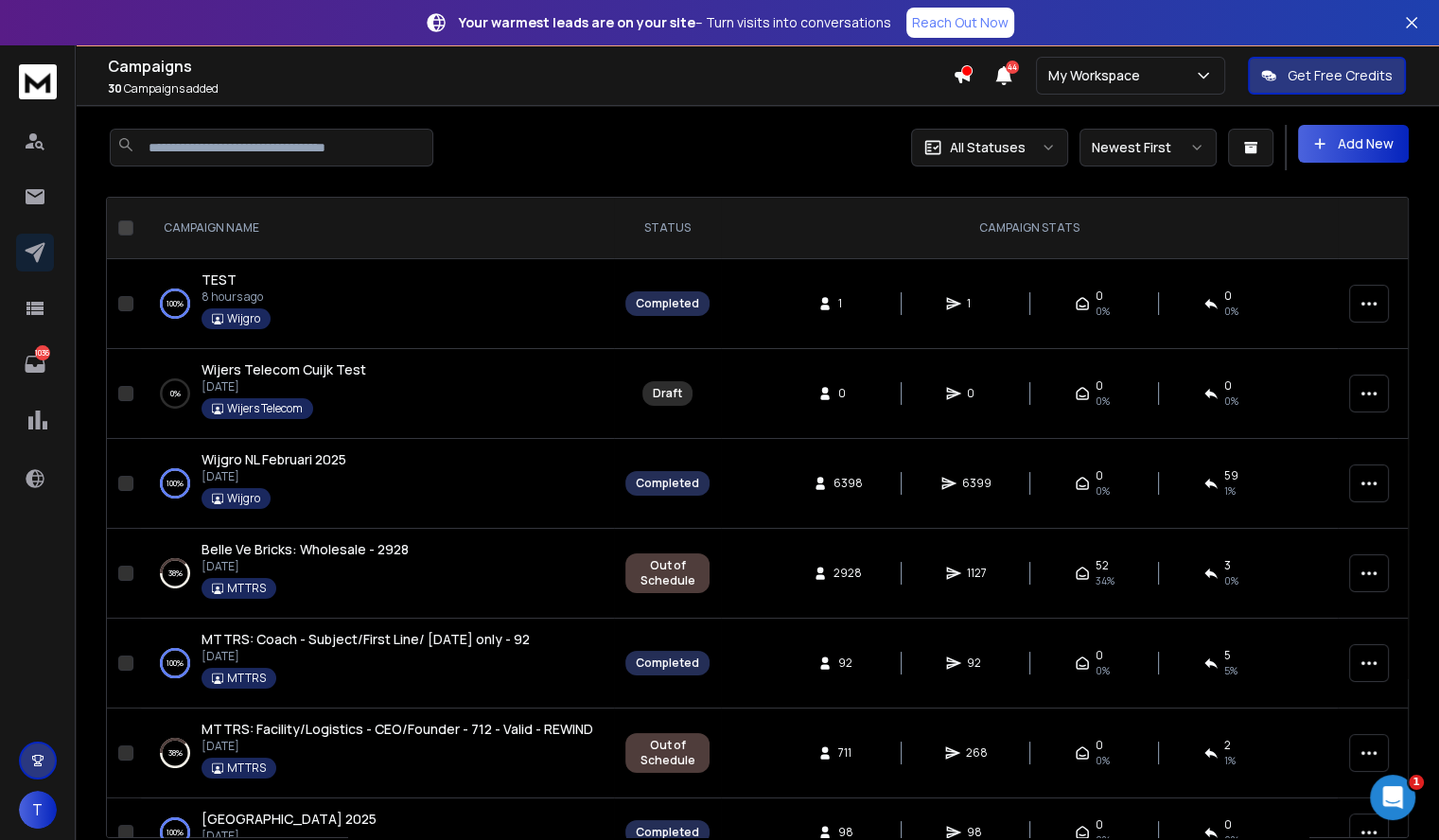
click at [358, 291] on div "100 % TEST 8 hours ago Wijgro" at bounding box center [377, 303] width 435 height 66
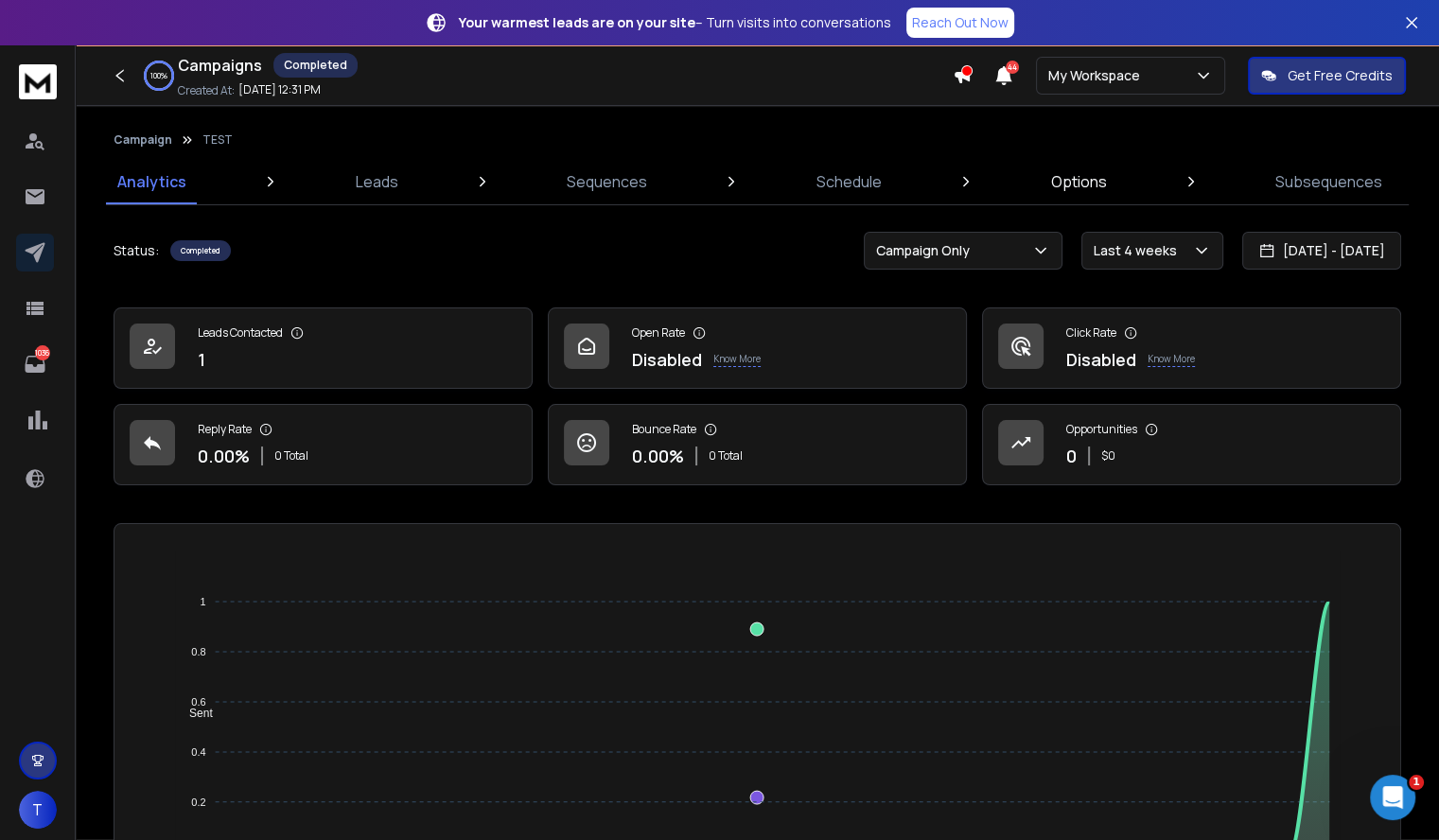
click at [1098, 188] on p "Options" at bounding box center [1078, 181] width 56 height 23
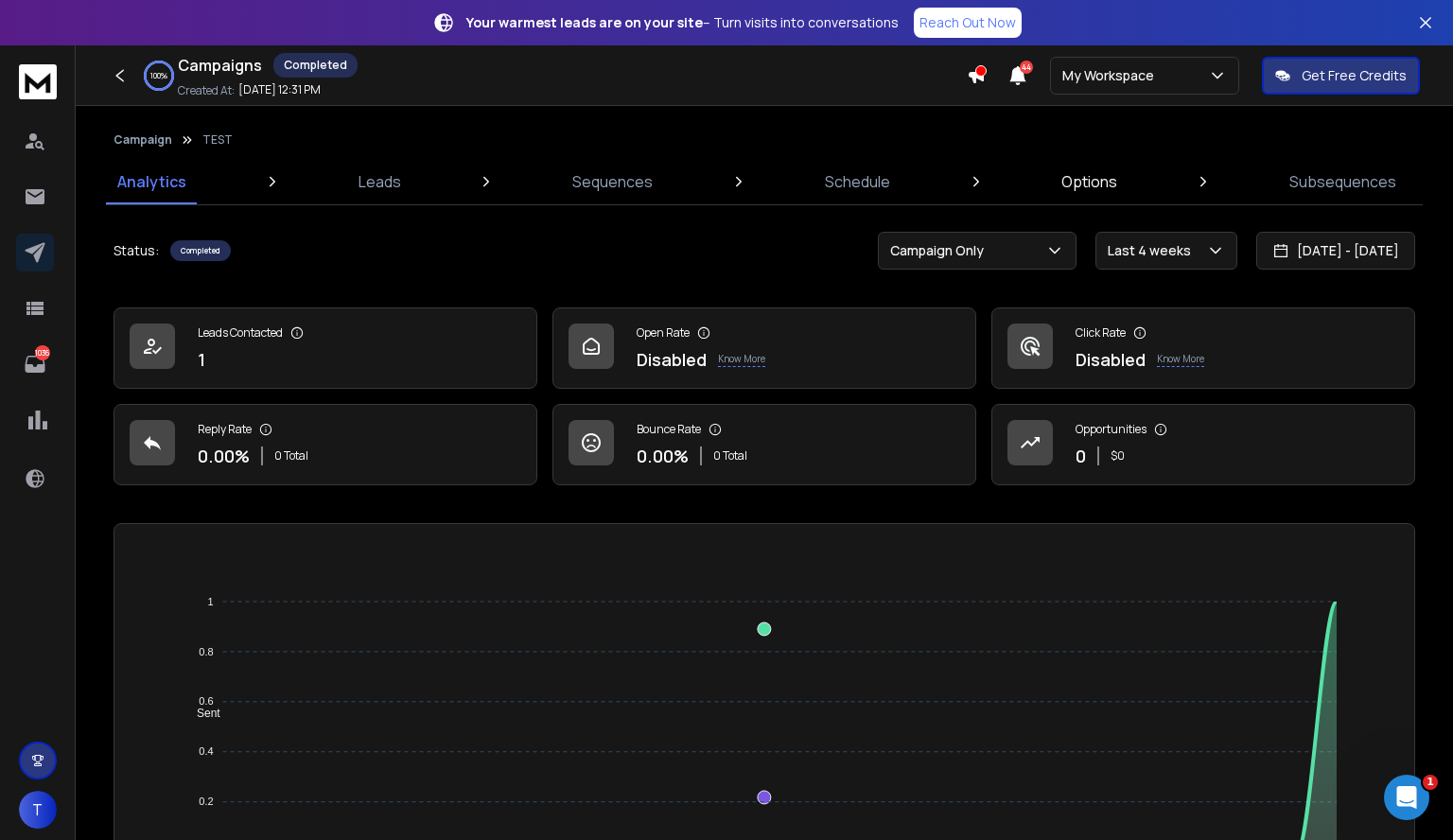
select select "**********"
select select "*"
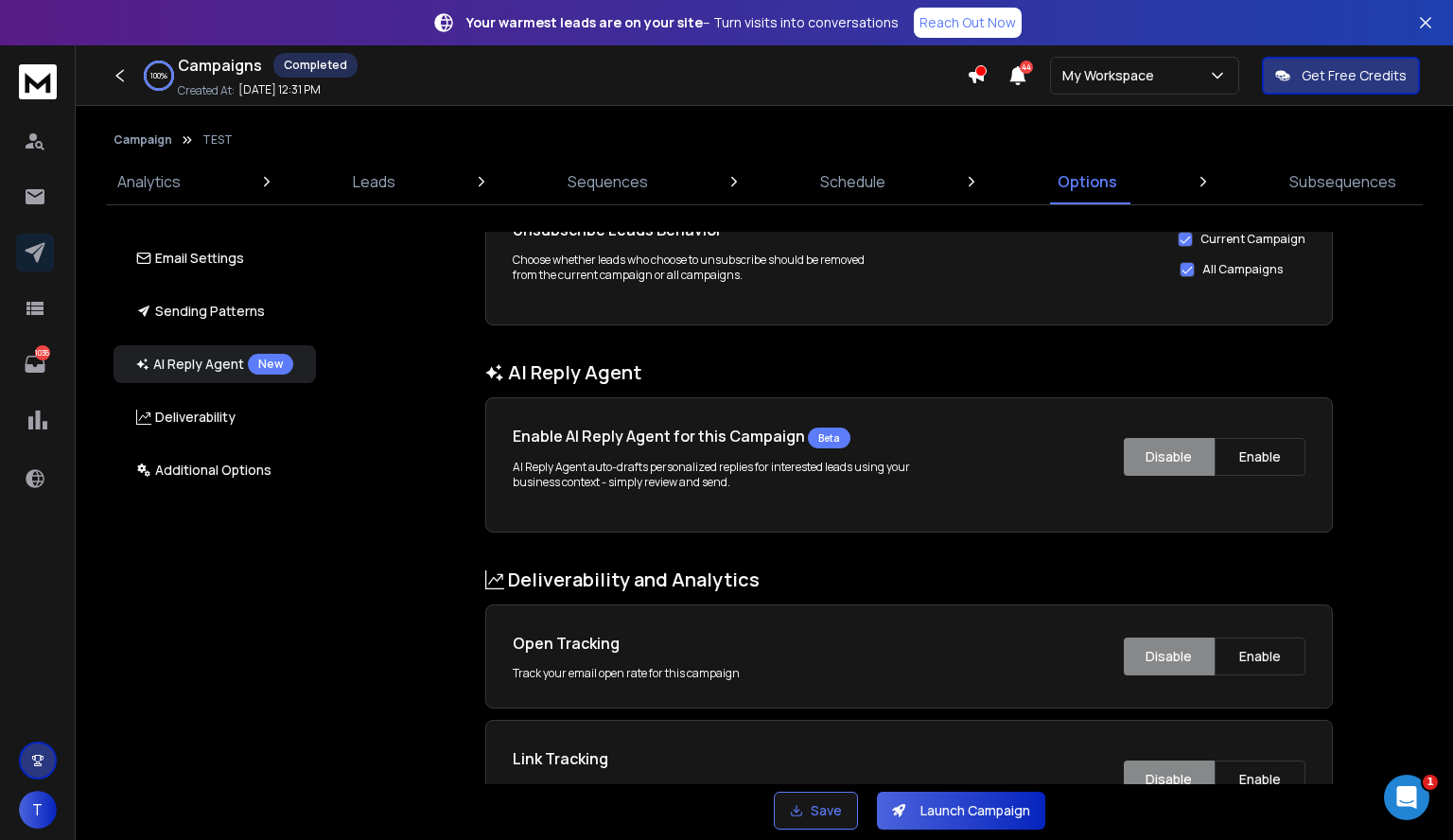
scroll to position [1577, 0]
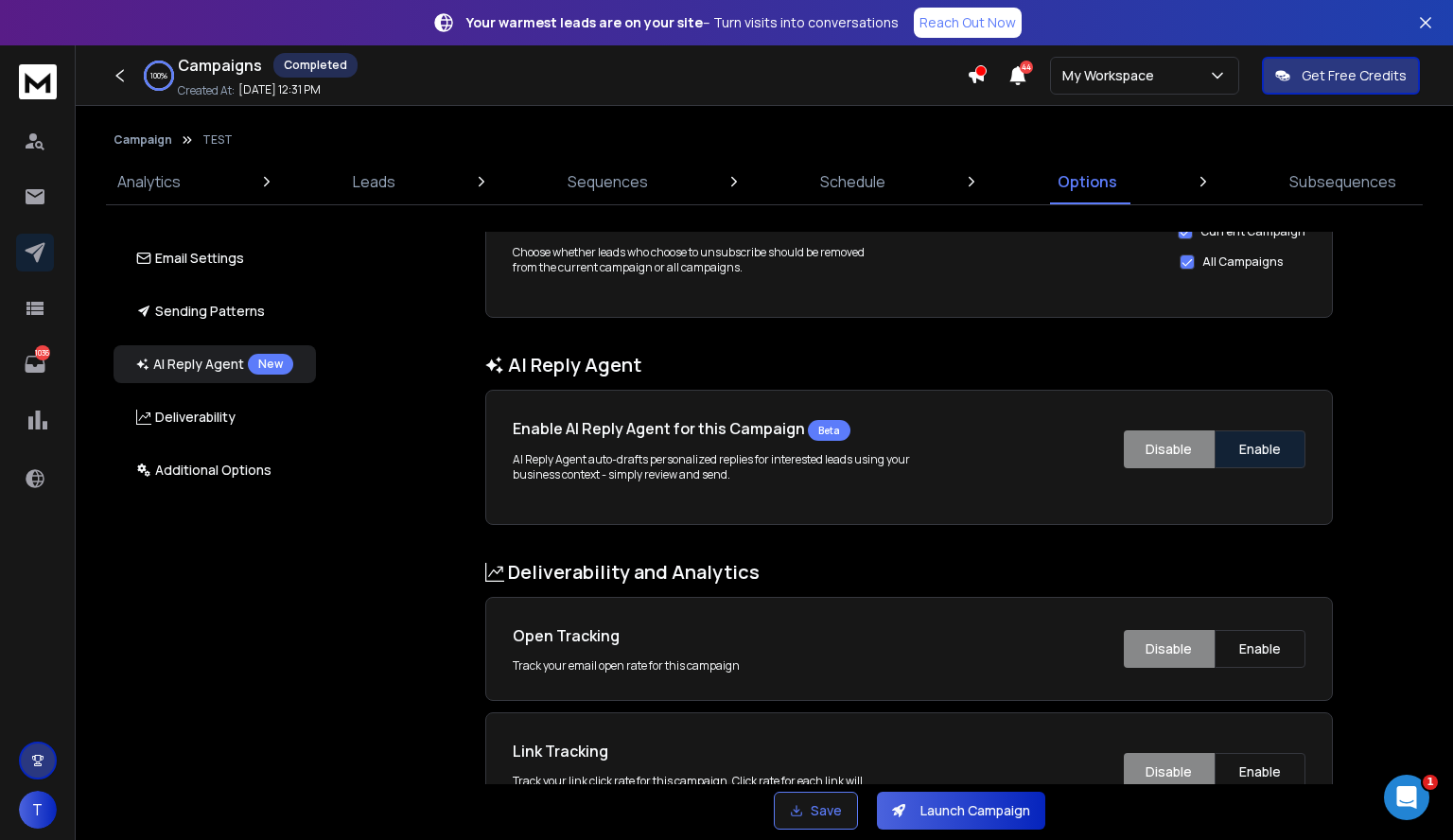
click at [1240, 441] on button "Enable" at bounding box center [1261, 449] width 91 height 37
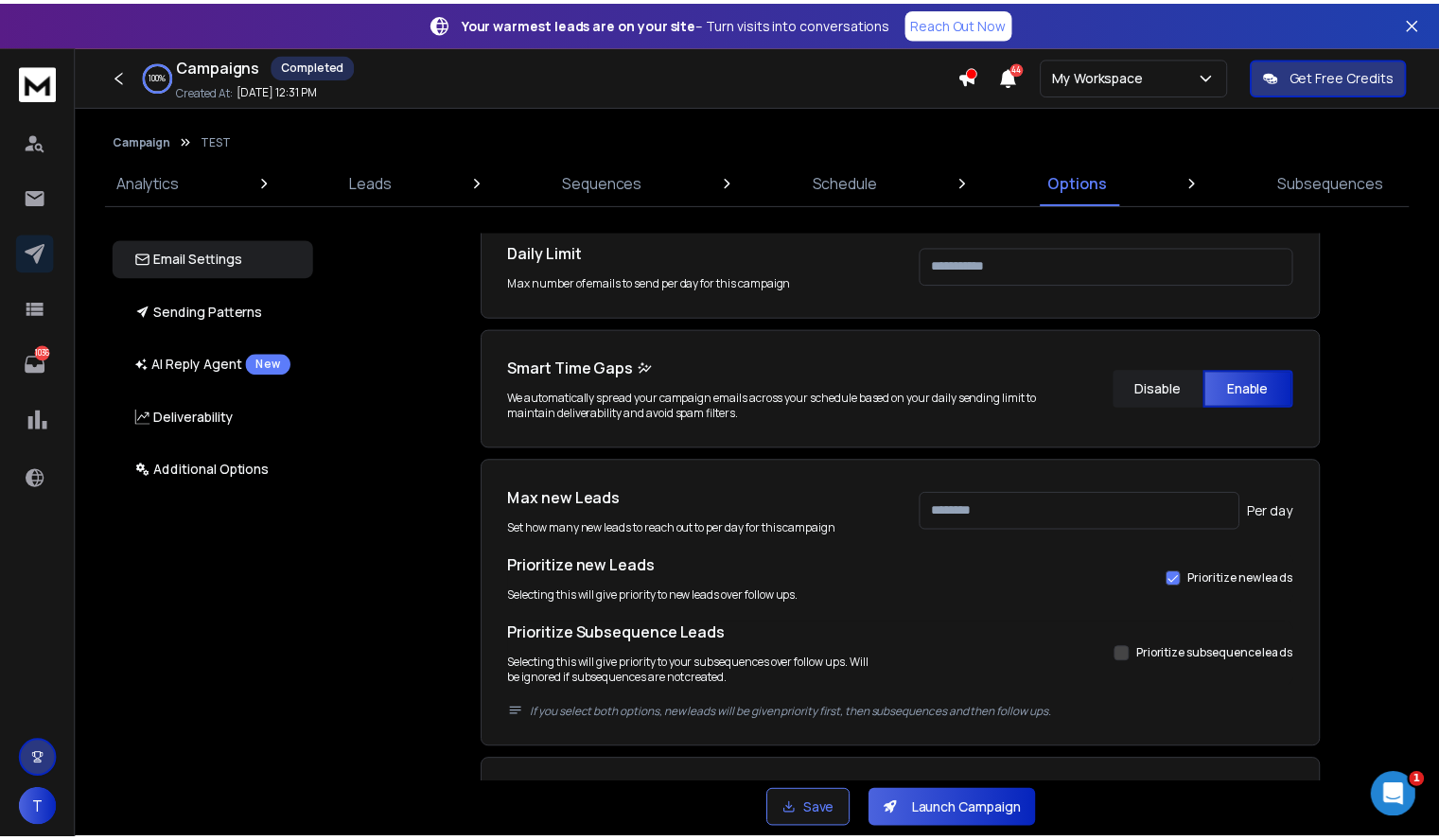
scroll to position [0, 0]
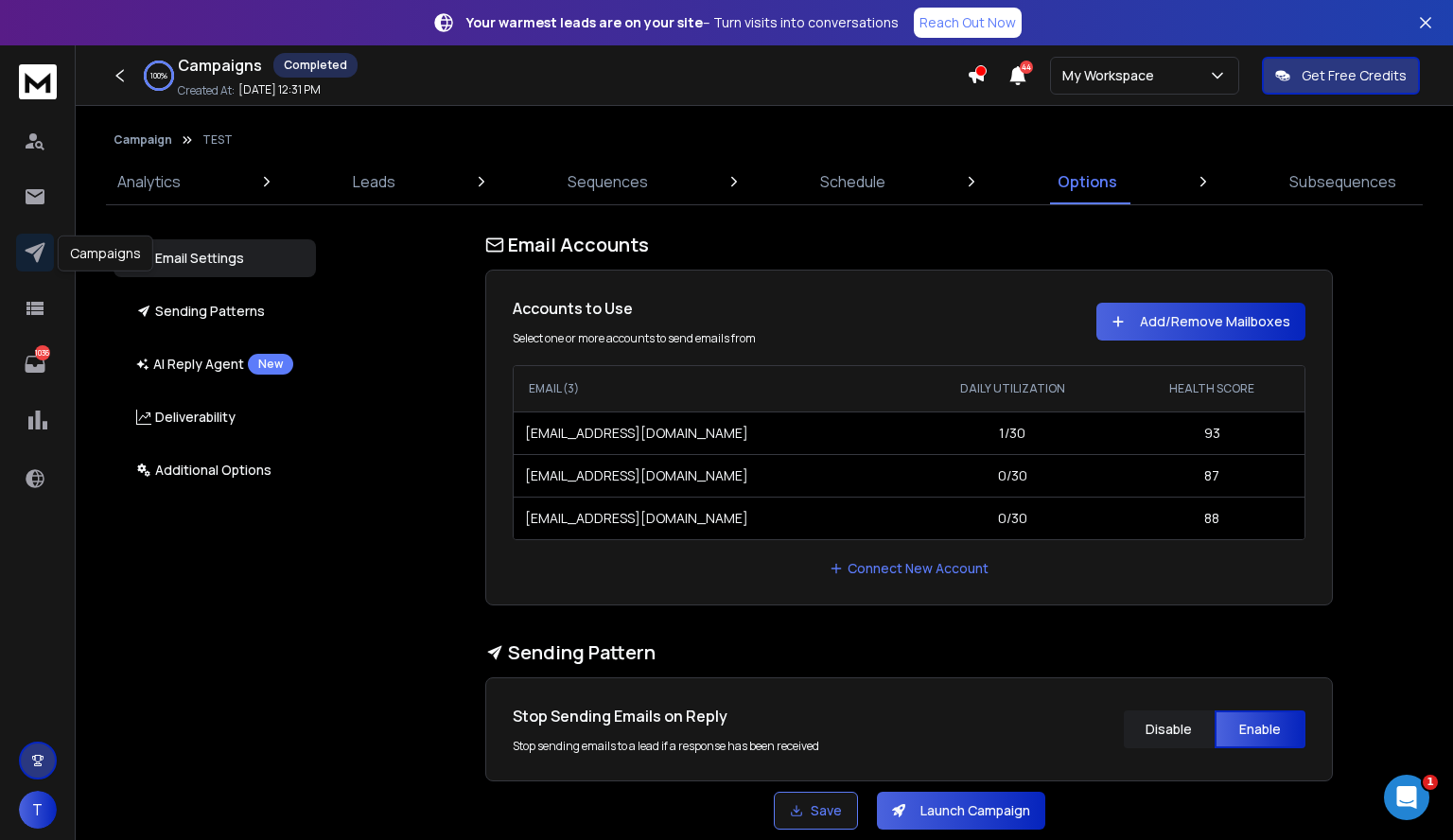
click at [32, 250] on icon at bounding box center [35, 252] width 20 height 20
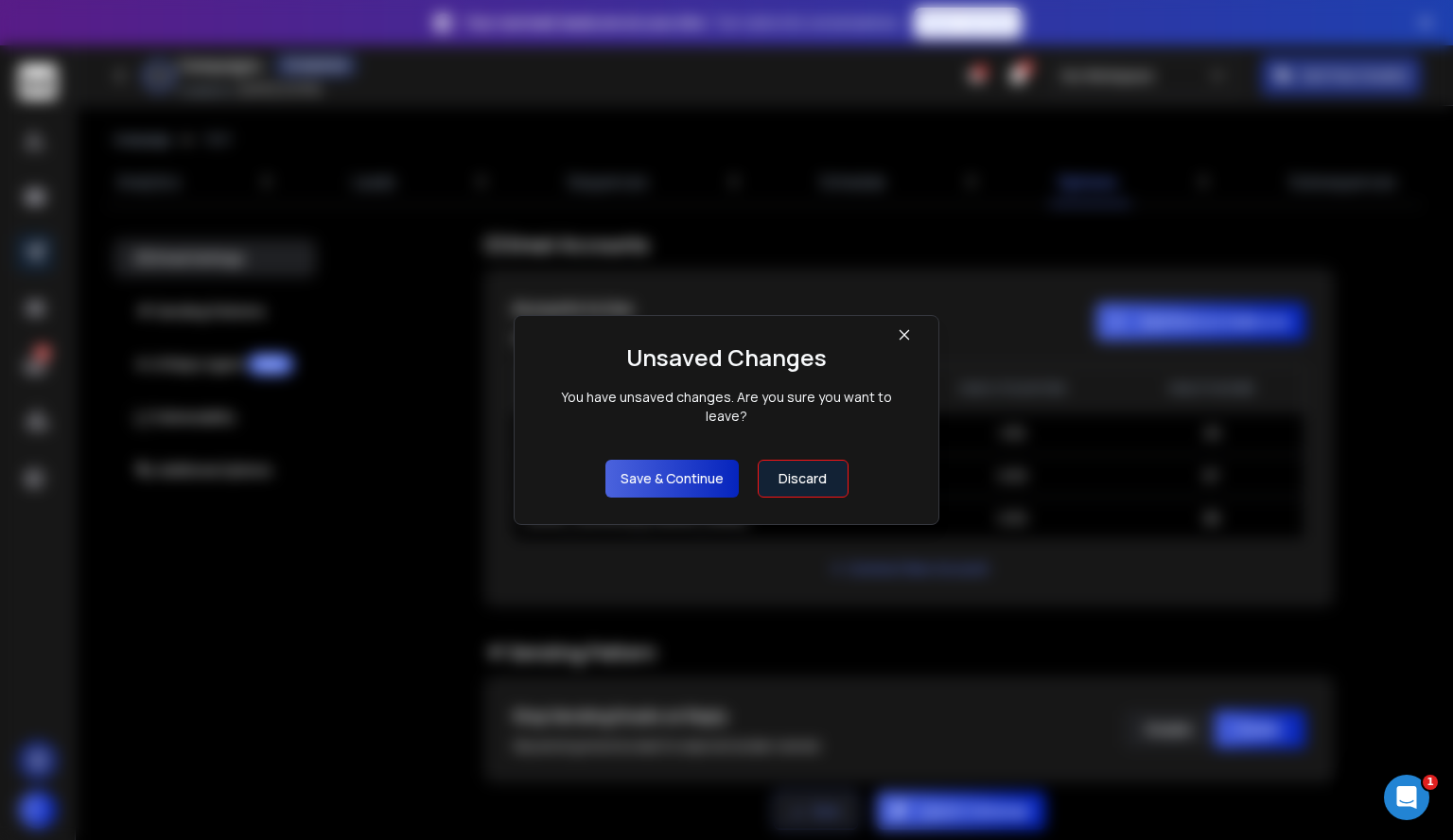
click at [824, 473] on button "Discard" at bounding box center [803, 478] width 91 height 37
